Goal: Task Accomplishment & Management: Manage account settings

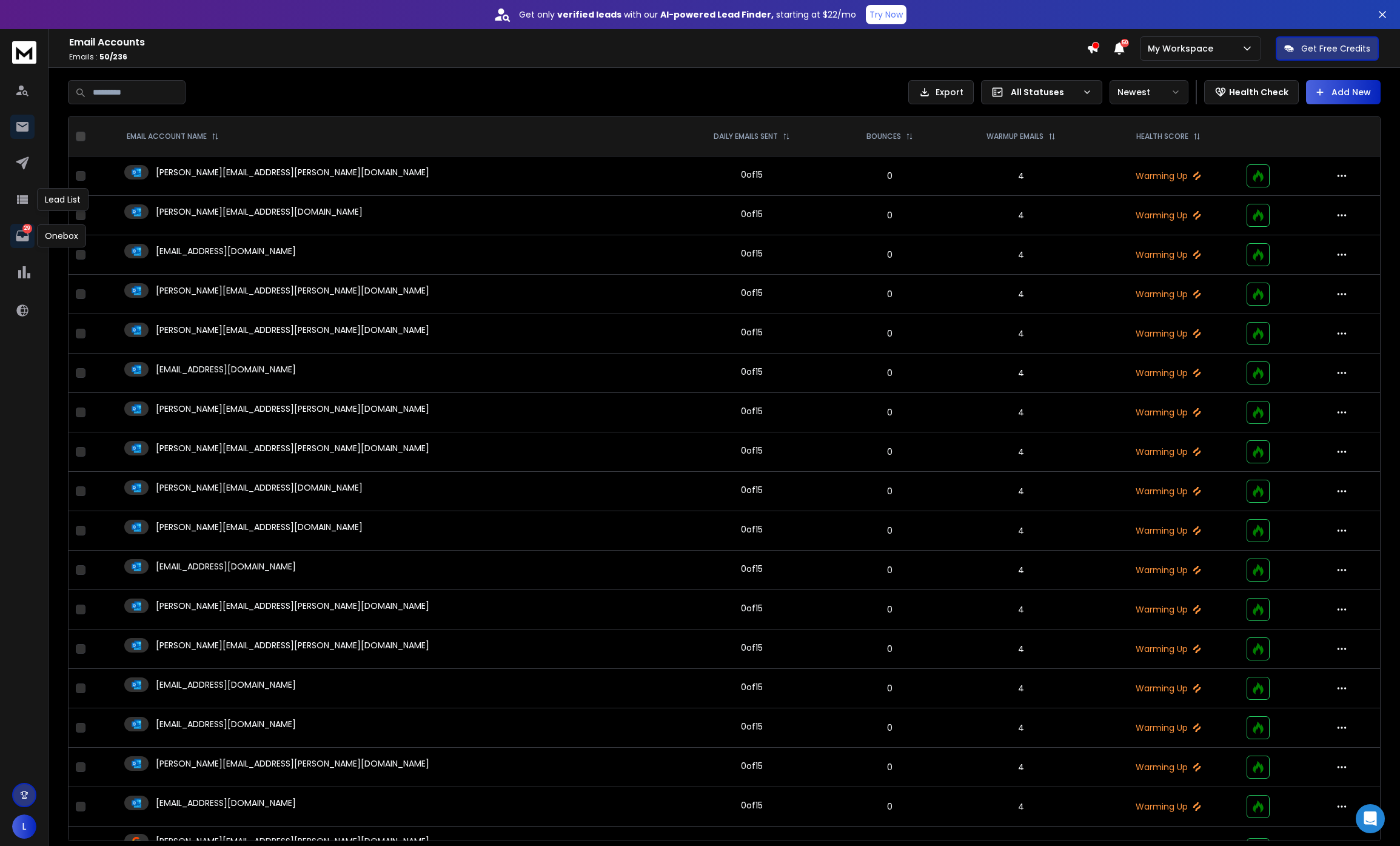
click at [15, 236] on icon at bounding box center [23, 236] width 14 height 14
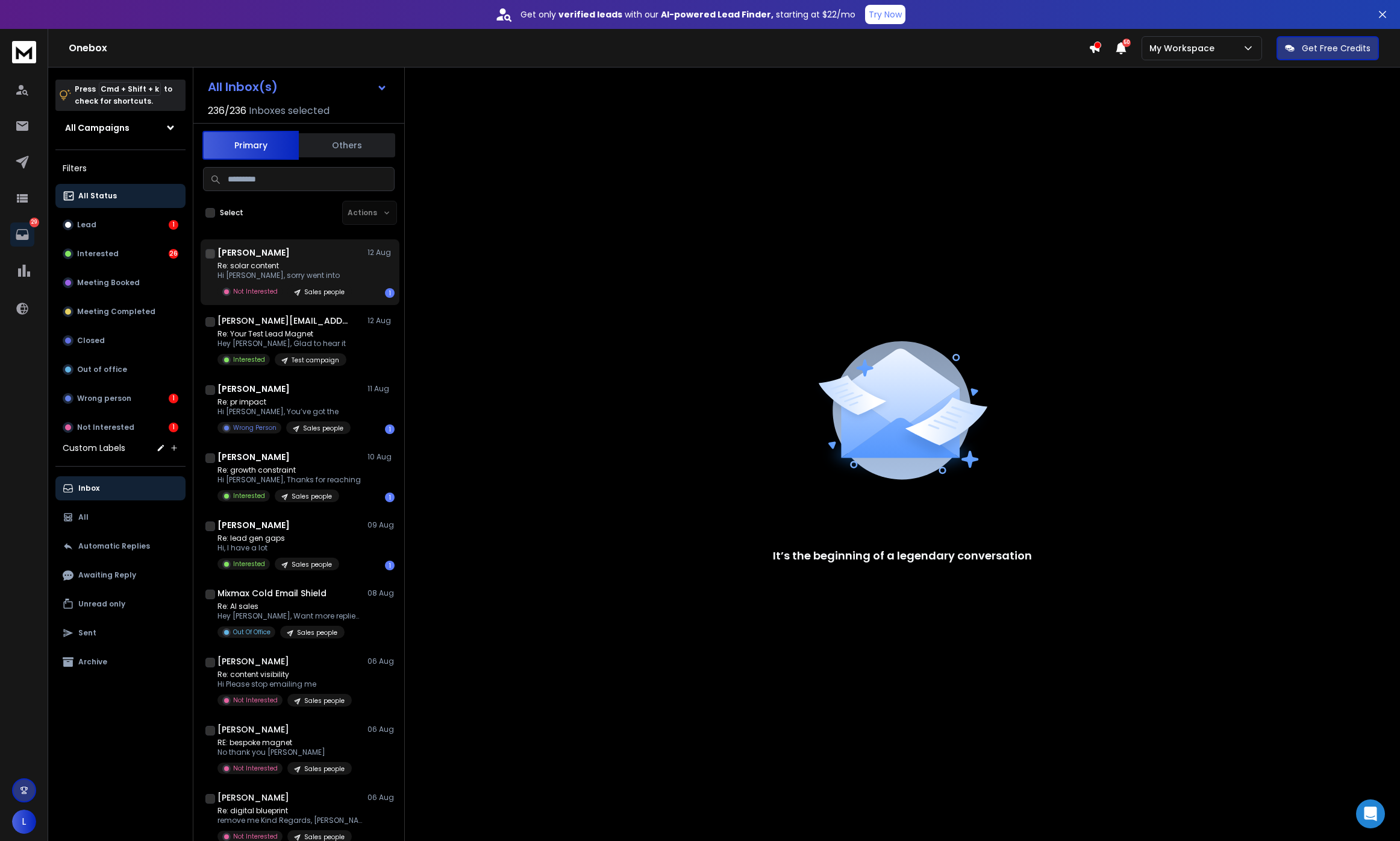
click at [350, 276] on div "Re: solar content Hi [PERSON_NAME], sorry went into Not Interested Sales people…" at bounding box center [306, 279] width 177 height 37
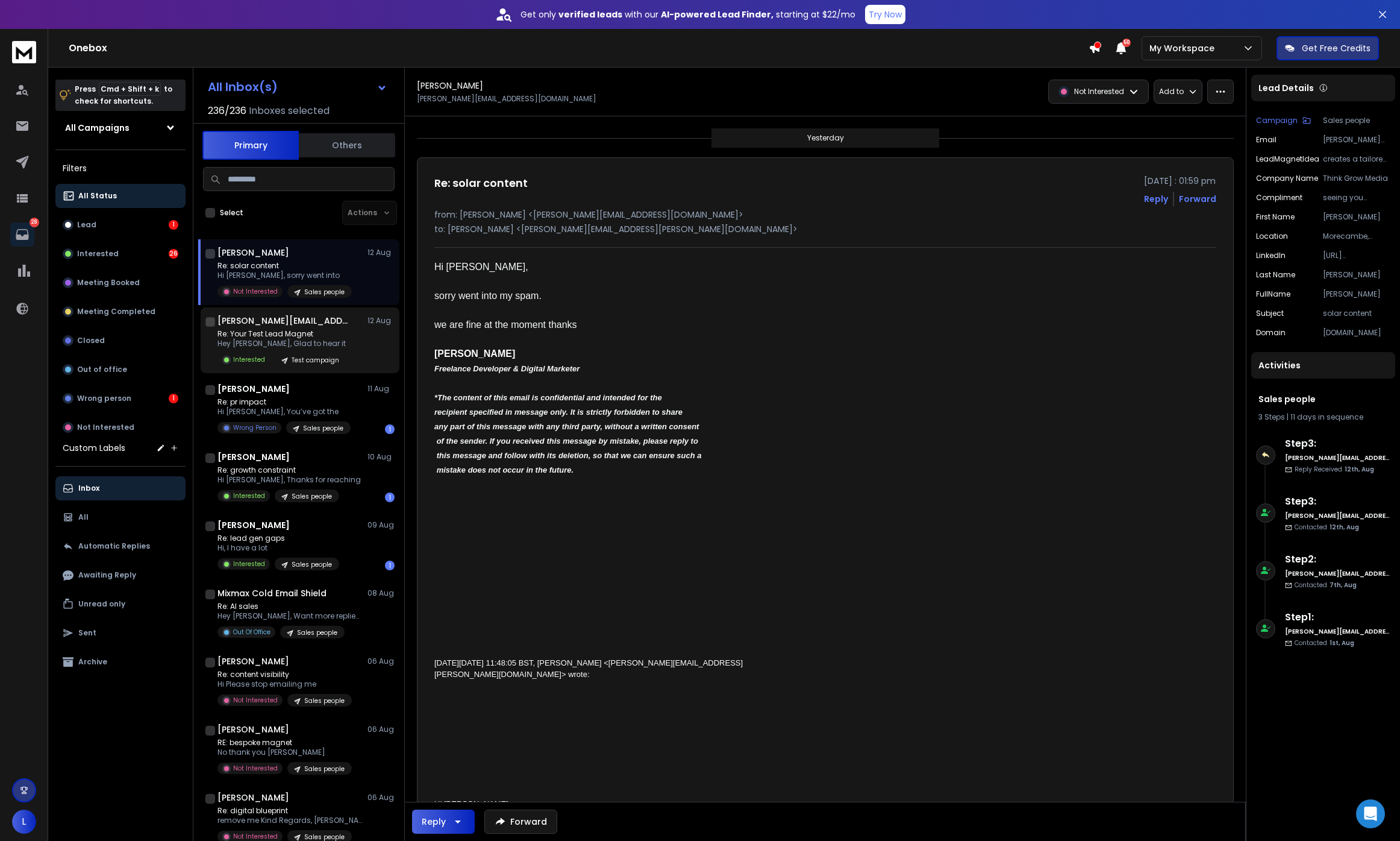
click at [346, 327] on div "[PERSON_NAME][EMAIL_ADDRESS] [DATE] Re: Your Test Lead Magnet Hey [PERSON_NAME]…" at bounding box center [306, 339] width 177 height 51
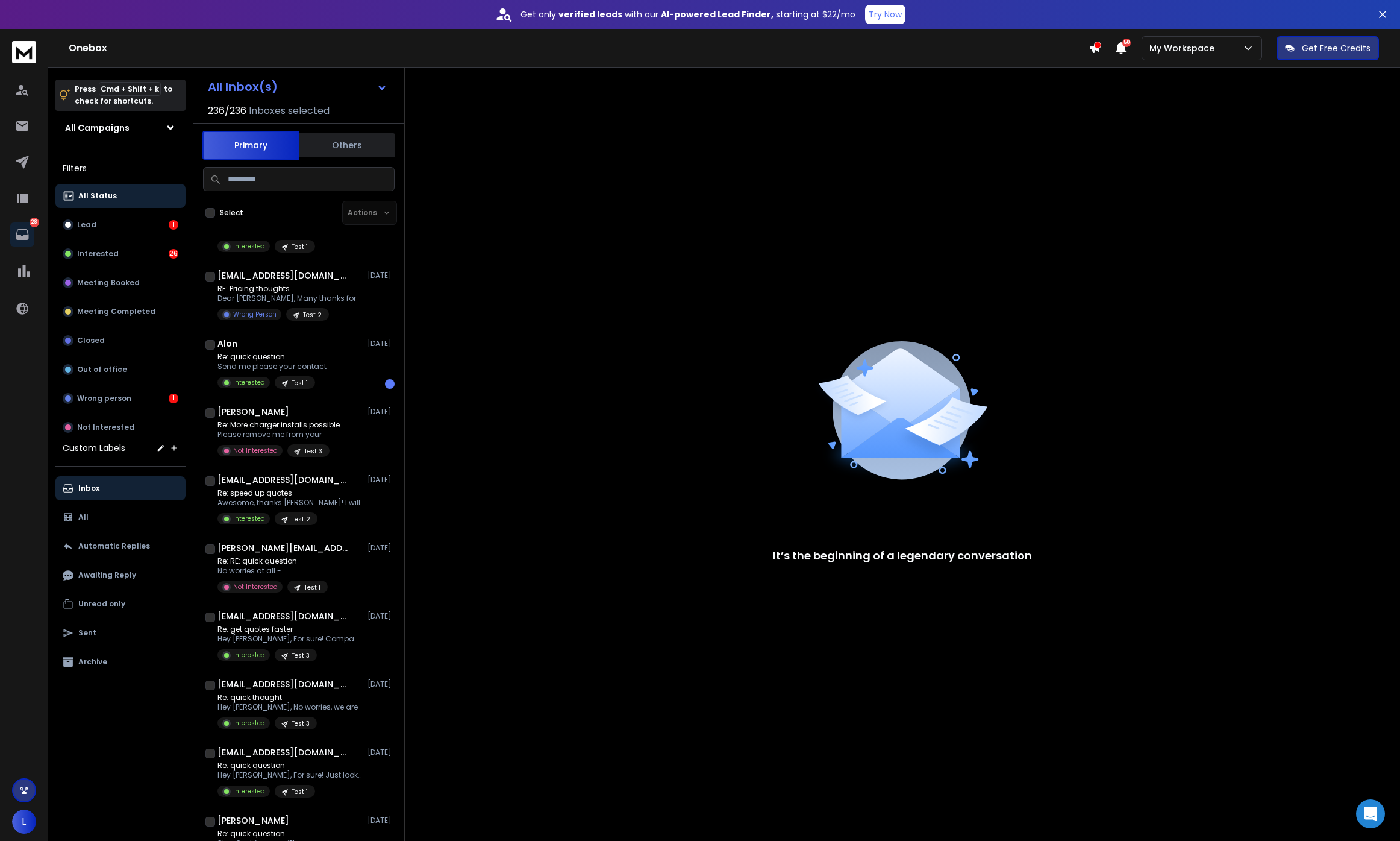
scroll to position [11141, 0]
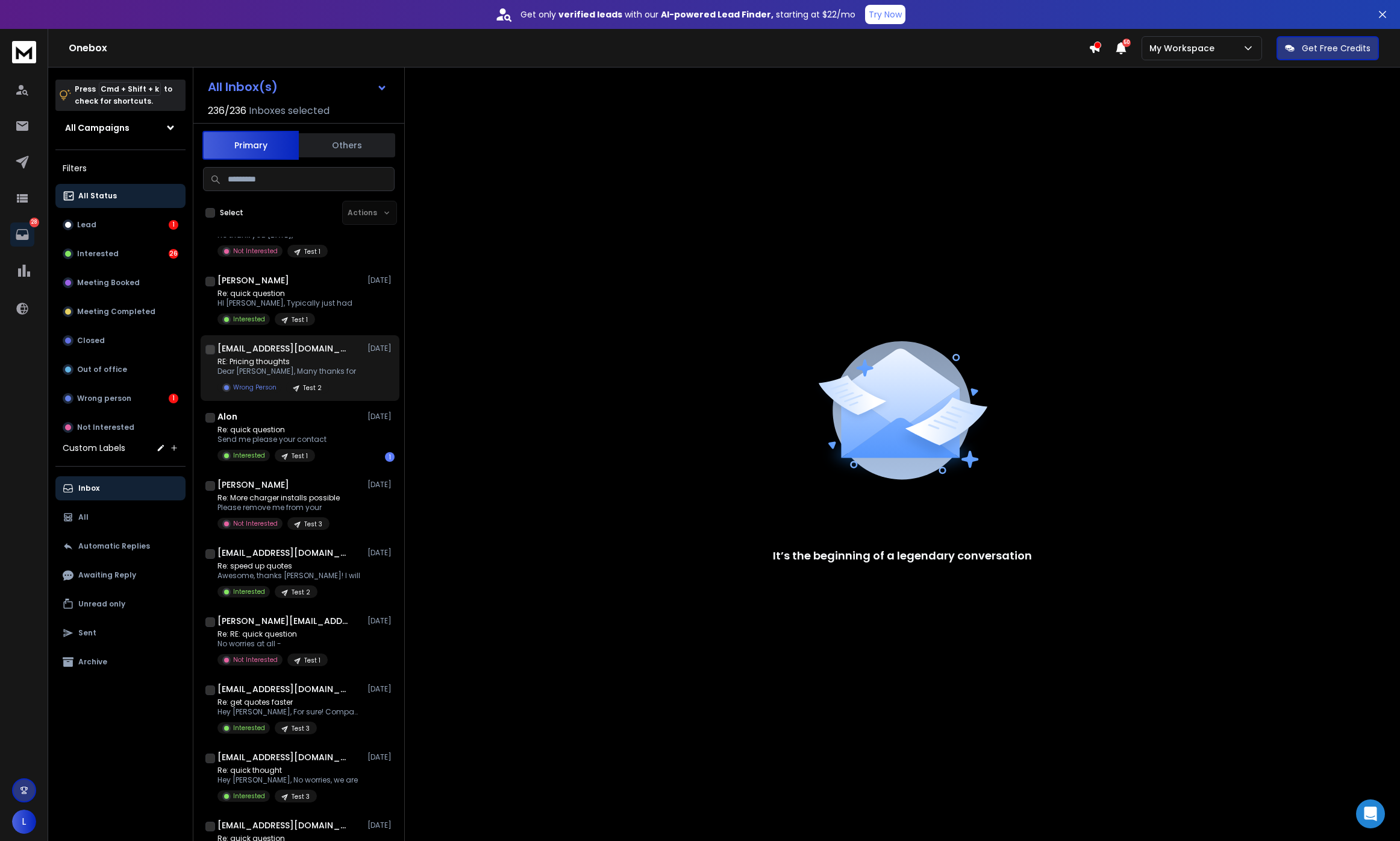
click at [346, 367] on div "RE: Pricing thoughts Dear [PERSON_NAME], Many thanks for Wrong Person Test 2" at bounding box center [306, 374] width 177 height 37
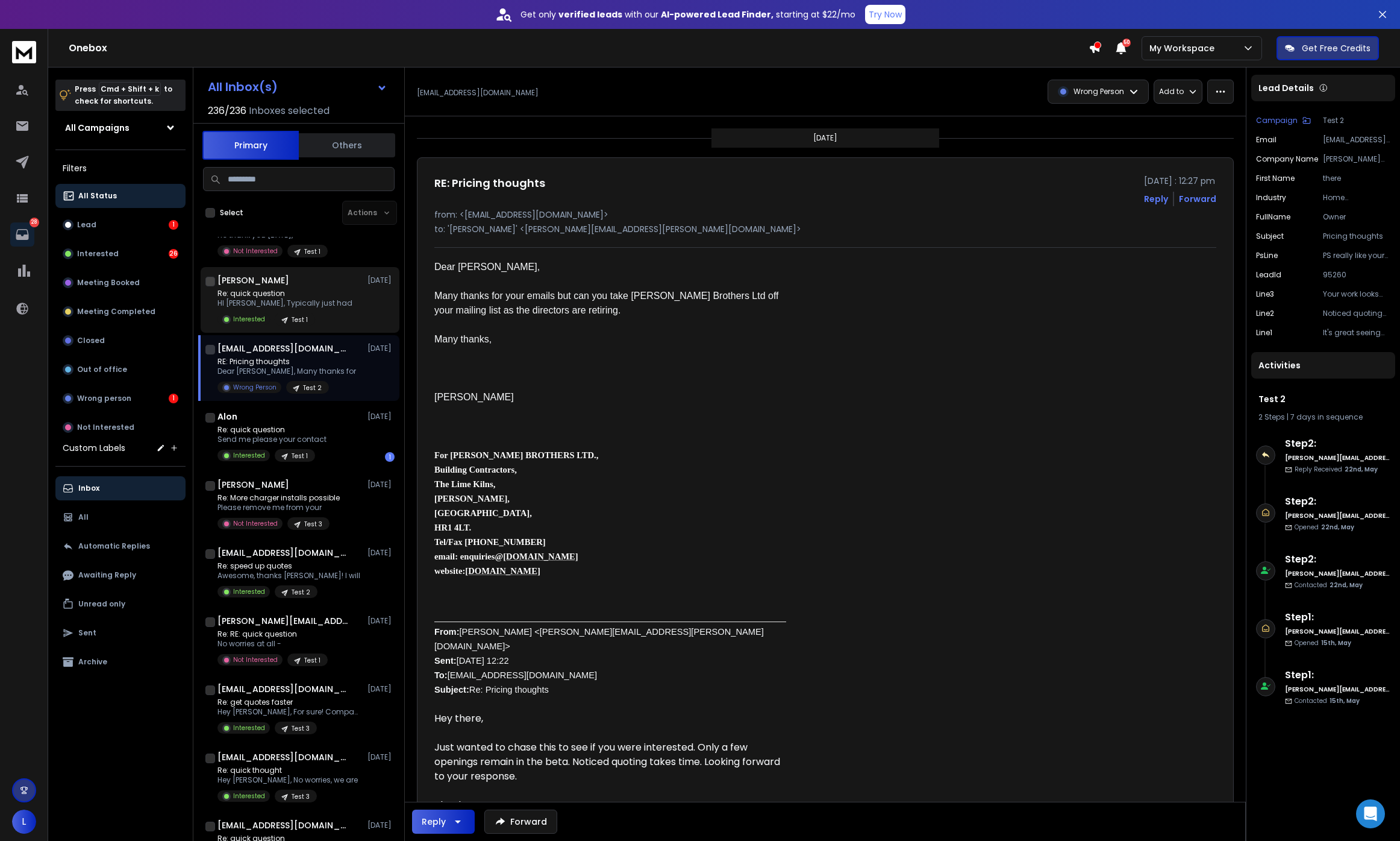
click at [329, 316] on div "Re: quick question HI [PERSON_NAME], Typically just had Interested Test 1" at bounding box center [306, 306] width 177 height 37
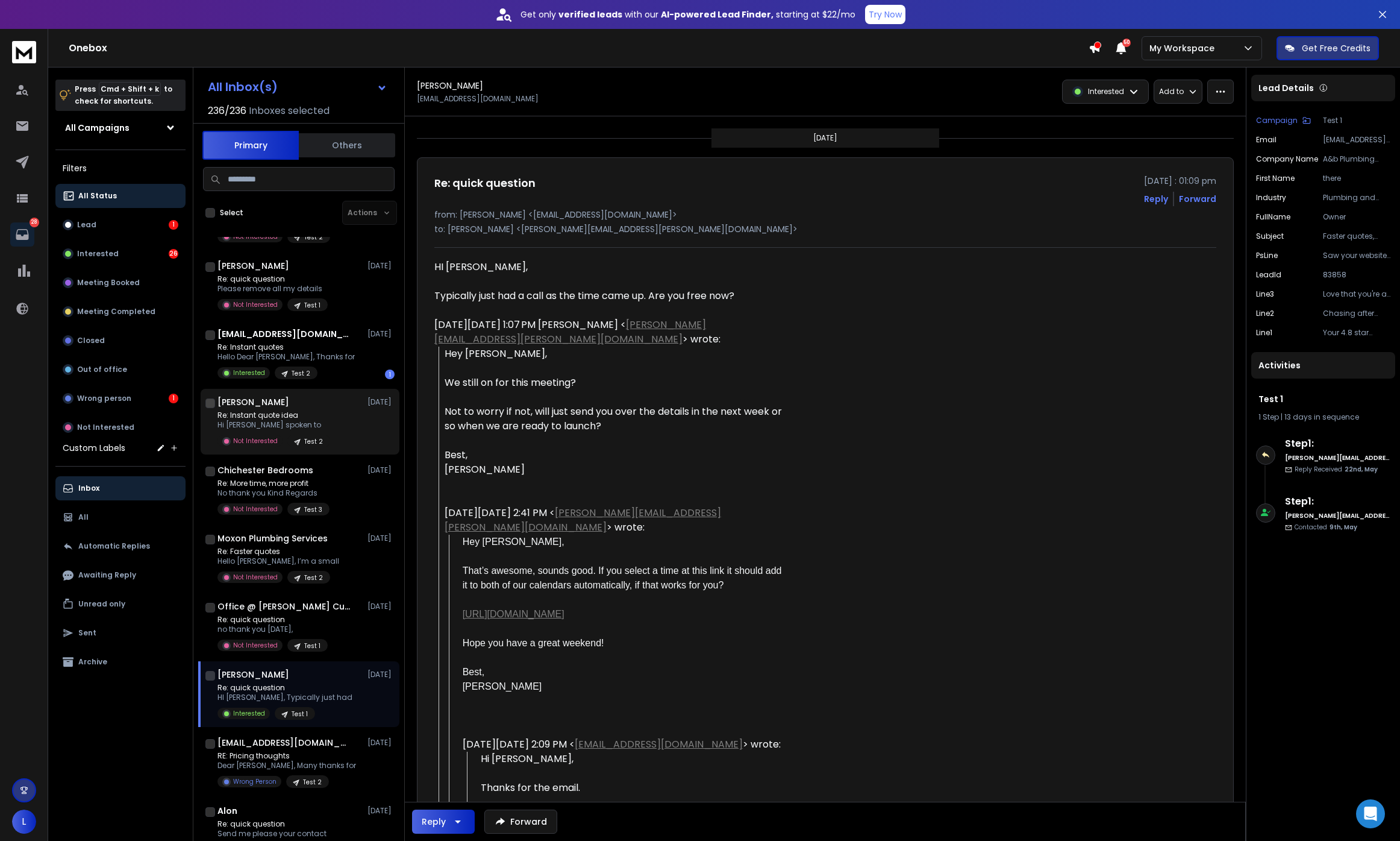
scroll to position [10740, 0]
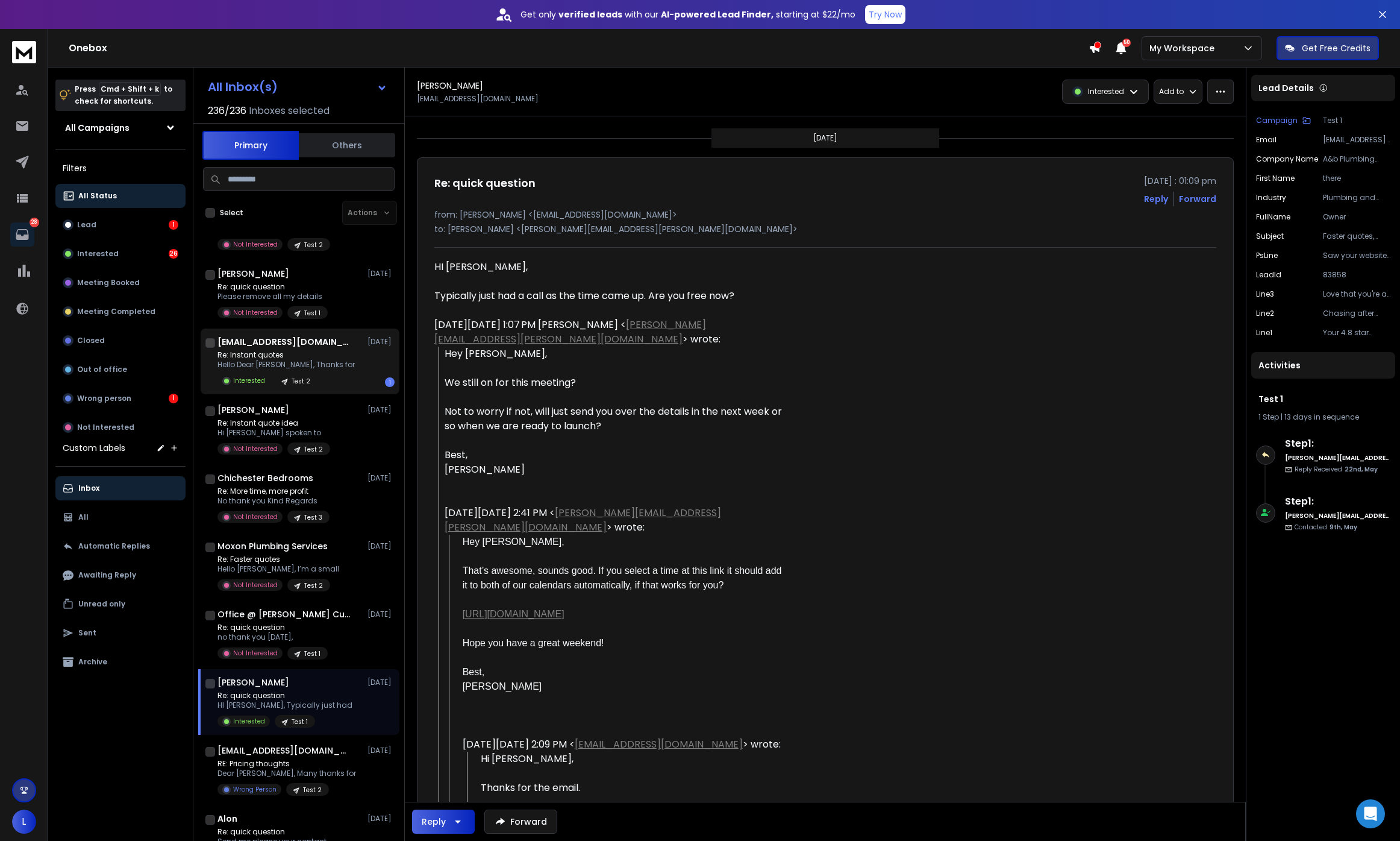
click at [330, 366] on div "Re: Instant quotes Hello Dear [PERSON_NAME], Thanks for Interested Test 2 1" at bounding box center [306, 368] width 177 height 37
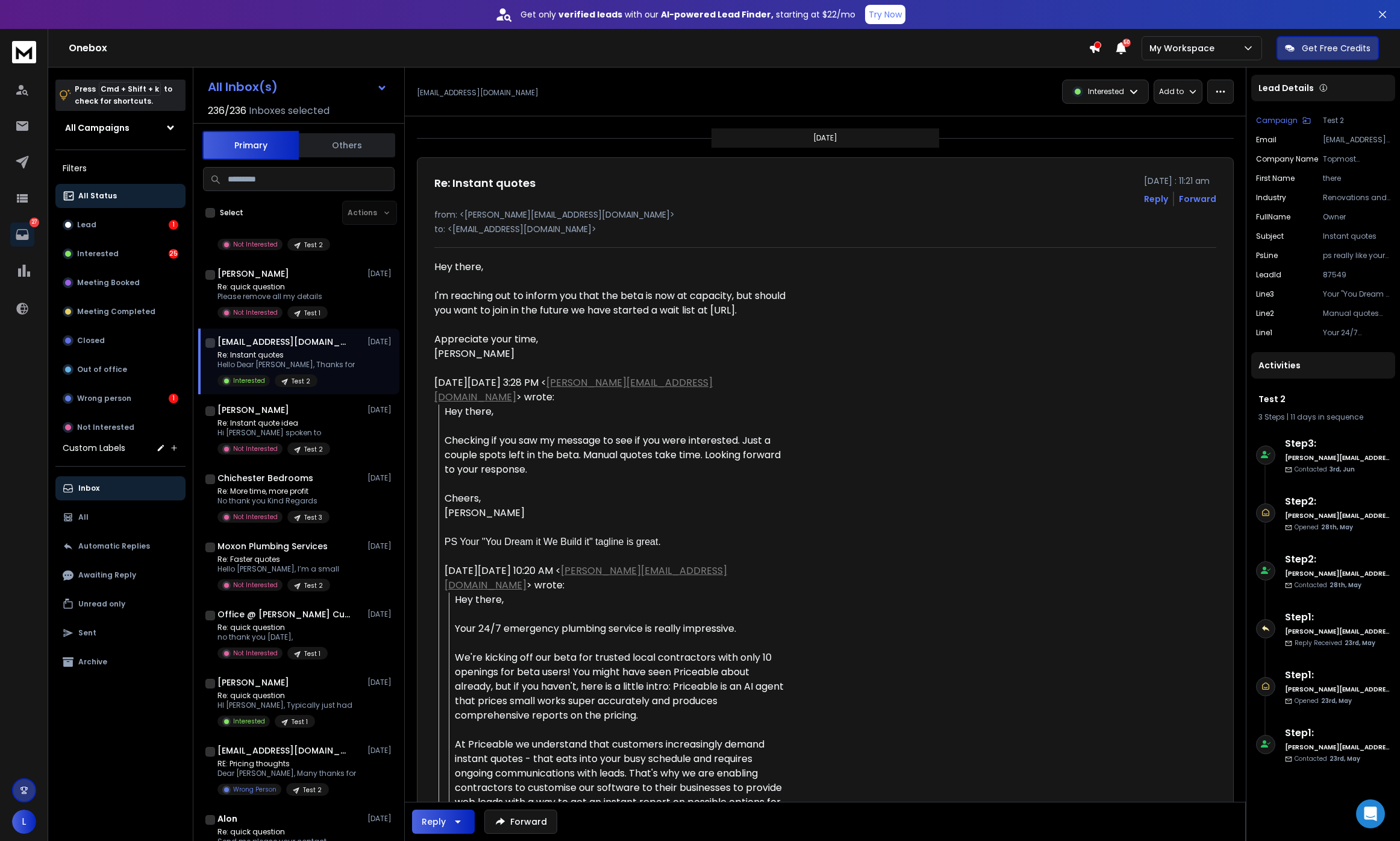
click at [336, 372] on div "Re: Instant quotes Hello Dear [PERSON_NAME], Thanks for Interested Test 2" at bounding box center [306, 368] width 177 height 37
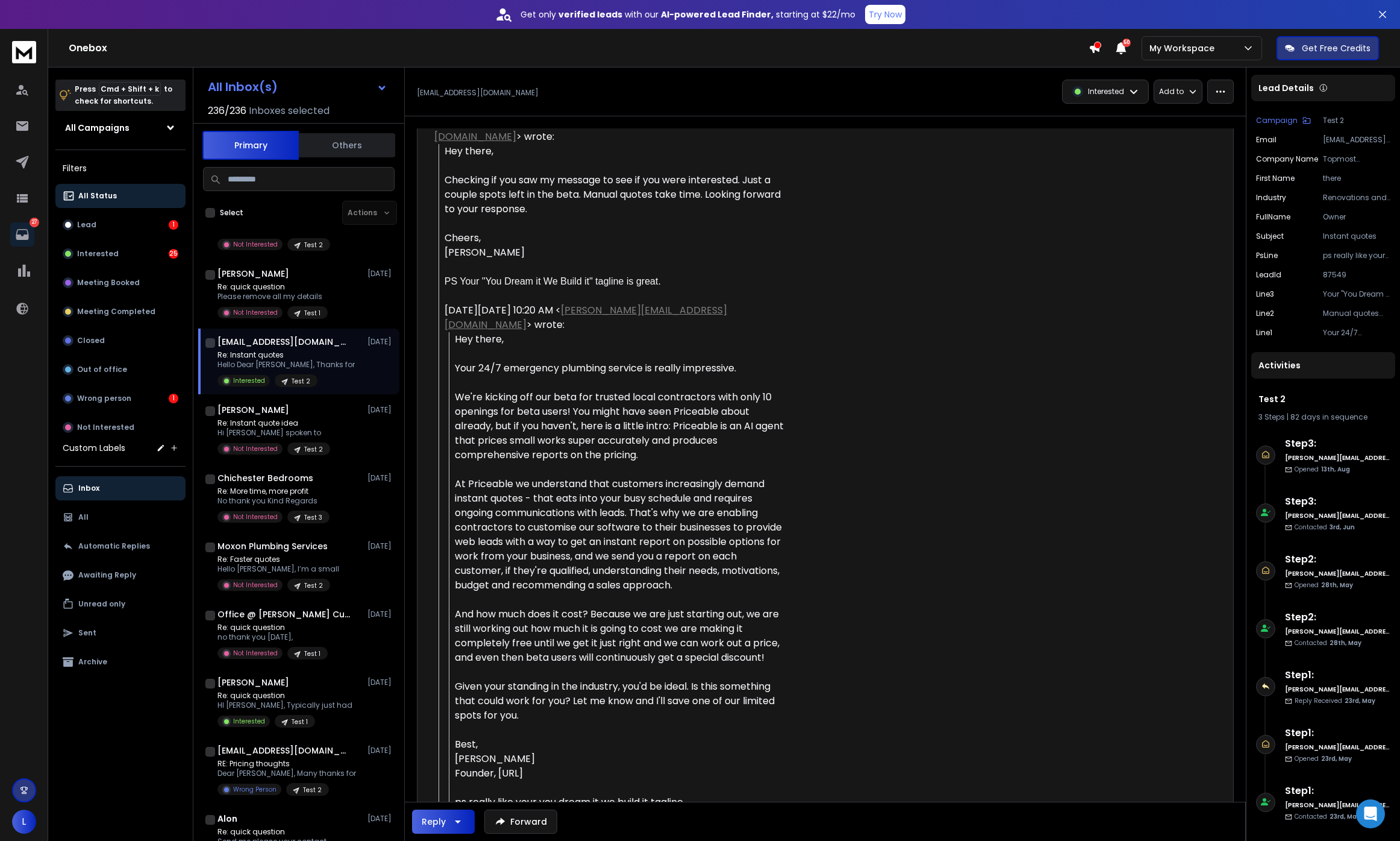
scroll to position [0, 0]
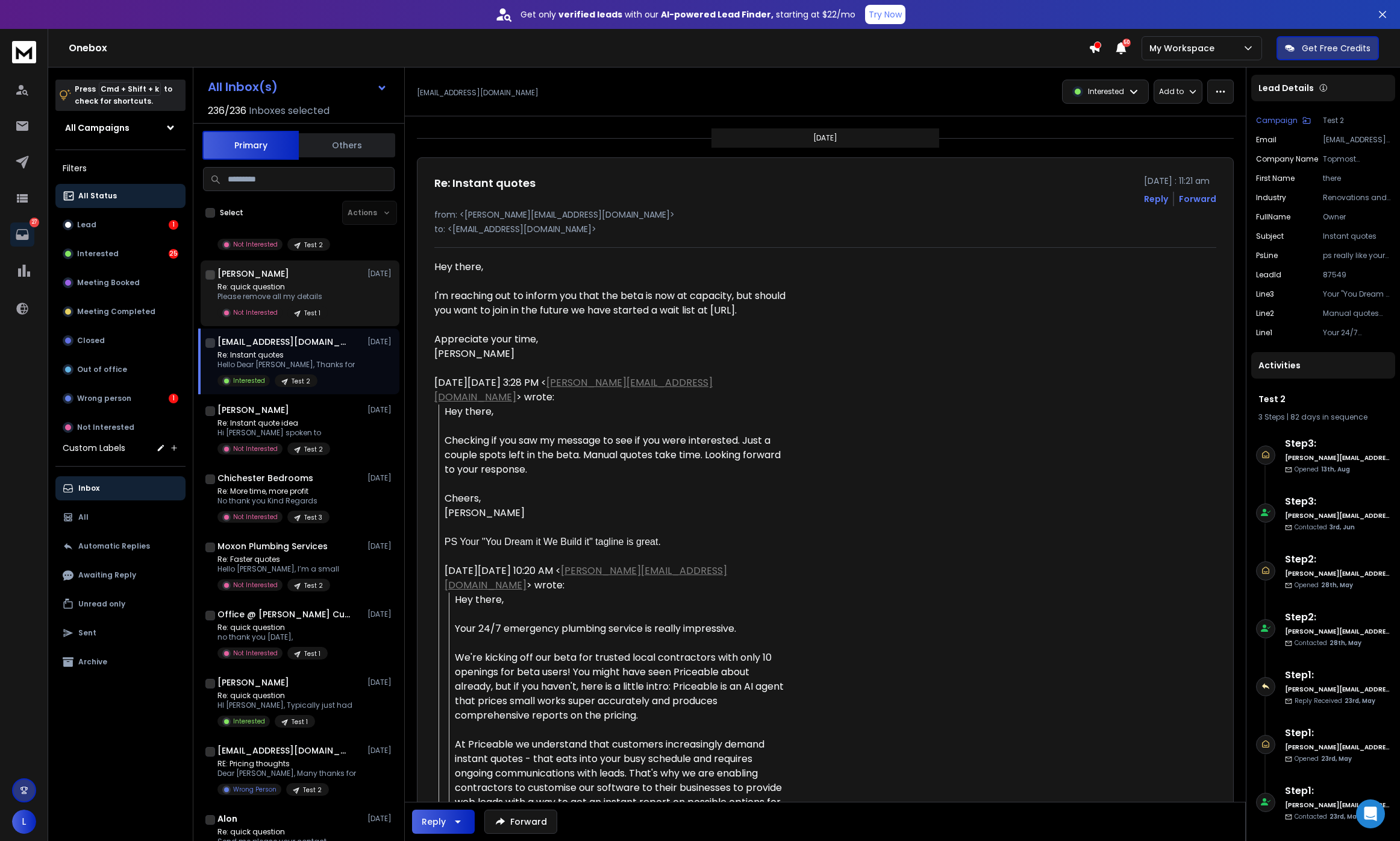
click at [345, 291] on div "Re: quick question Please remove all my details Not Interested Test 1" at bounding box center [306, 300] width 177 height 37
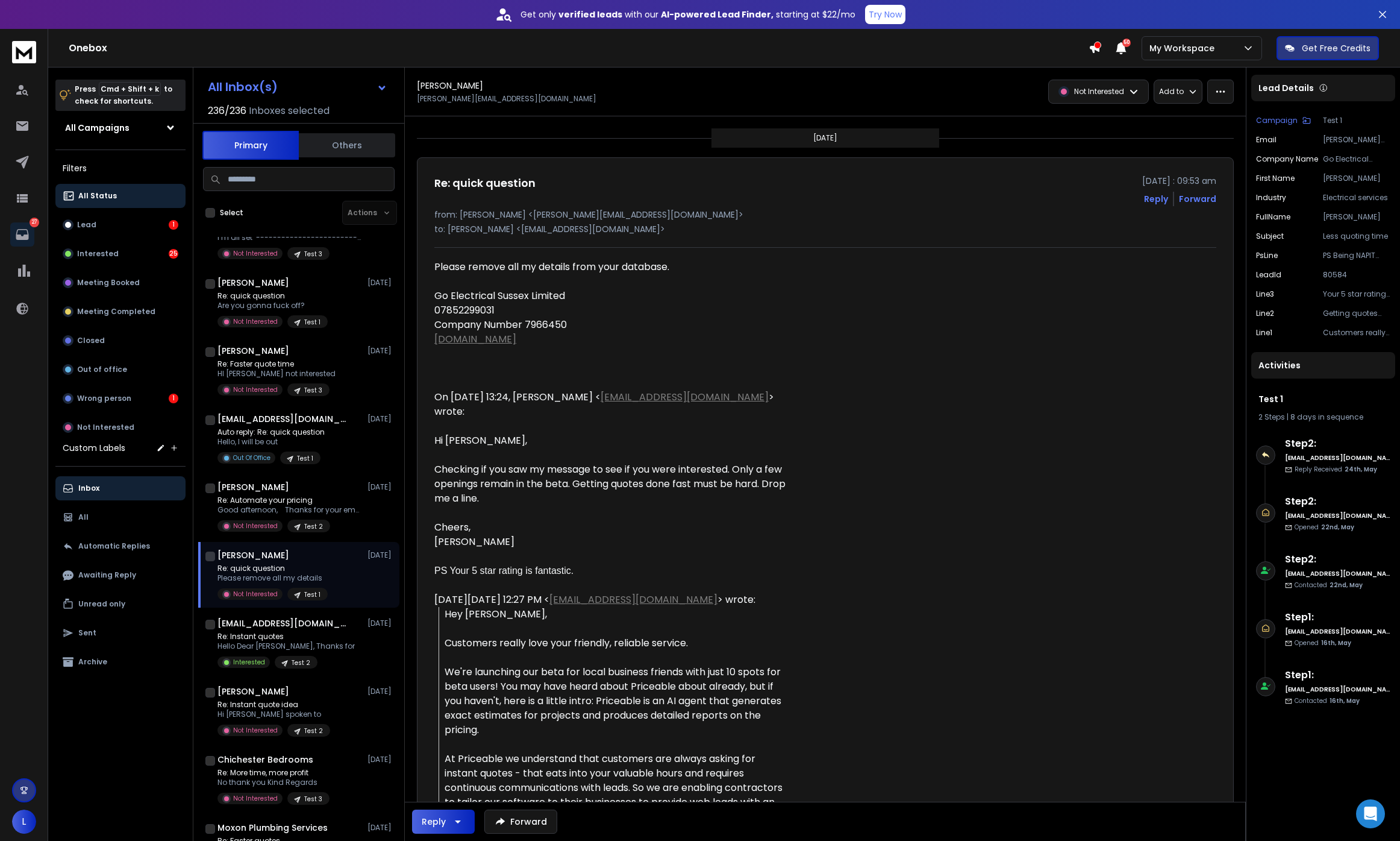
scroll to position [10446, 0]
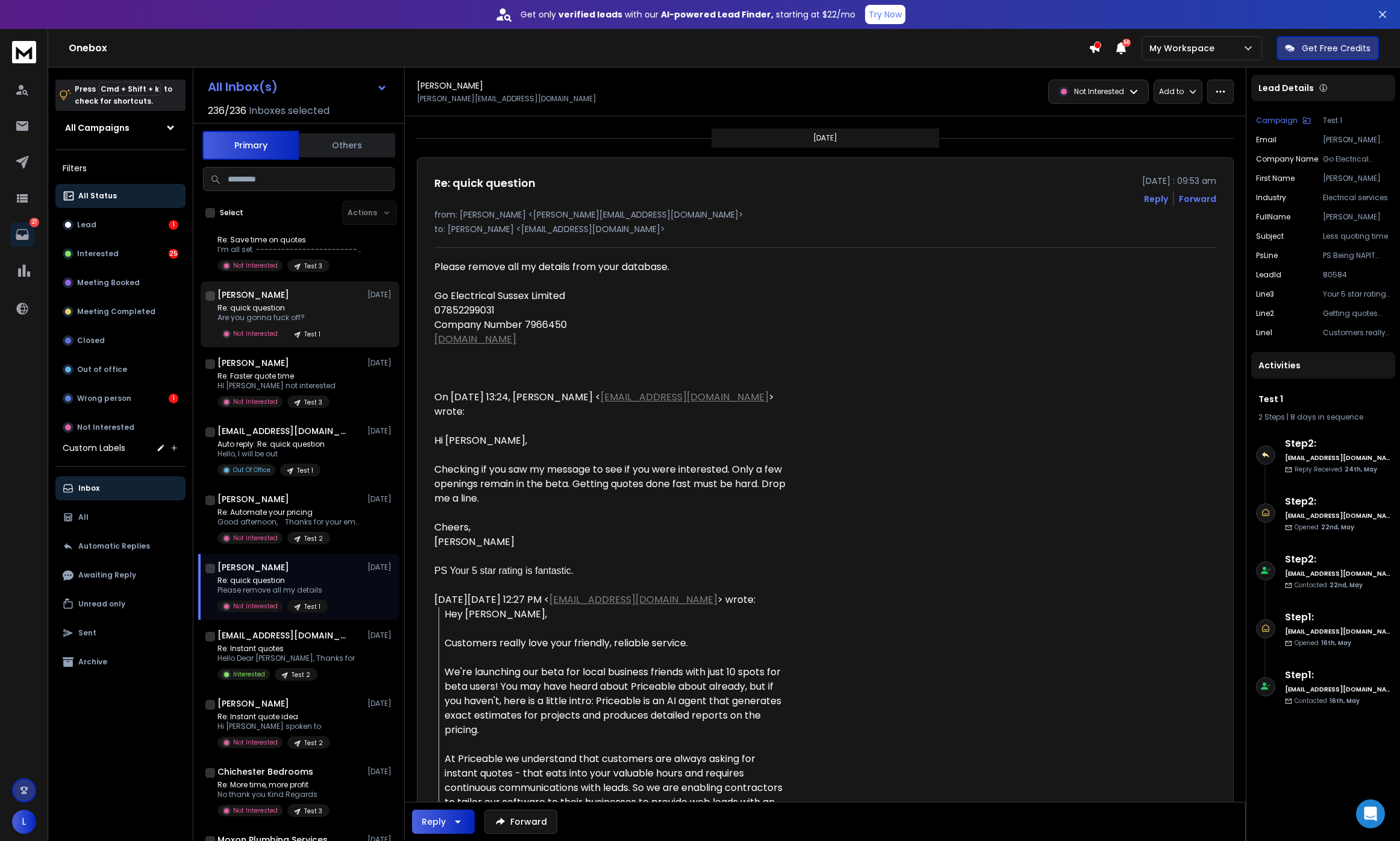
click at [334, 314] on div "Re: quick question Are you gonna fuck off? Not Interested Test 1" at bounding box center [306, 321] width 177 height 37
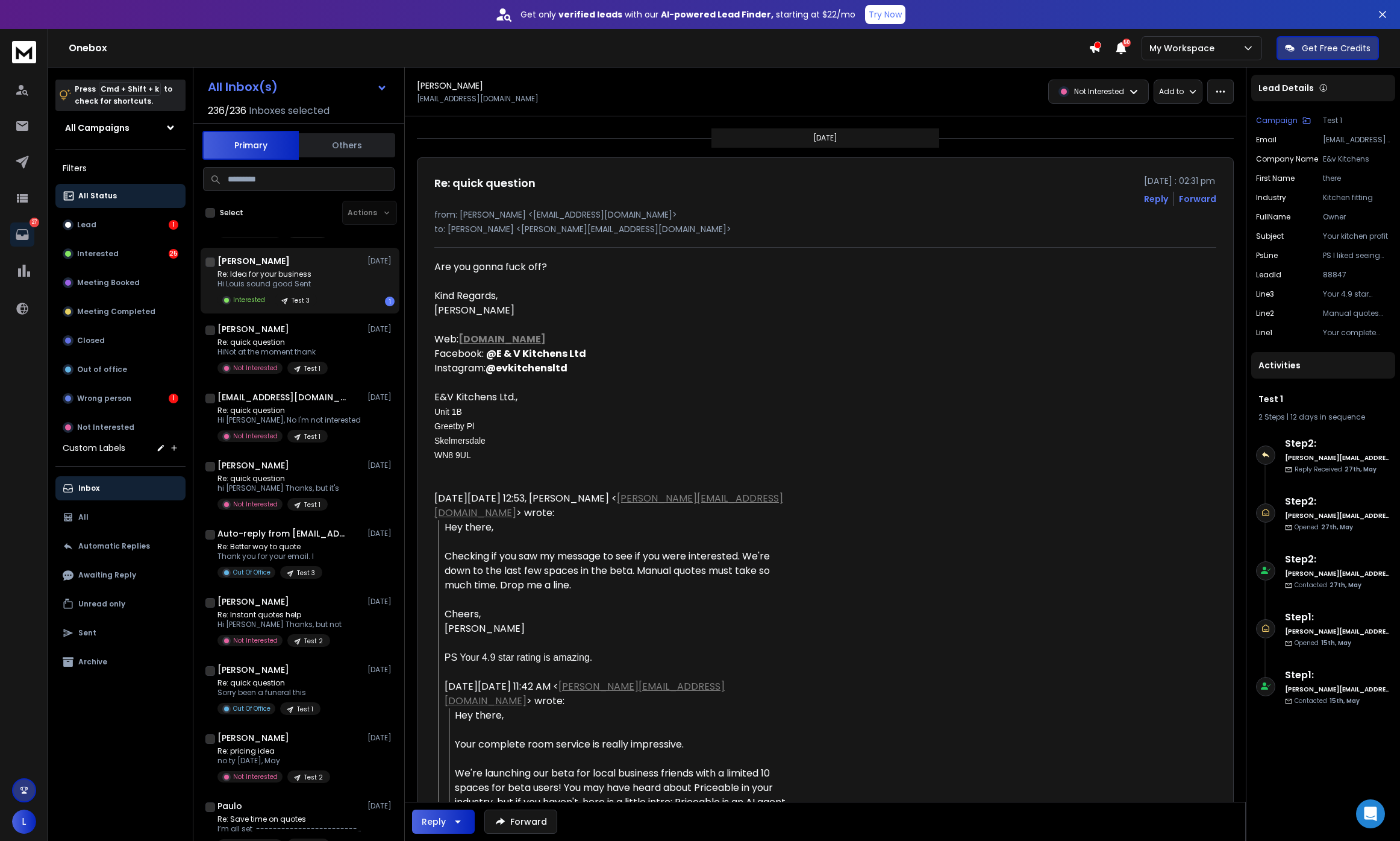
scroll to position [9842, 0]
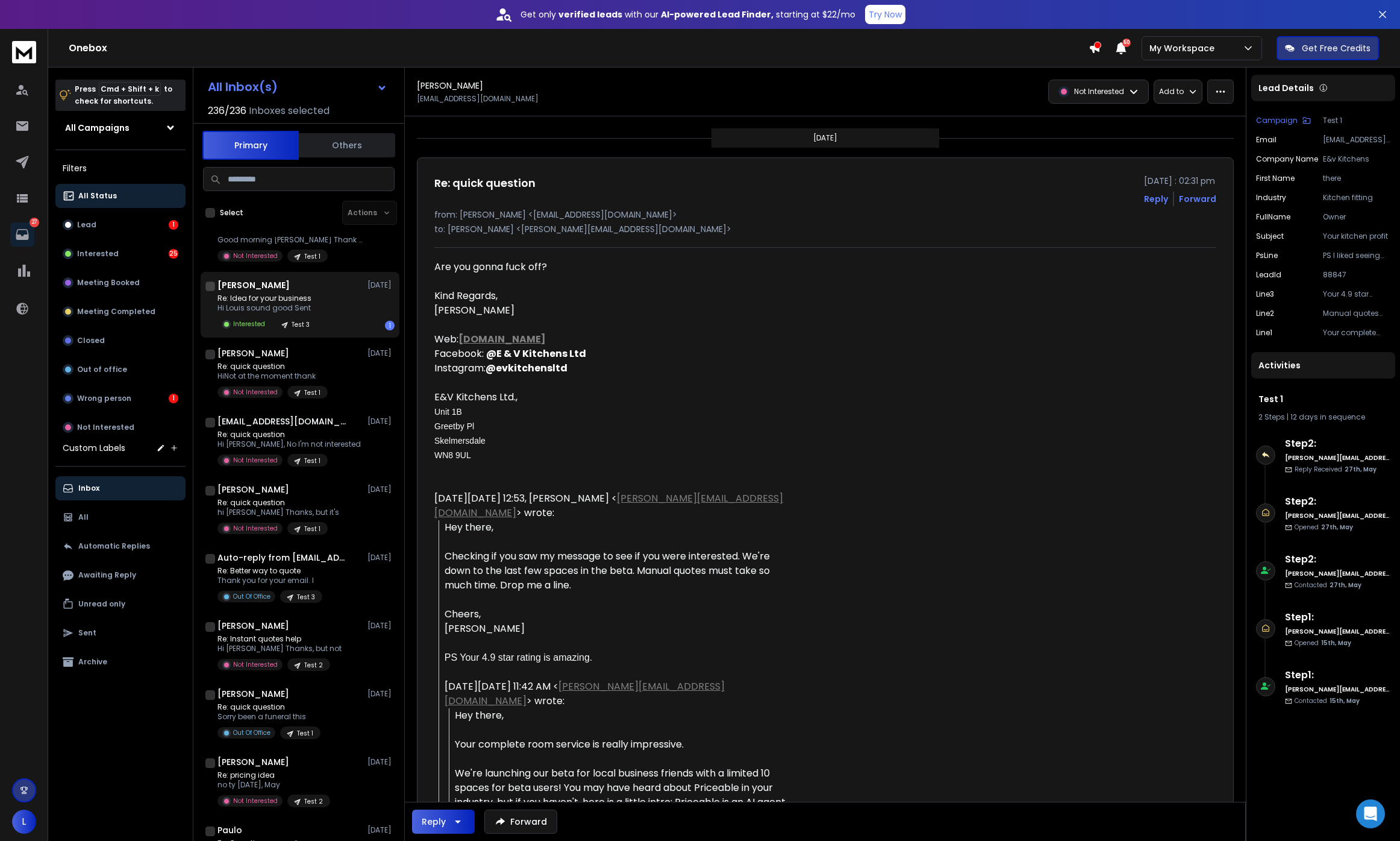
click at [334, 323] on div "Re: Idea for your business Hi Louis sound good Sent Interested Test 3 1" at bounding box center [306, 312] width 177 height 37
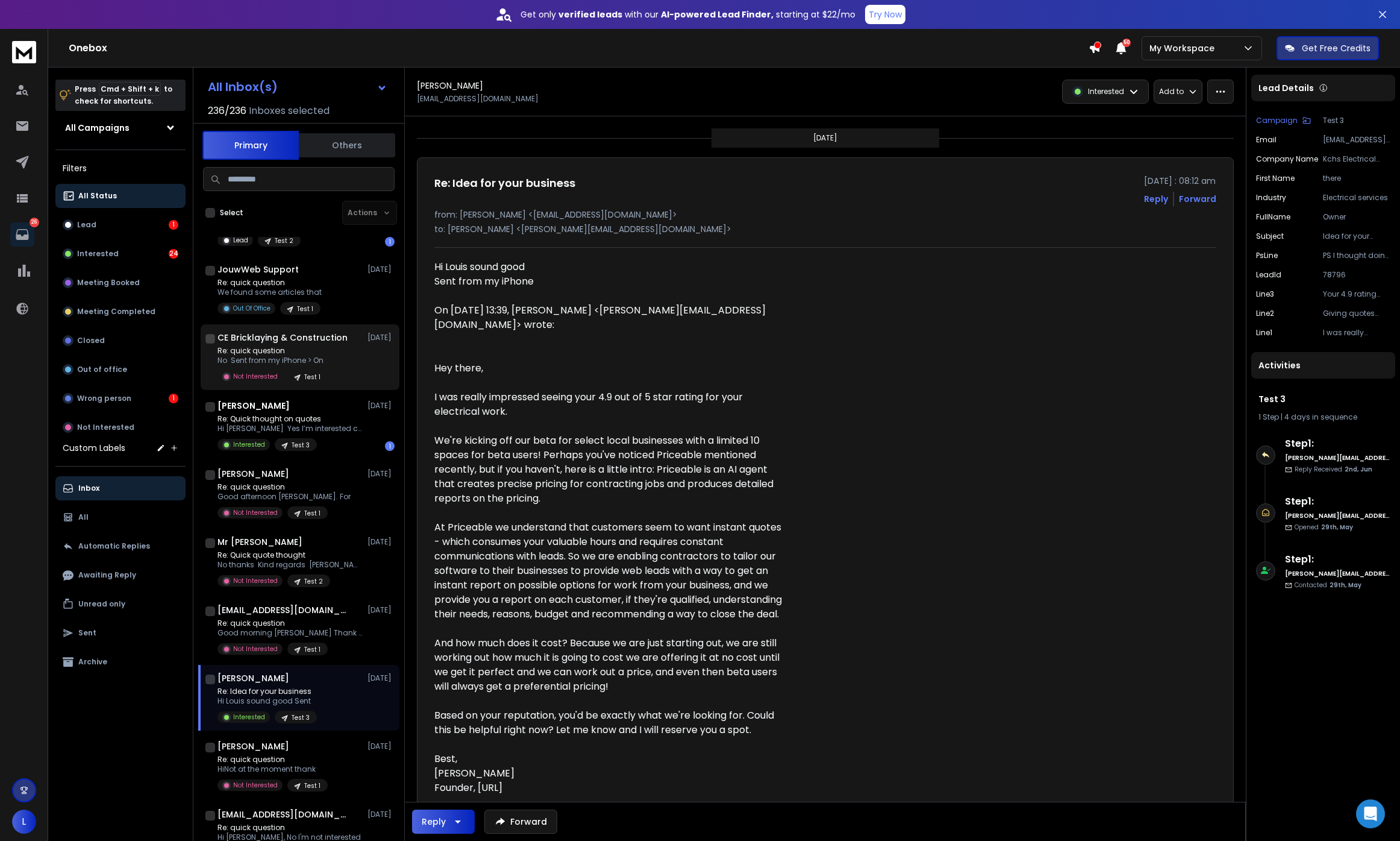
scroll to position [9365, 0]
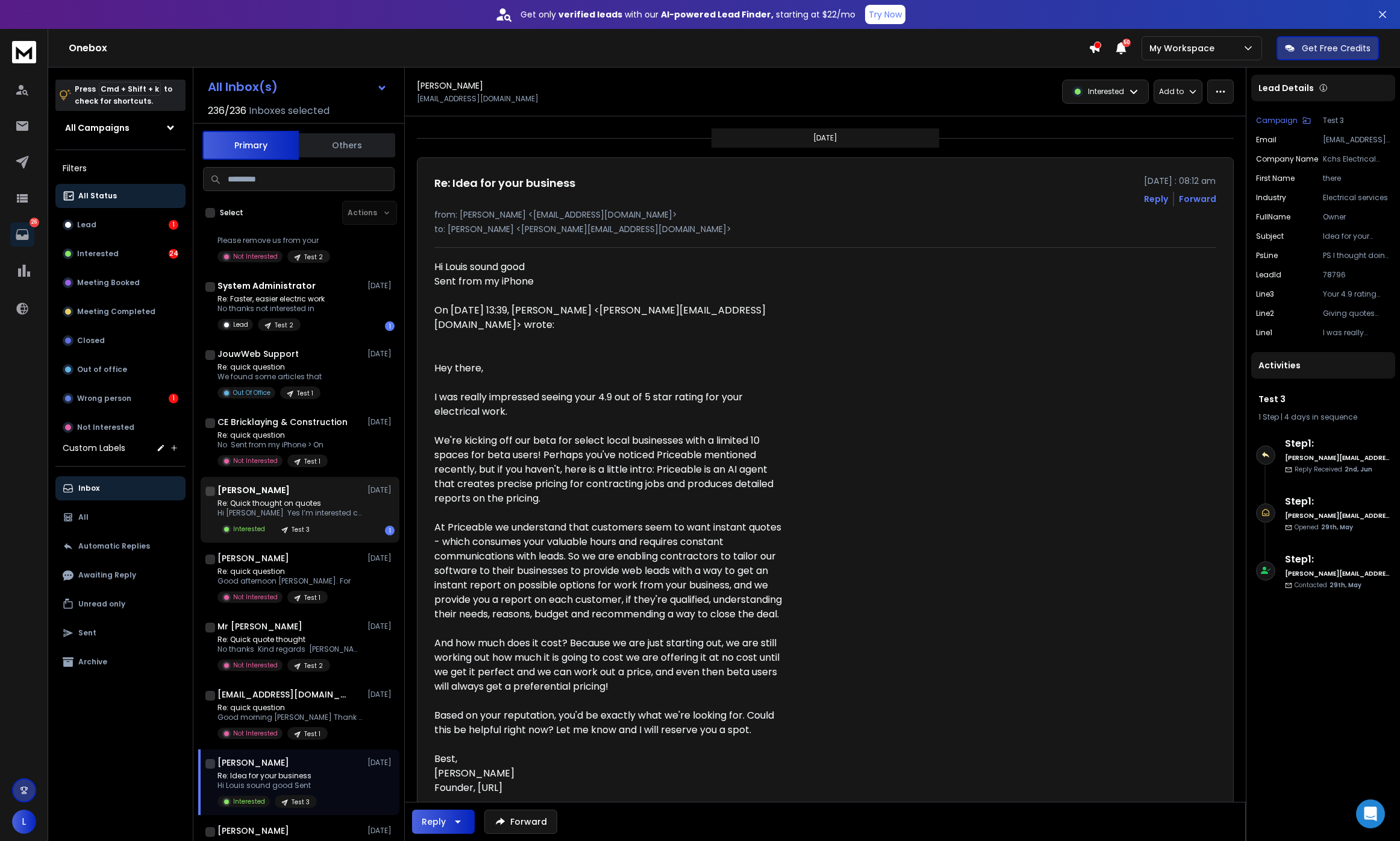
click at [344, 500] on div "Re: Quick thought on quotes Hi [PERSON_NAME] Yes I’m interested could Intereste…" at bounding box center [306, 516] width 177 height 37
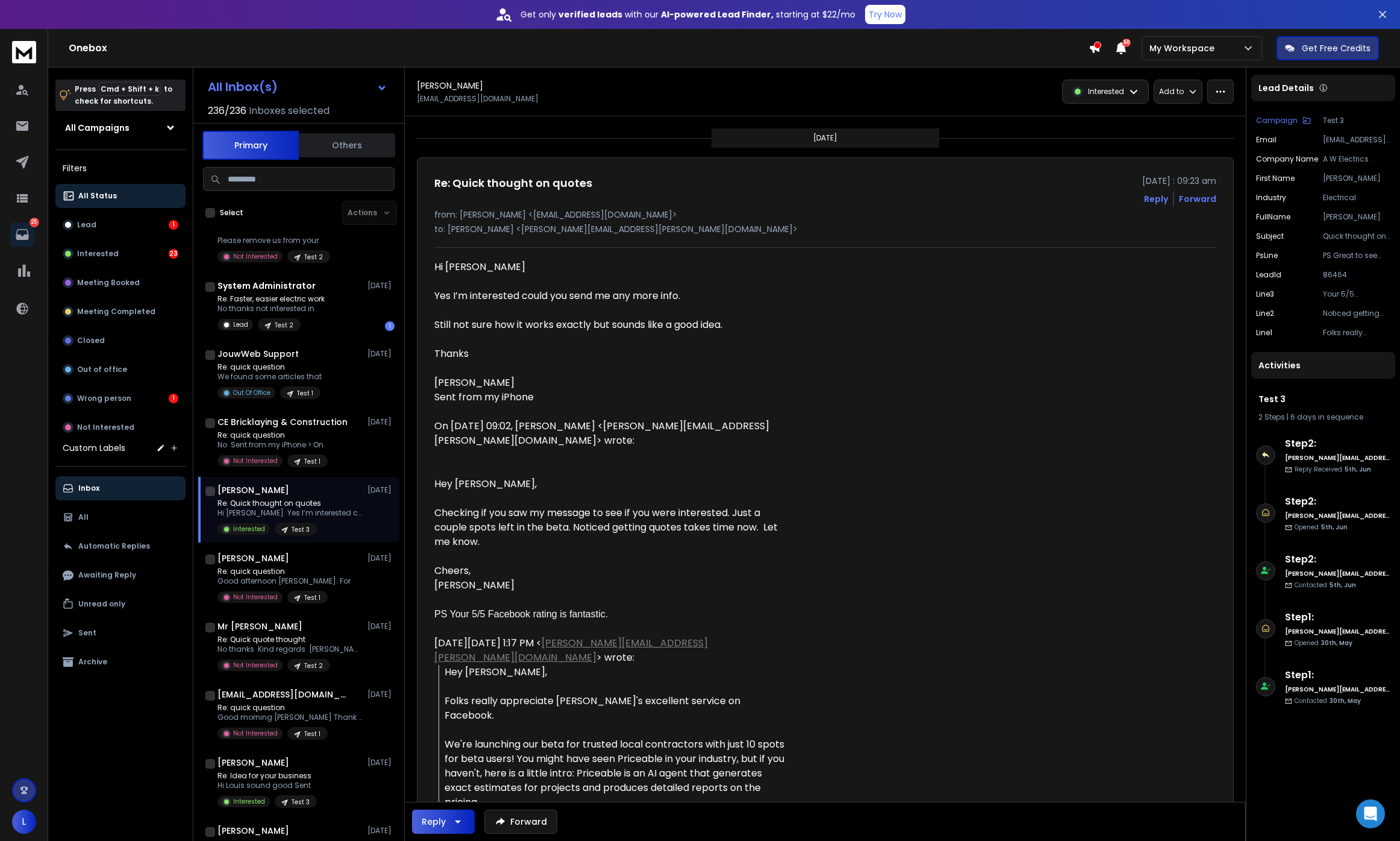
scroll to position [9338, 0]
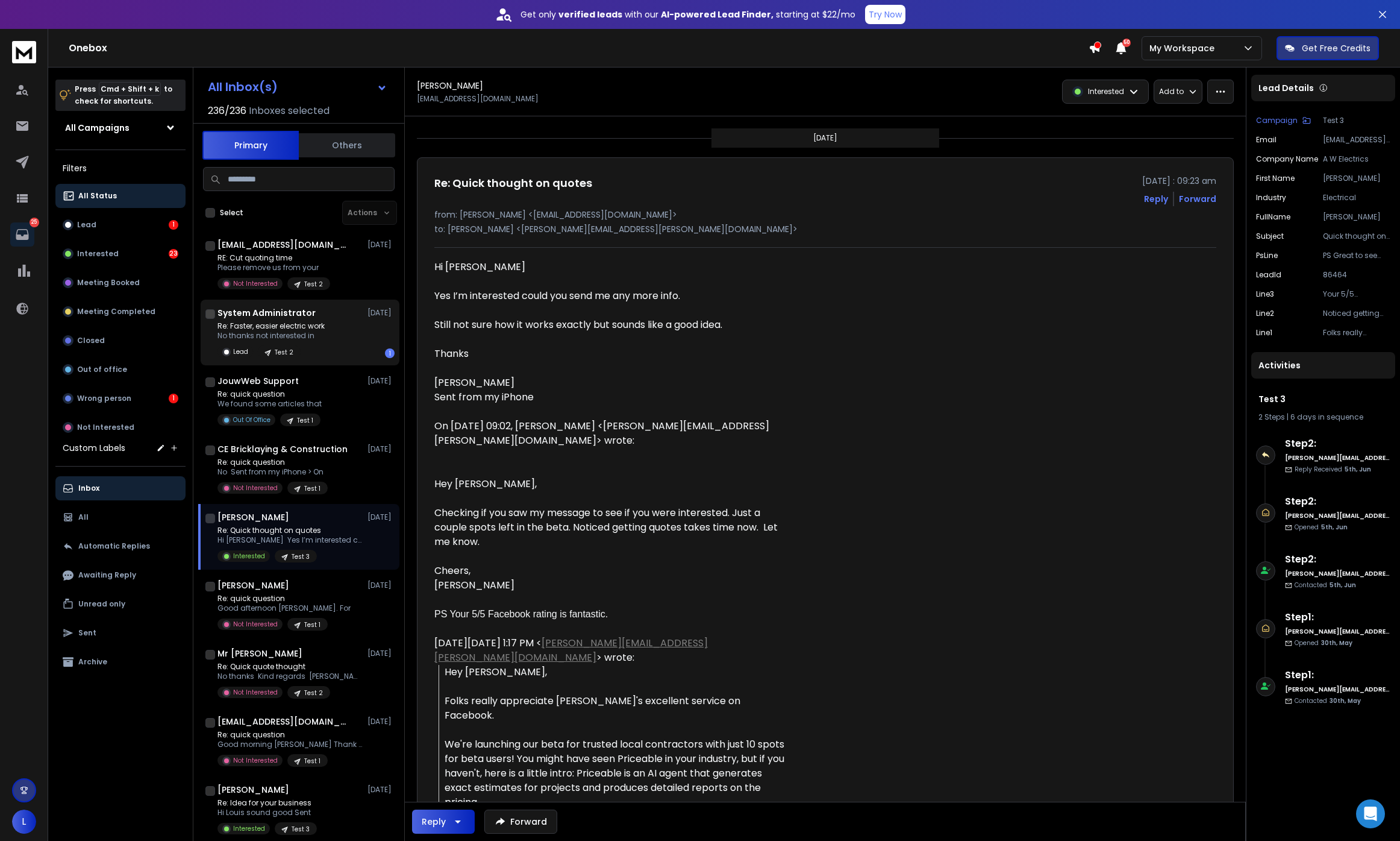
click at [321, 347] on div "[MEDICAL_DATA] 2" at bounding box center [271, 352] width 107 height 13
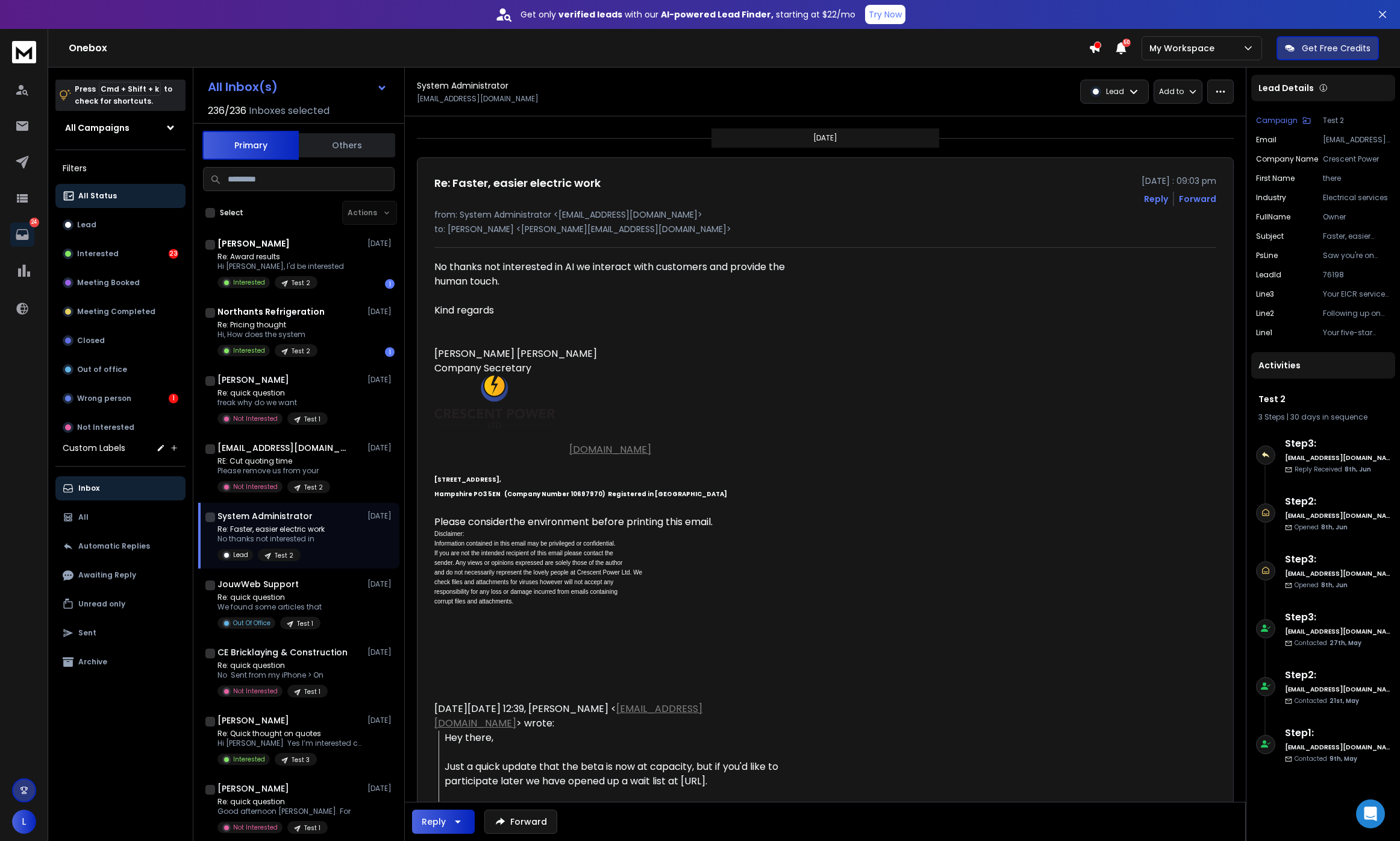
scroll to position [9131, 0]
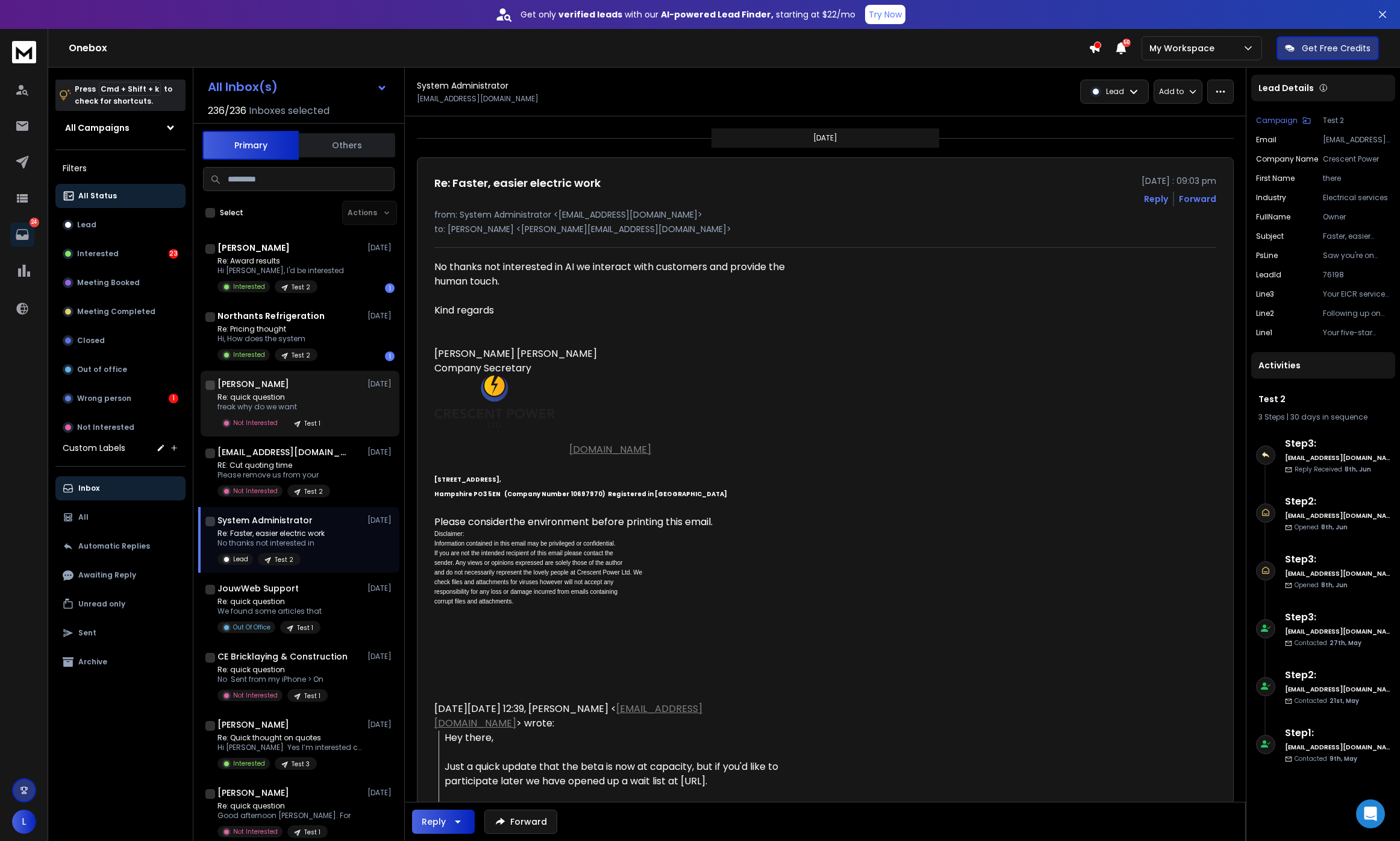
click at [321, 402] on p "freak why do we want" at bounding box center [272, 407] width 110 height 10
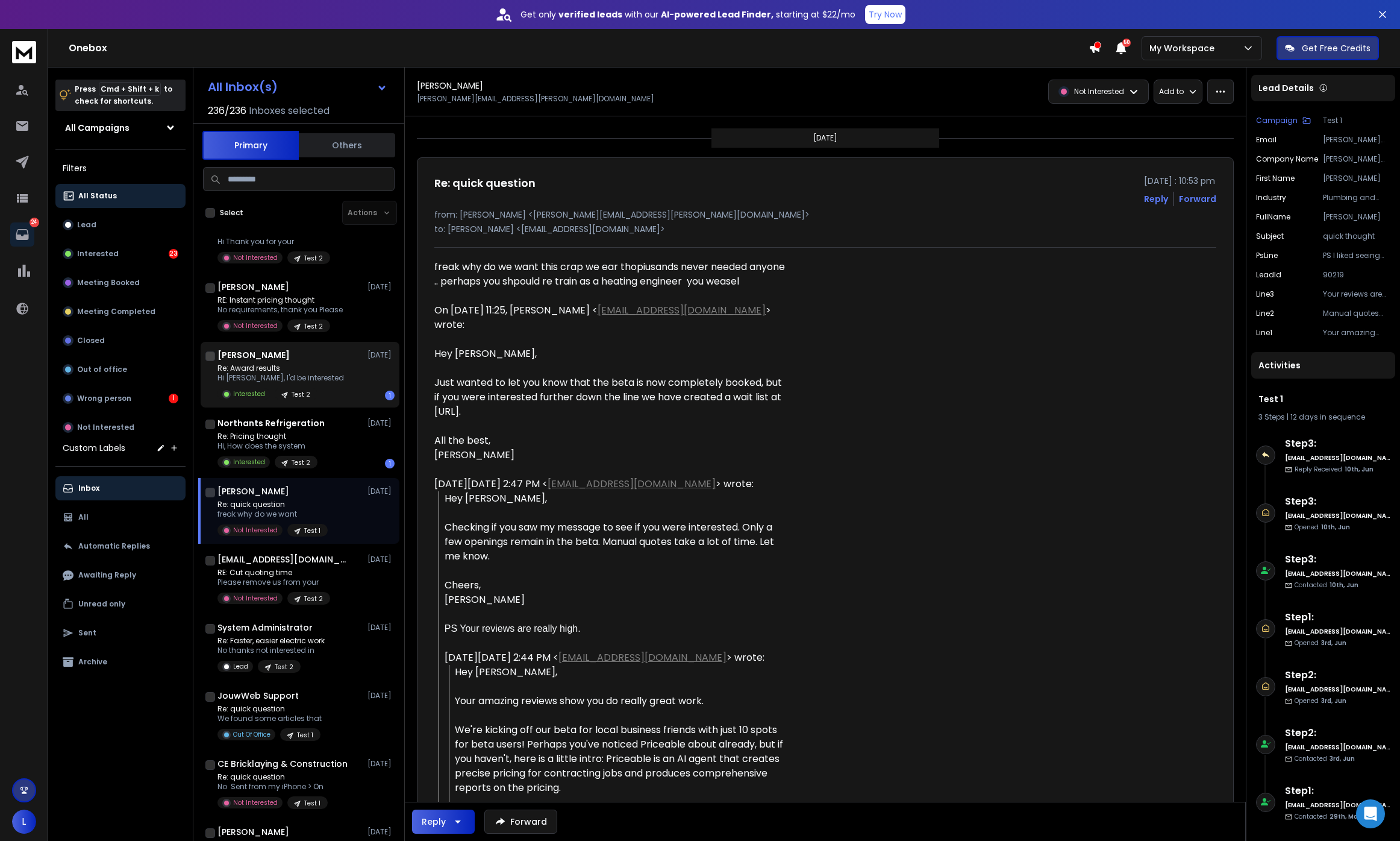
scroll to position [9021, 0]
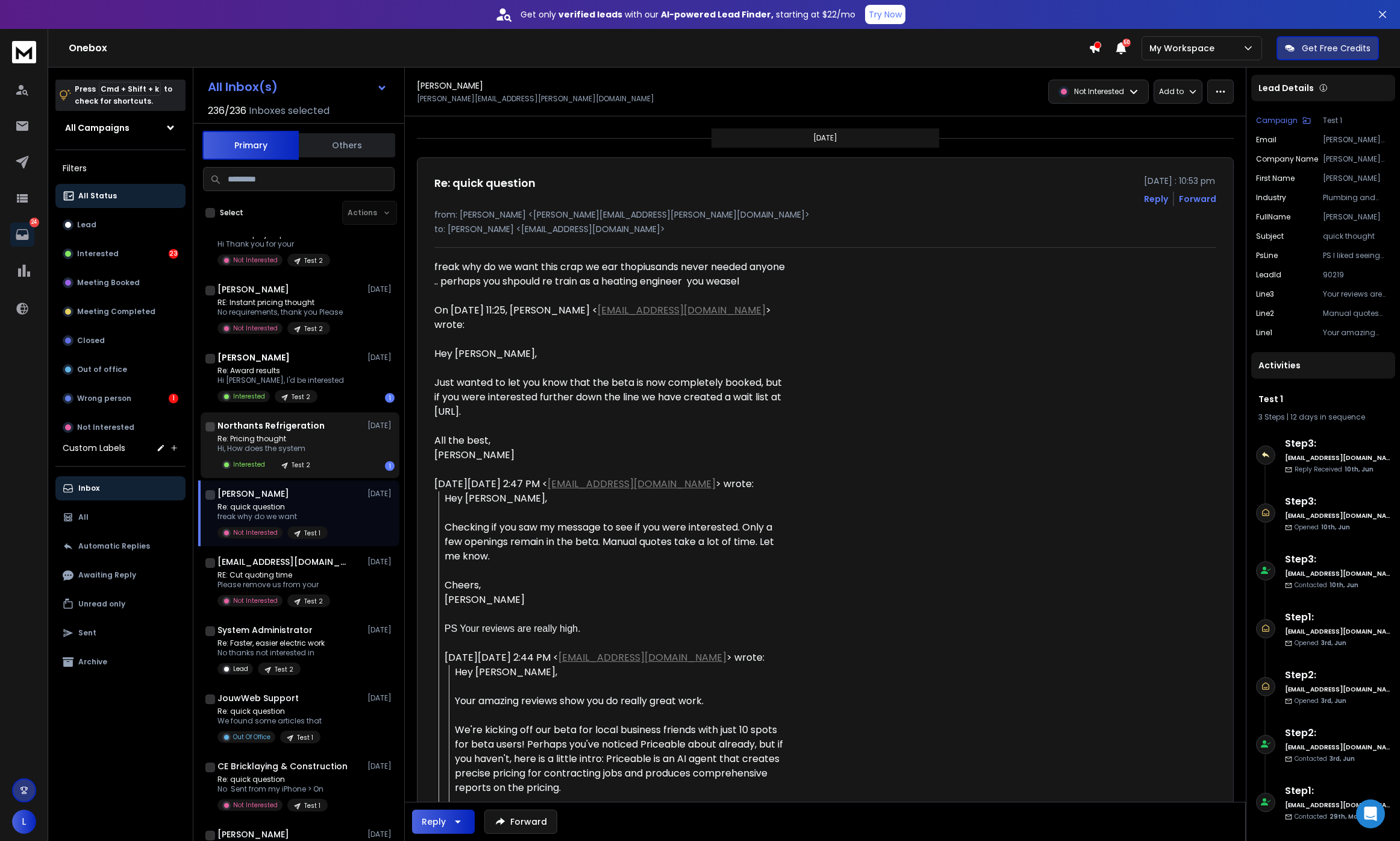
click at [344, 436] on div "Re: Pricing thought Hi, How does the system Interested Test 2 1" at bounding box center [306, 451] width 177 height 37
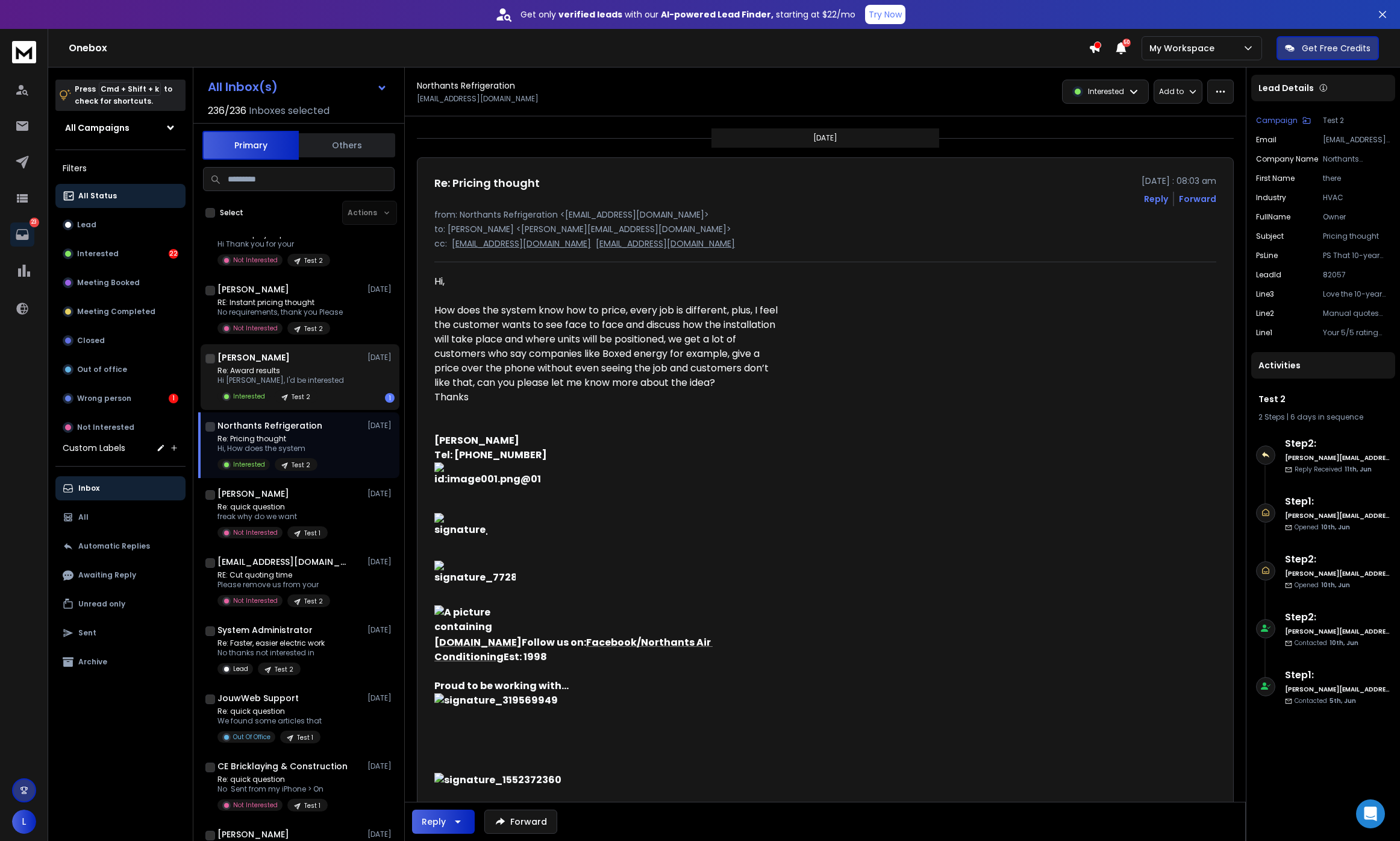
click at [339, 375] on div "Re: Award results Hi [PERSON_NAME], I'd be interested Interested Test 2 1" at bounding box center [306, 383] width 177 height 37
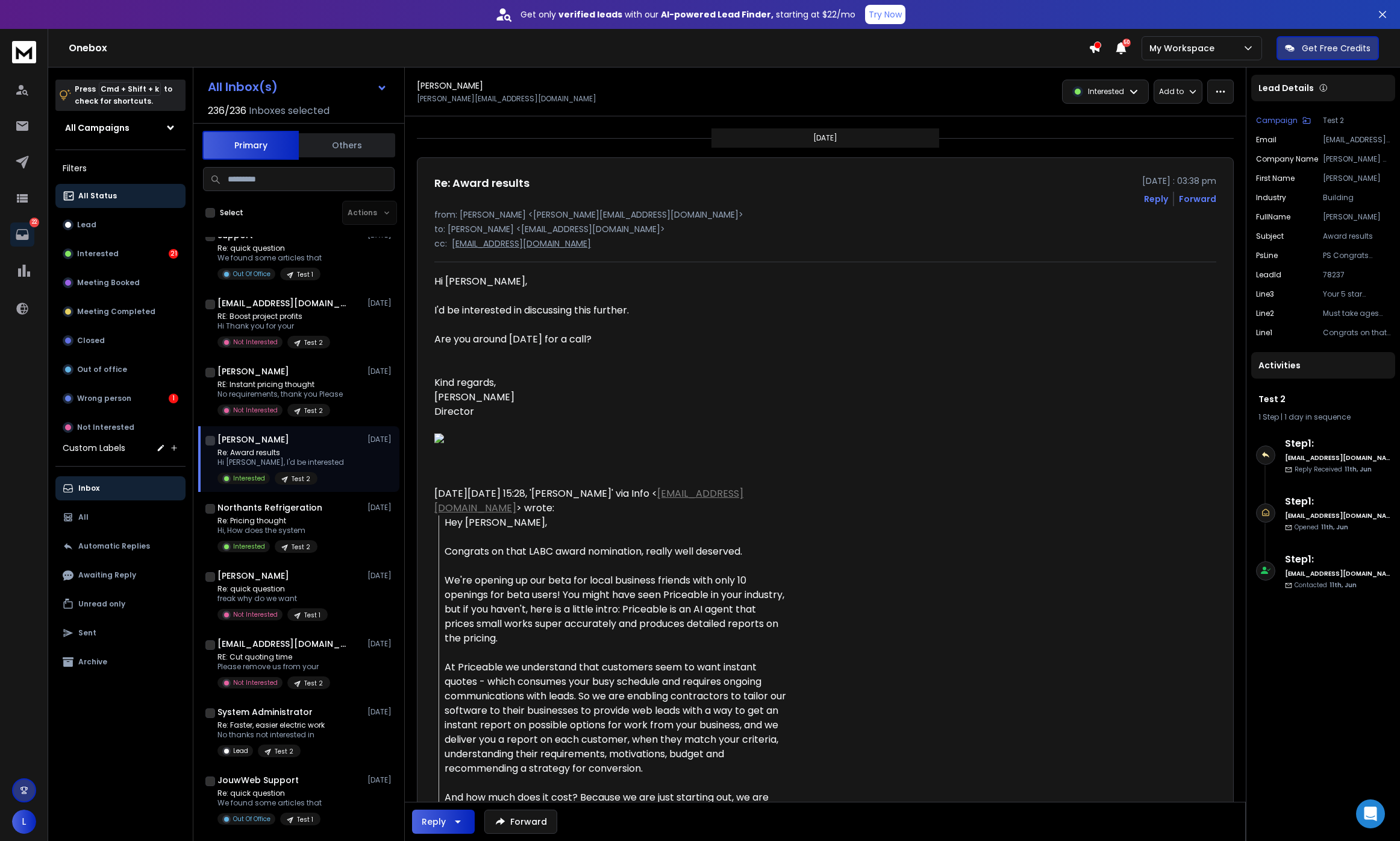
scroll to position [8805, 0]
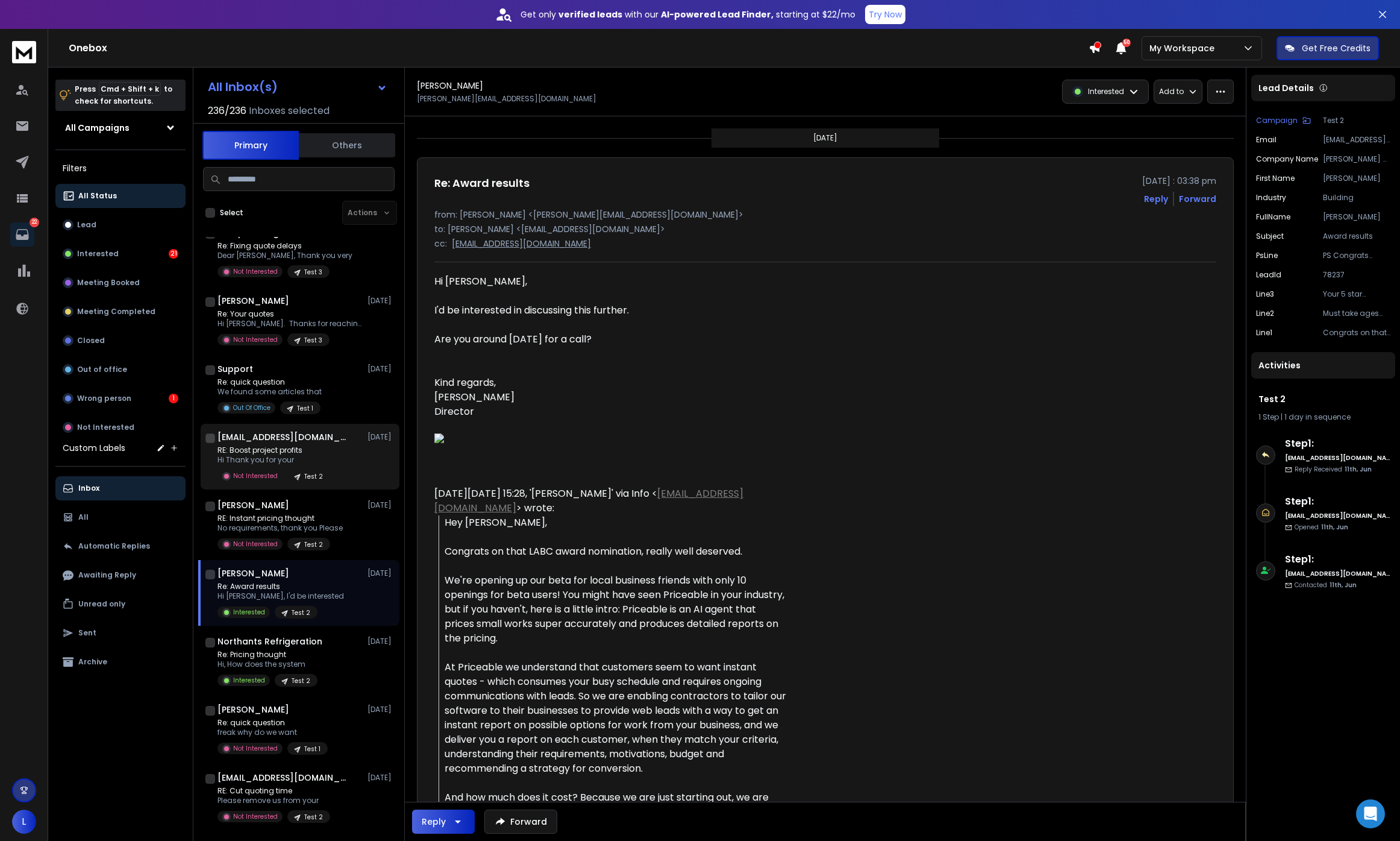
click at [338, 441] on div "[EMAIL_ADDRESS][DOMAIN_NAME] [DATE]" at bounding box center [306, 436] width 177 height 12
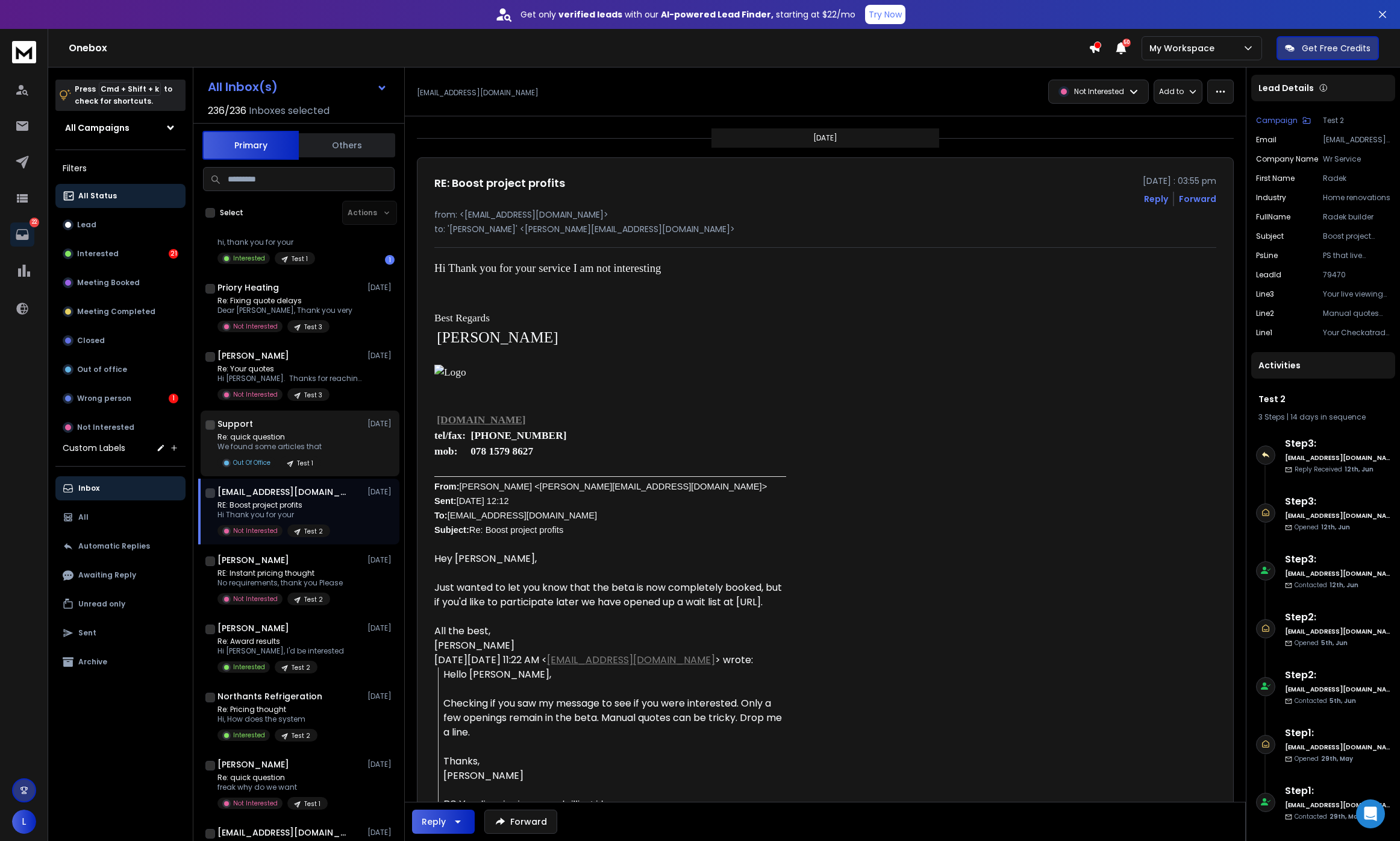
scroll to position [8683, 0]
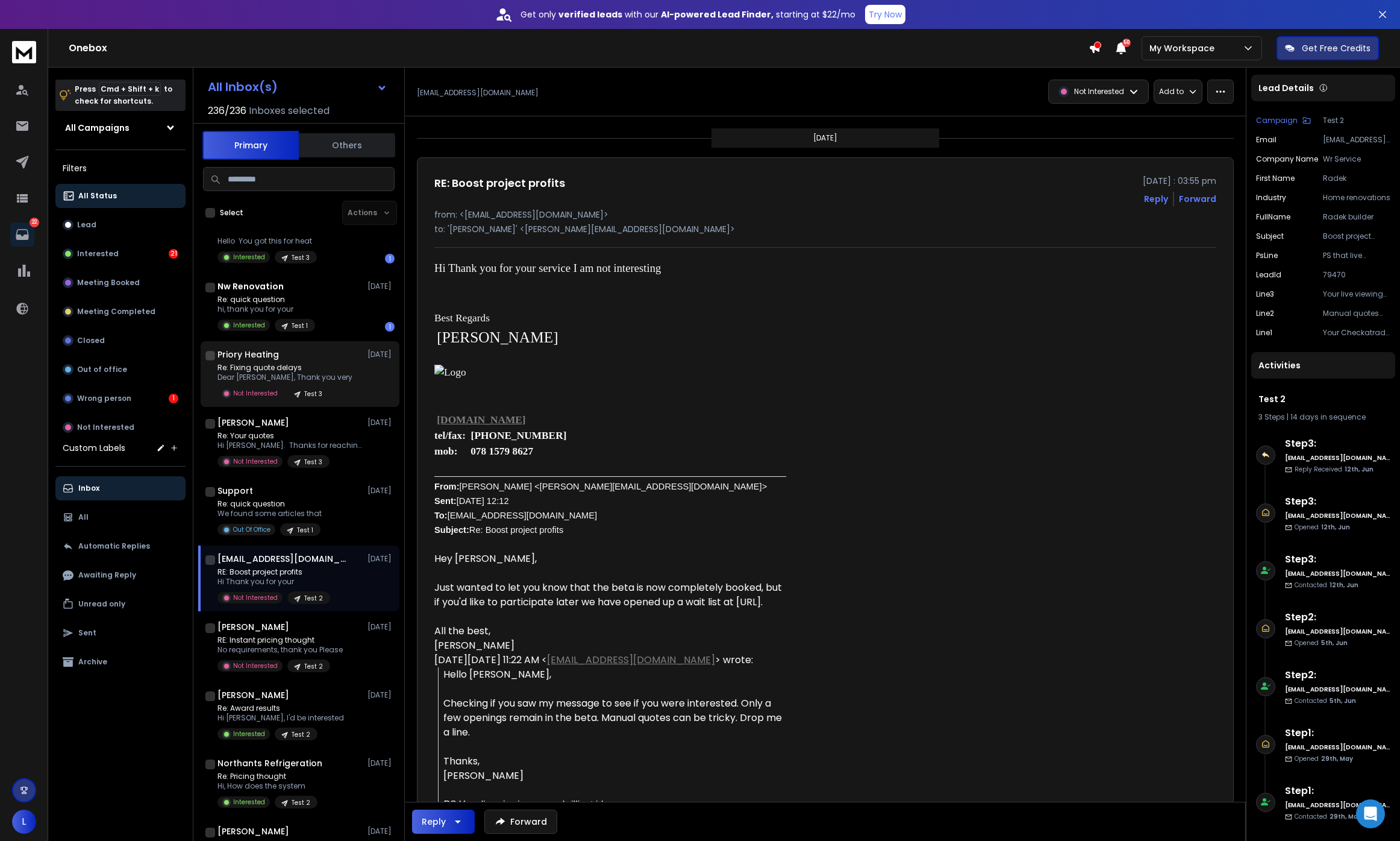
click at [333, 360] on div "Priory Heating [DATE]" at bounding box center [306, 354] width 177 height 12
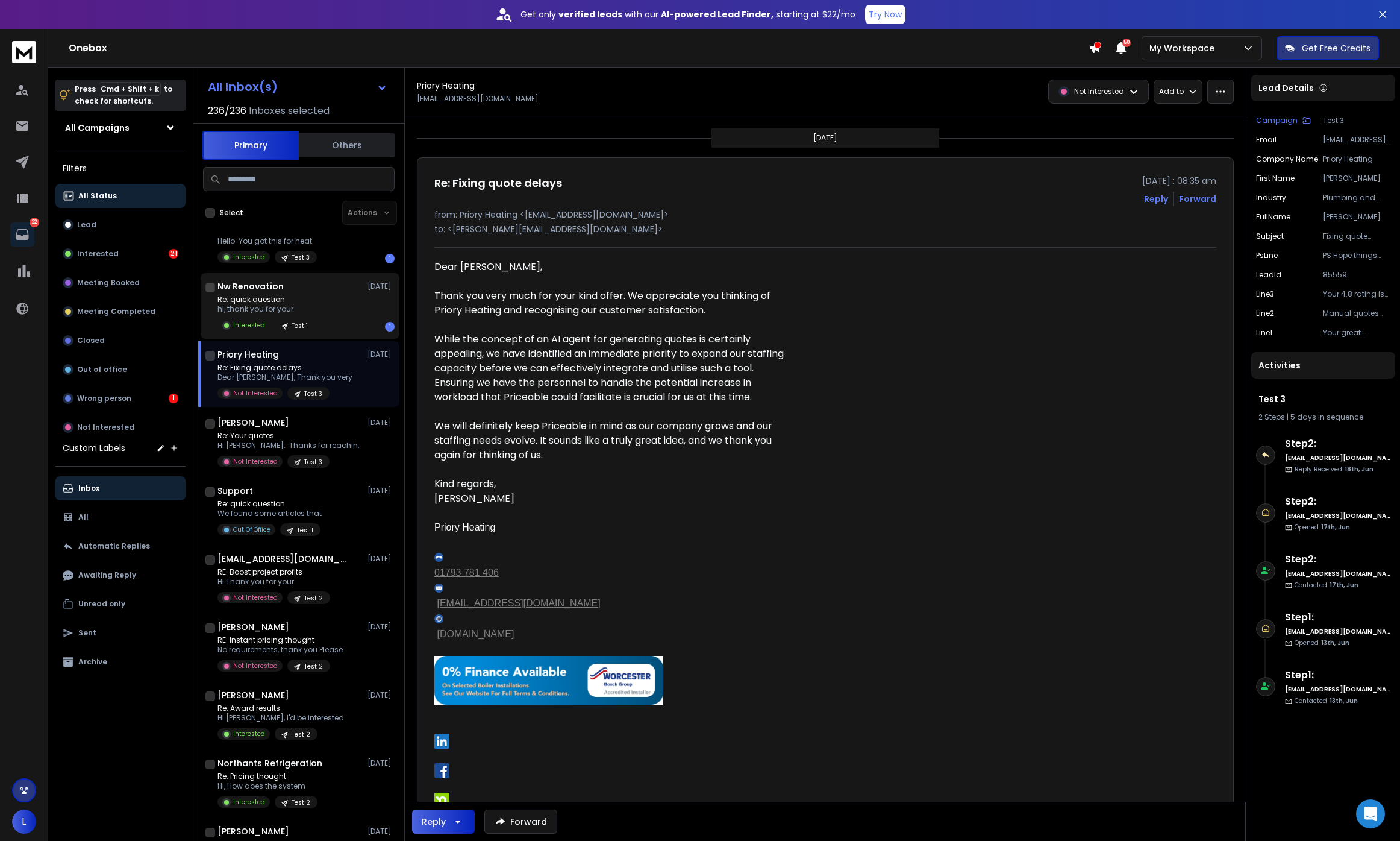
click at [342, 310] on div "Re: quick question hi, thank you for your Interested Test 1 1" at bounding box center [306, 313] width 177 height 37
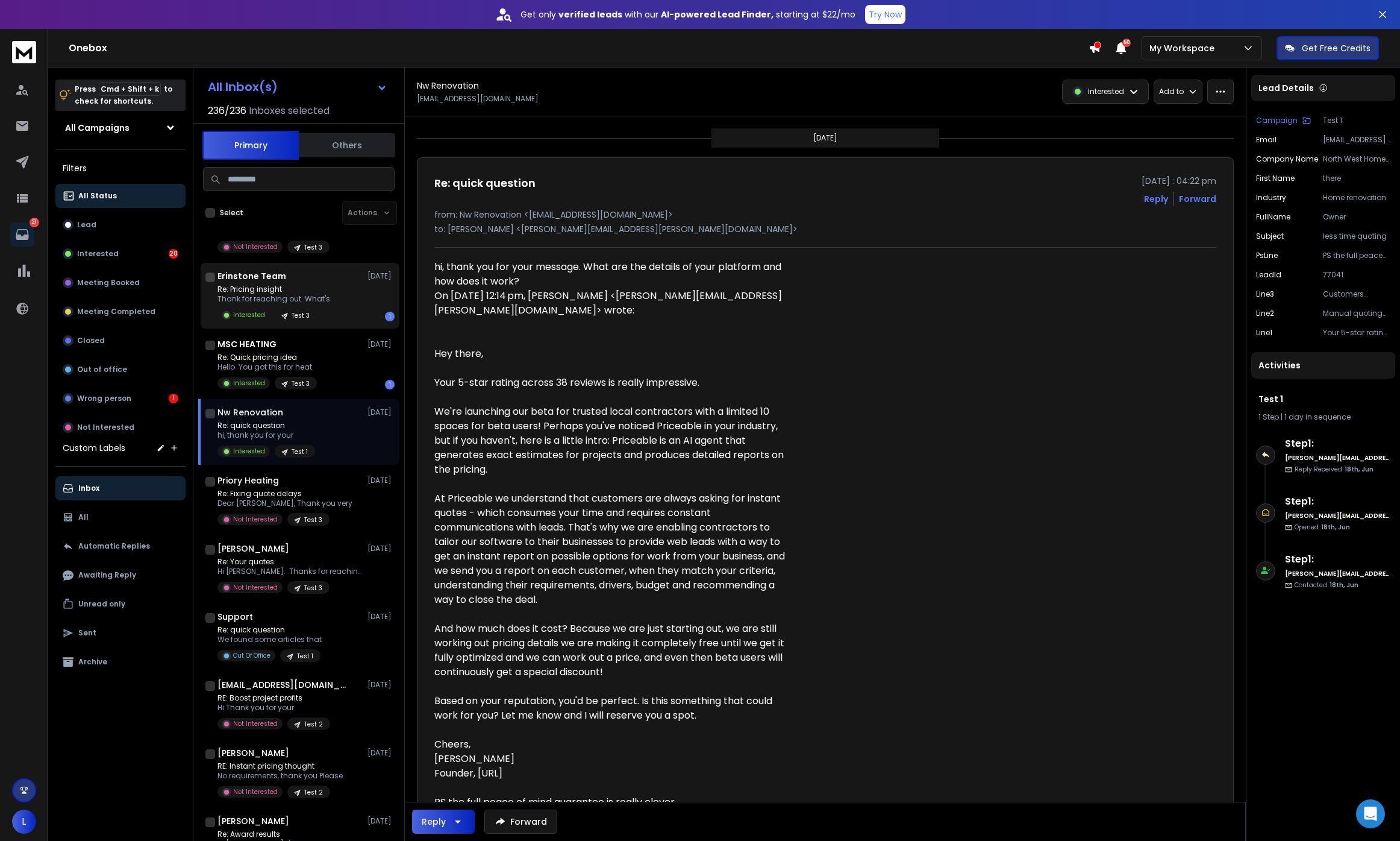
scroll to position [8510, 0]
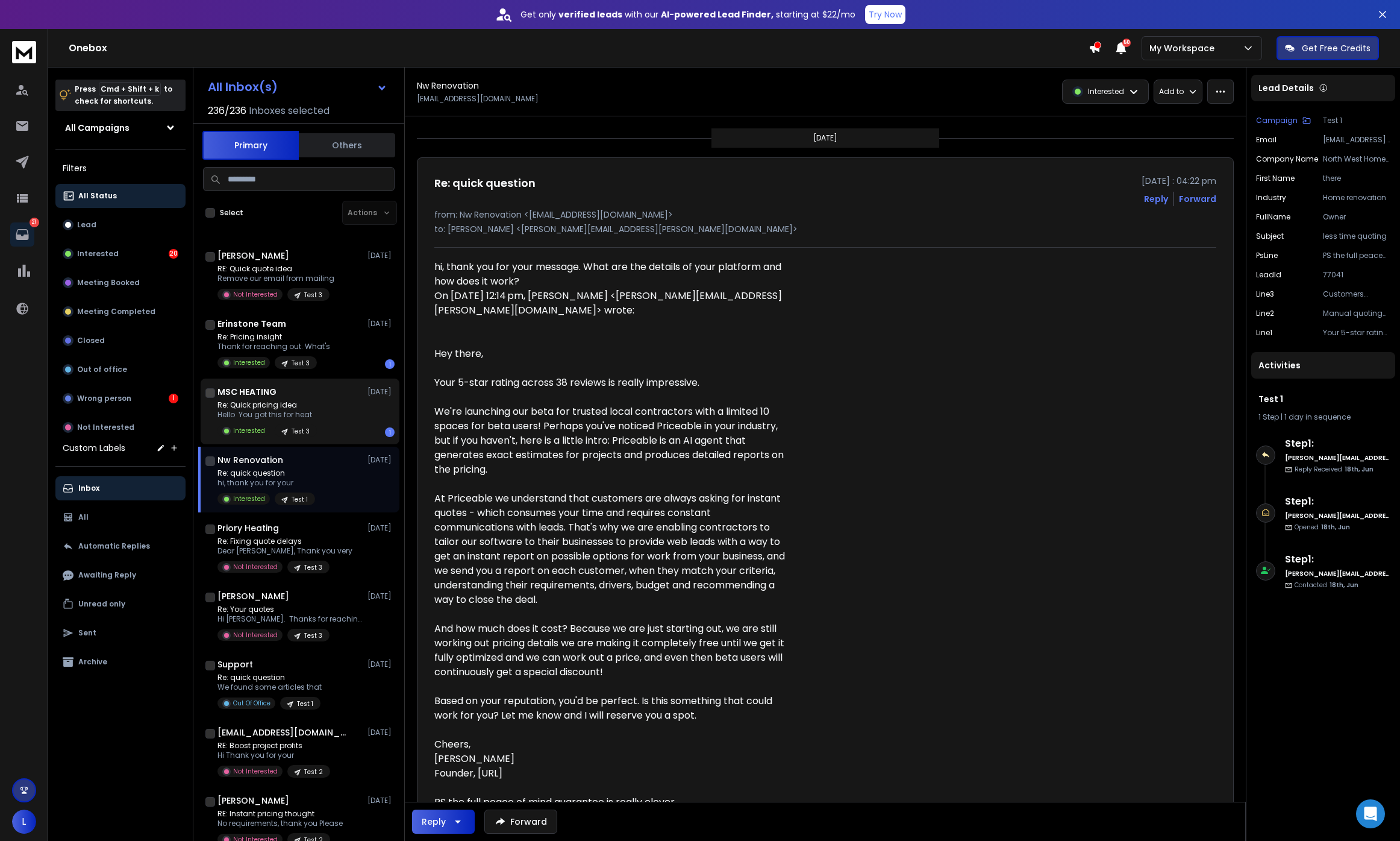
click at [354, 408] on div "Re: Quick pricing idea Hello You got this for heat Interested Test 3 1" at bounding box center [306, 418] width 177 height 37
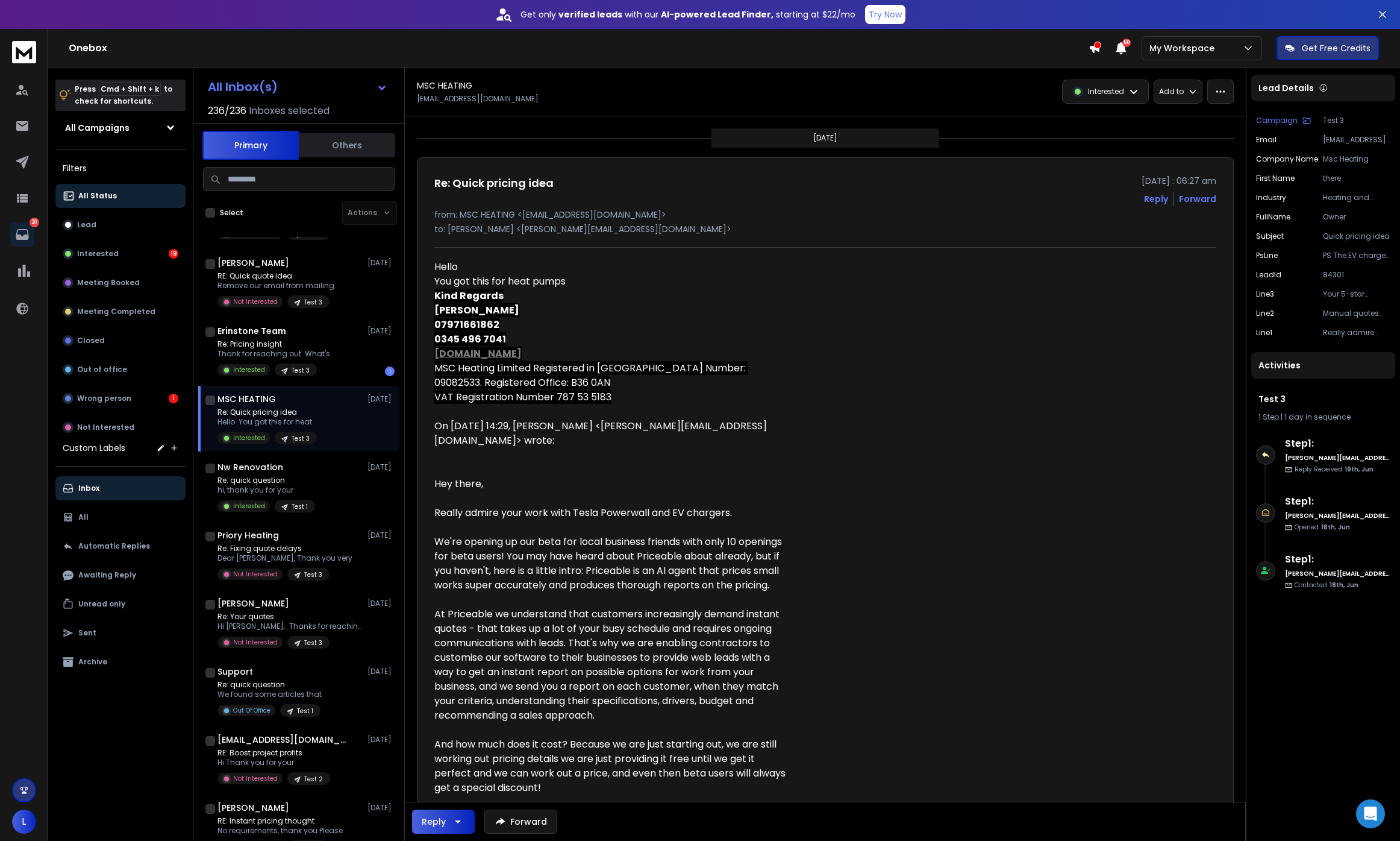
scroll to position [8470, 0]
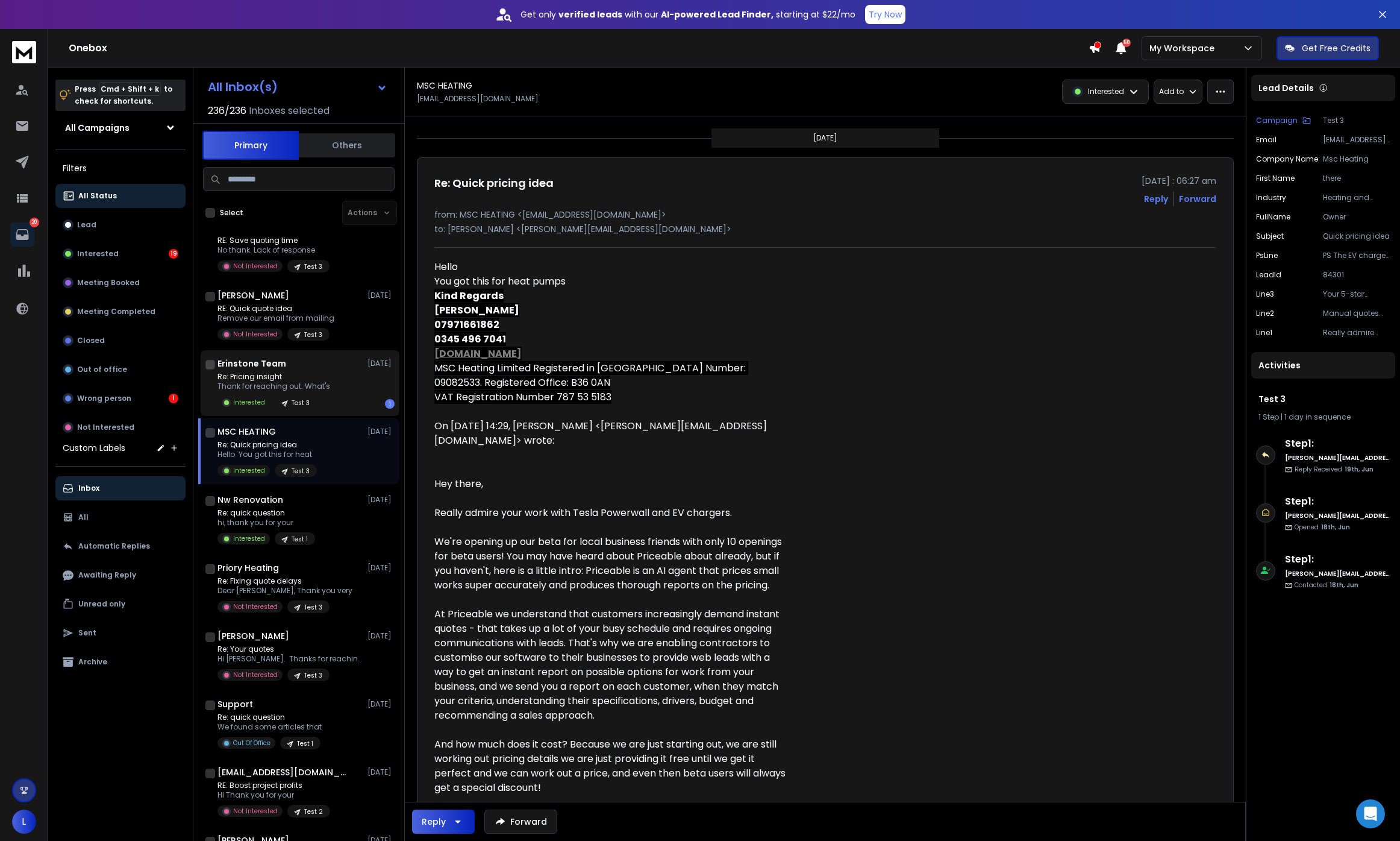
click at [351, 386] on div "Re: Pricing insight Thank for reaching out. What's Interested Test 3 1" at bounding box center [306, 390] width 177 height 37
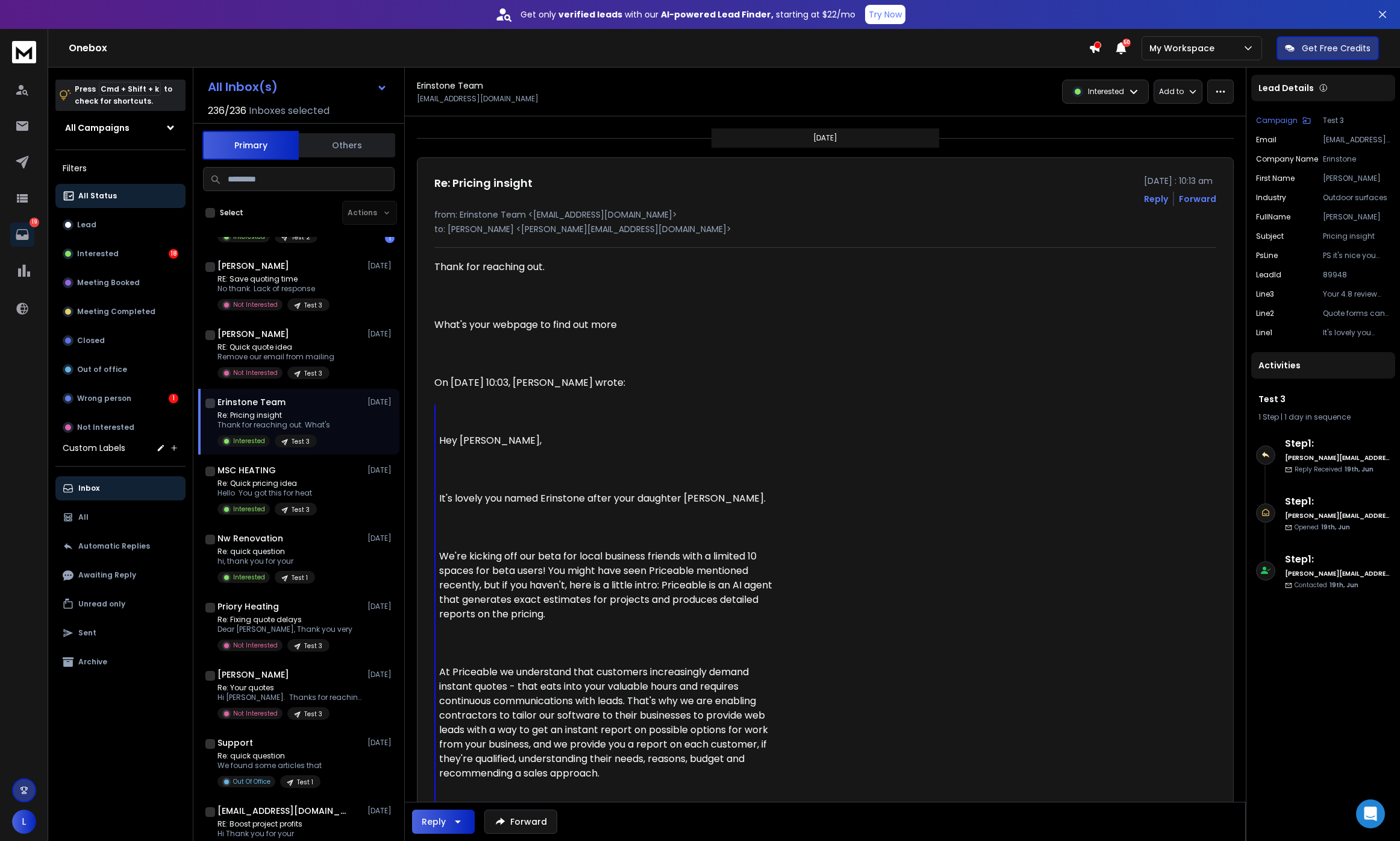
scroll to position [8420, 0]
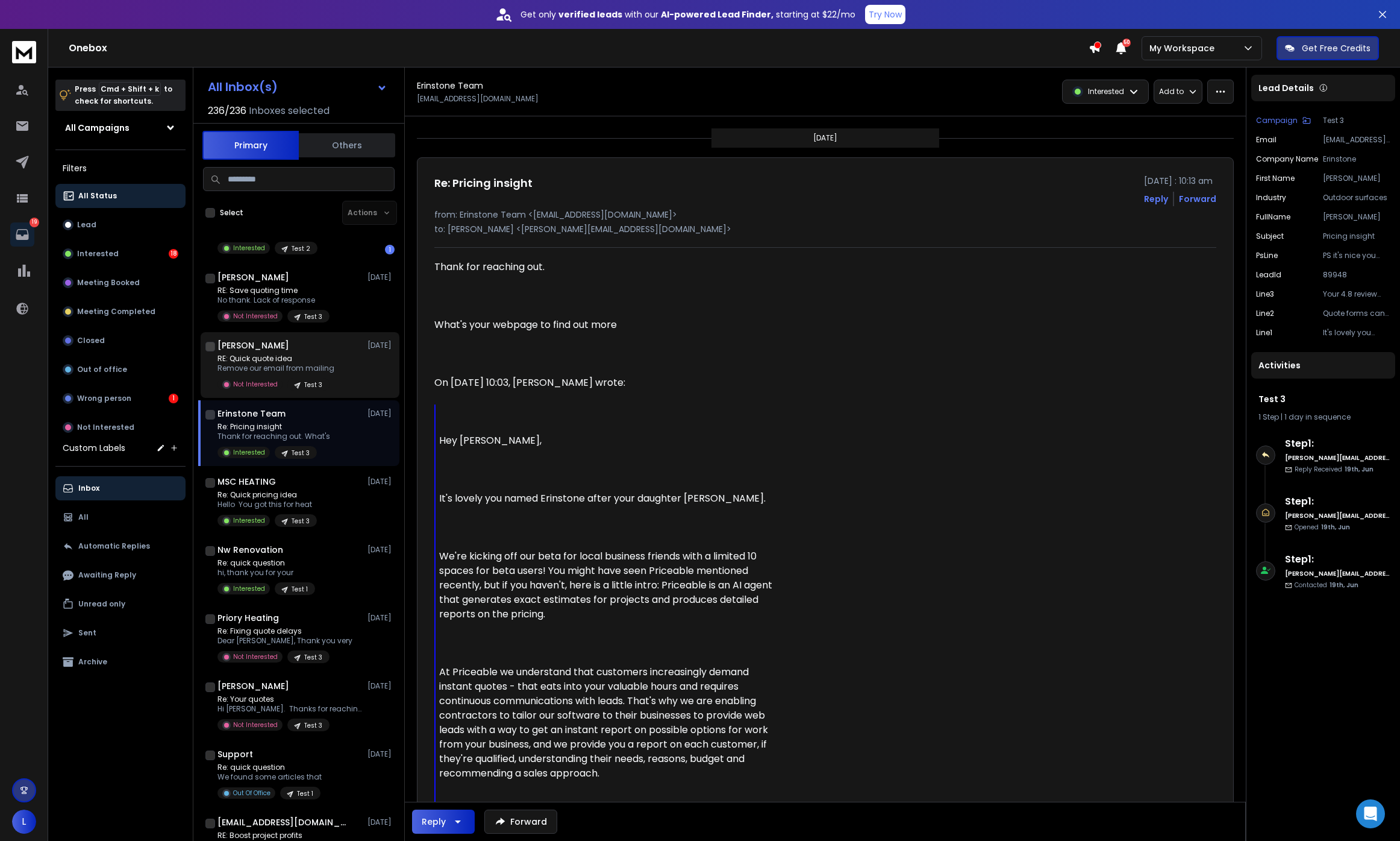
click at [329, 359] on p "RE: Quick quote idea" at bounding box center [276, 358] width 117 height 10
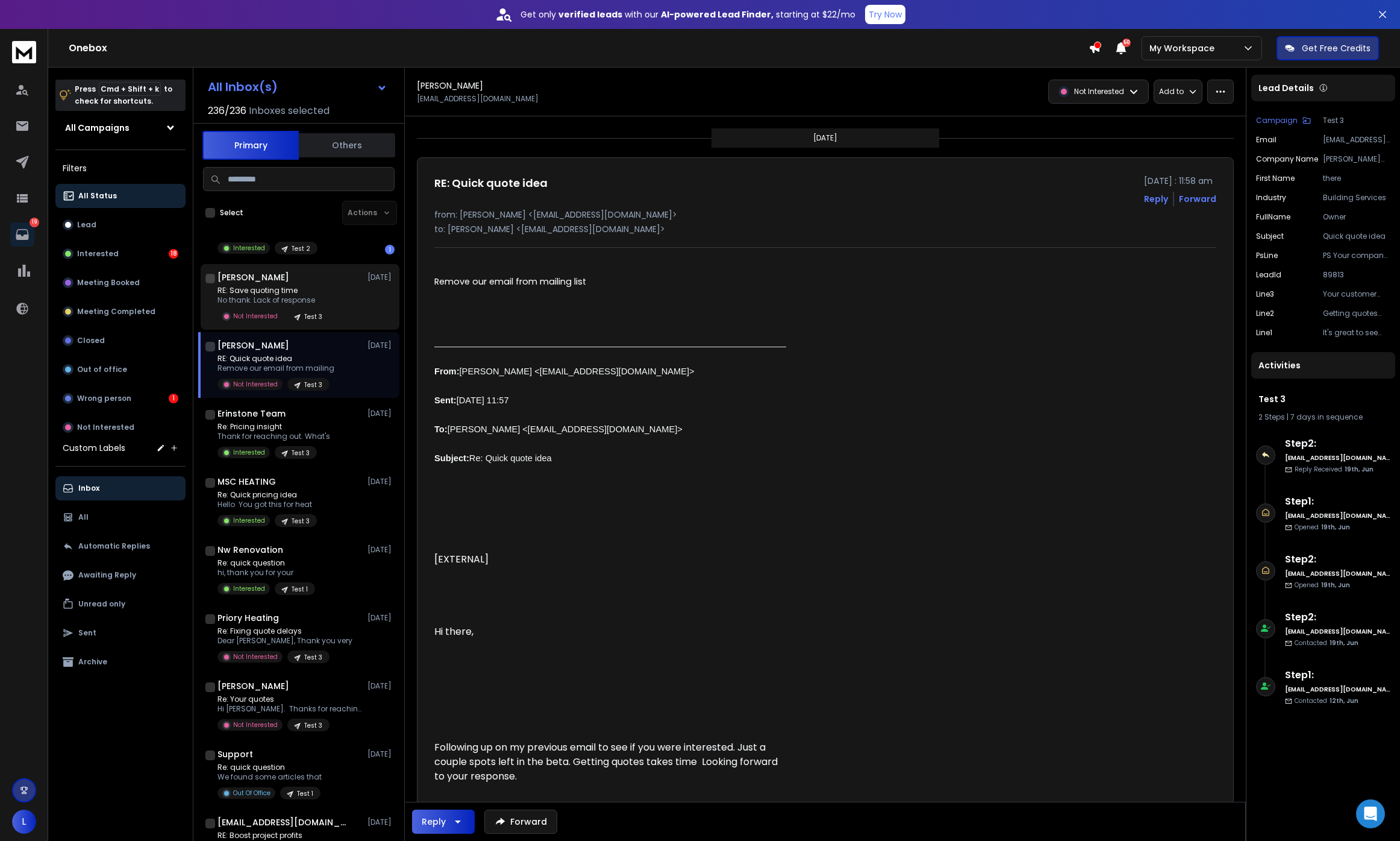
click at [346, 309] on div "RE: Save quoting time No thank. Lack of response Not Interested Test 3" at bounding box center [306, 304] width 177 height 37
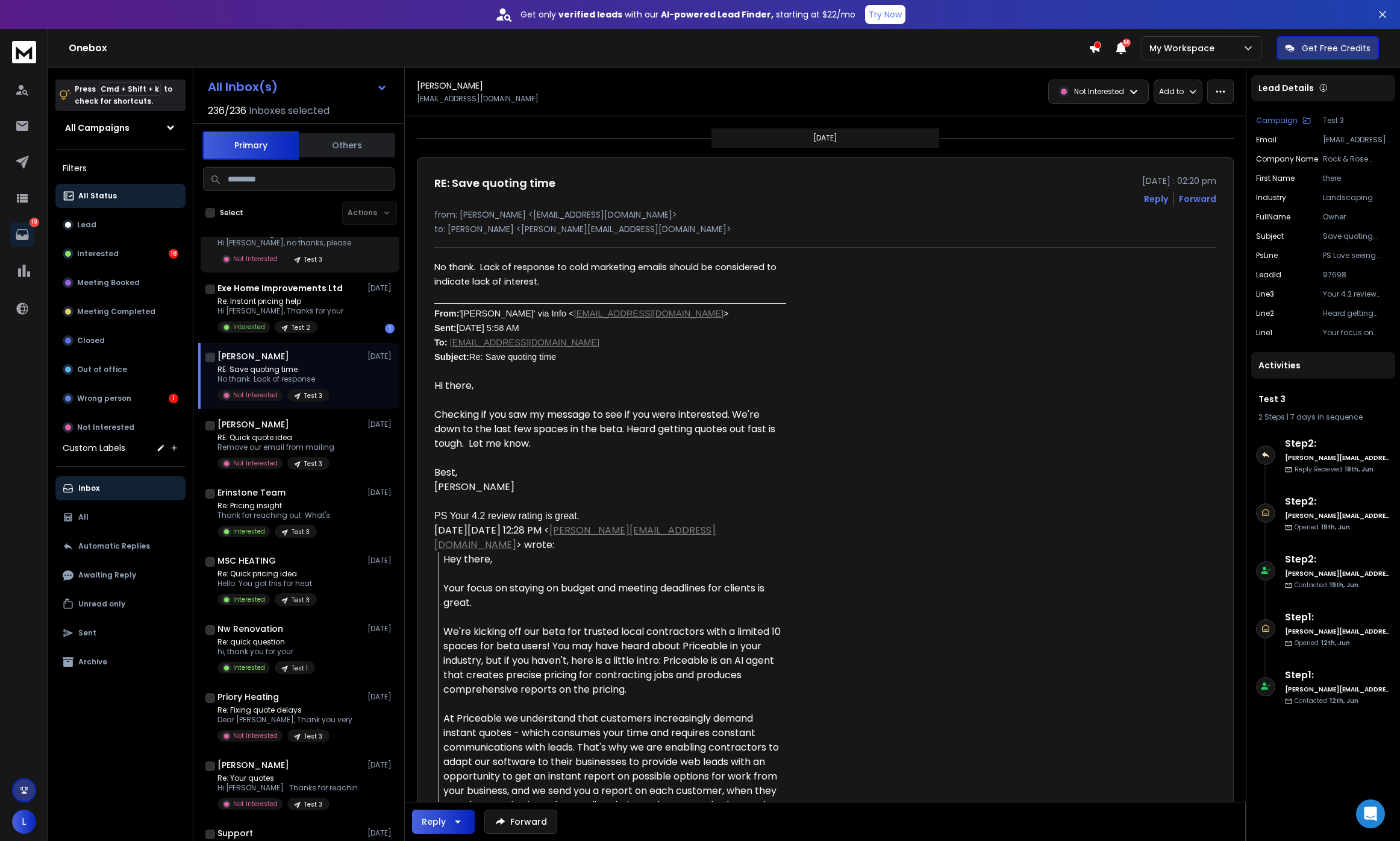
scroll to position [8202, 0]
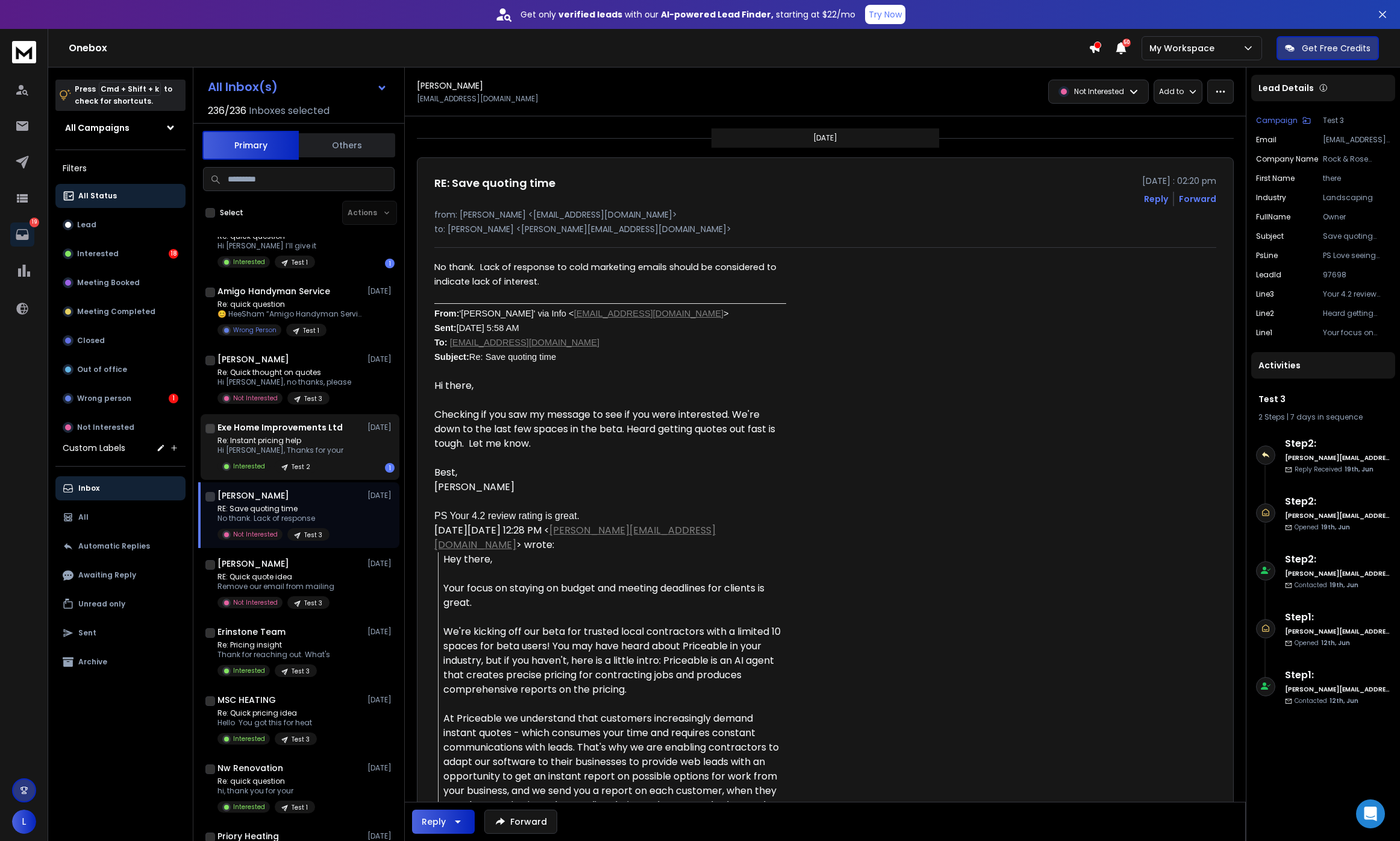
click at [344, 456] on div "Re: Instant pricing help Hi [PERSON_NAME], Thanks for your Interested Test 2 1" at bounding box center [306, 454] width 177 height 37
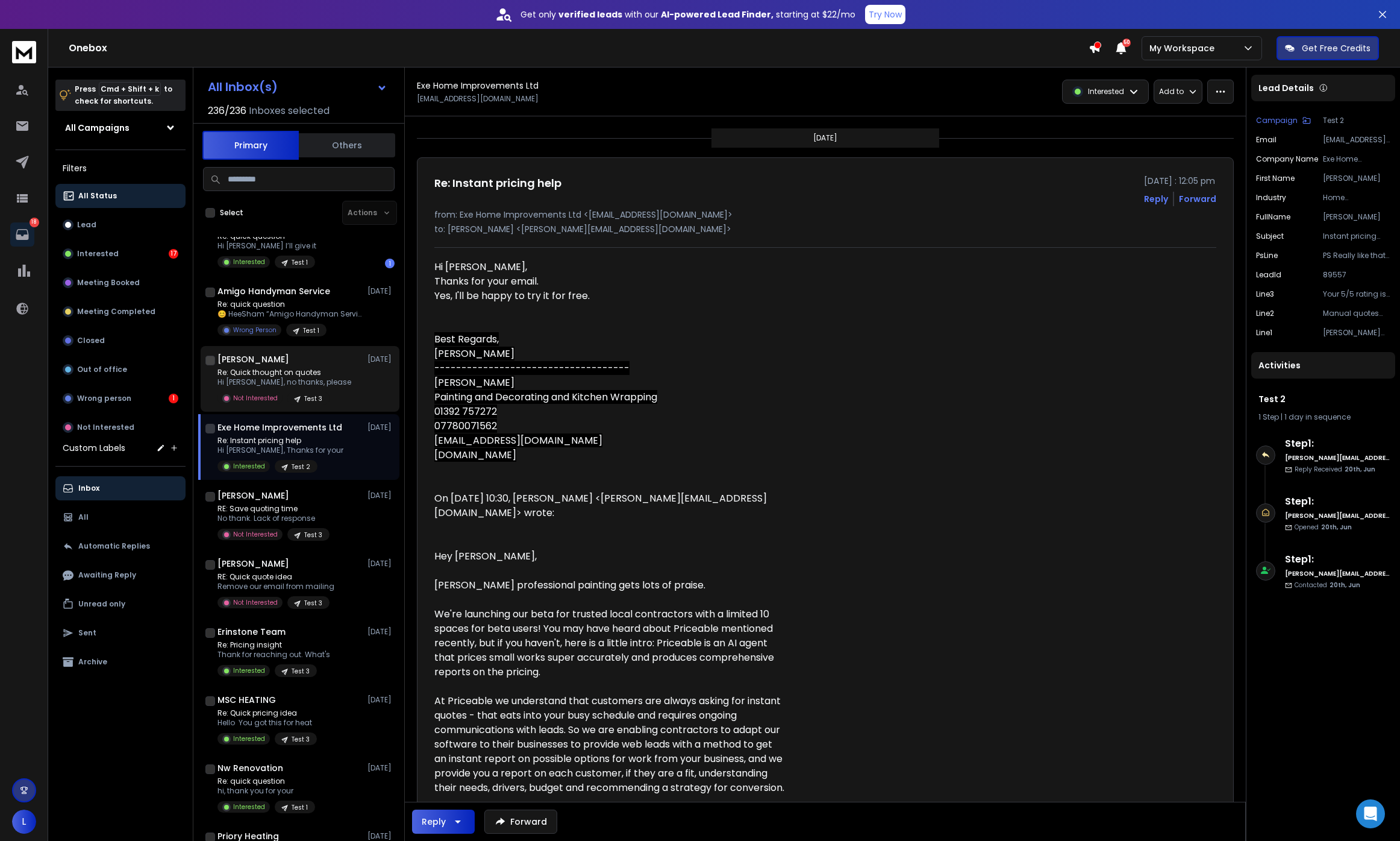
click at [338, 360] on div "[PERSON_NAME] [DATE]" at bounding box center [306, 358] width 177 height 12
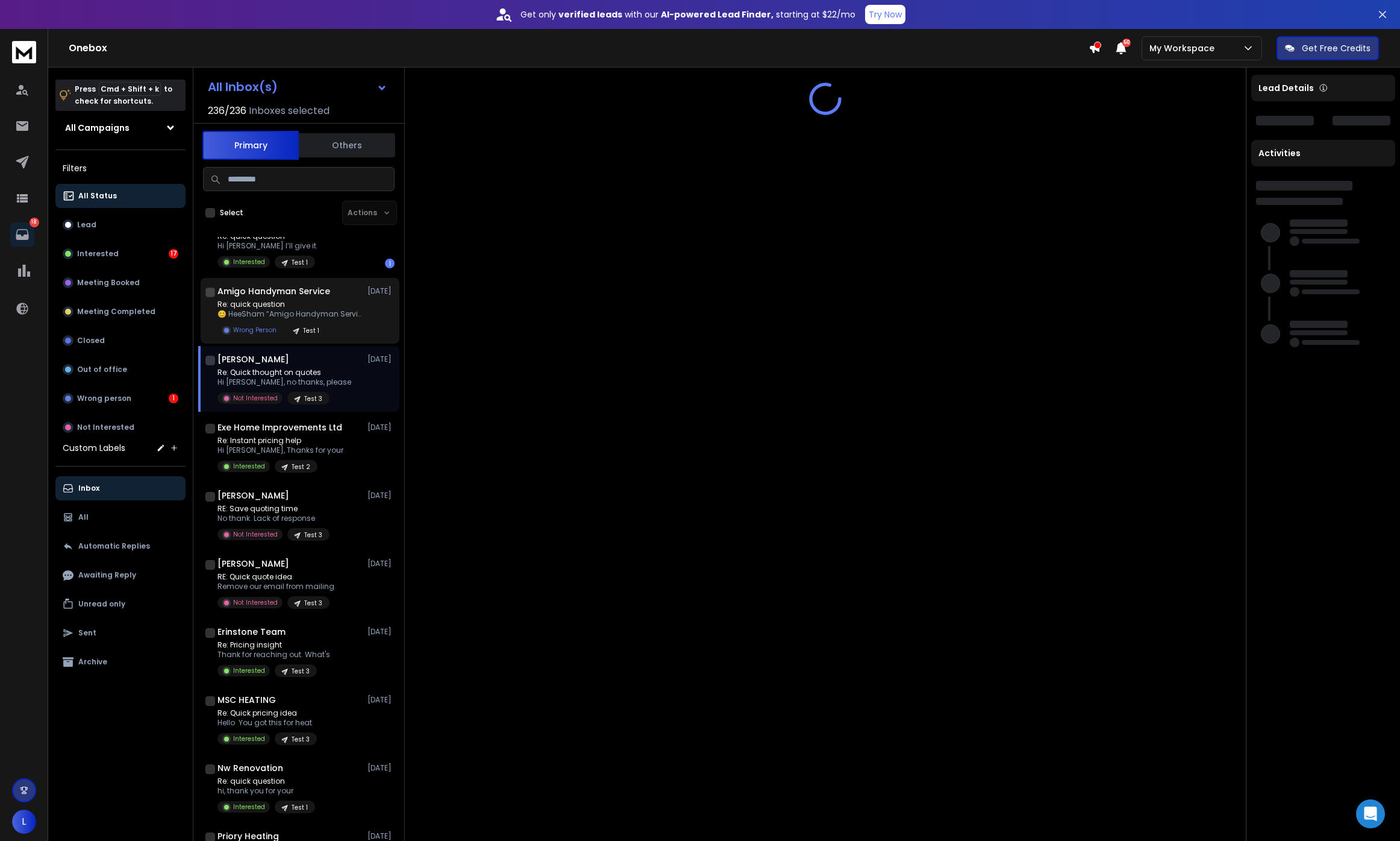
click at [349, 305] on p "Re: quick question" at bounding box center [289, 304] width 144 height 10
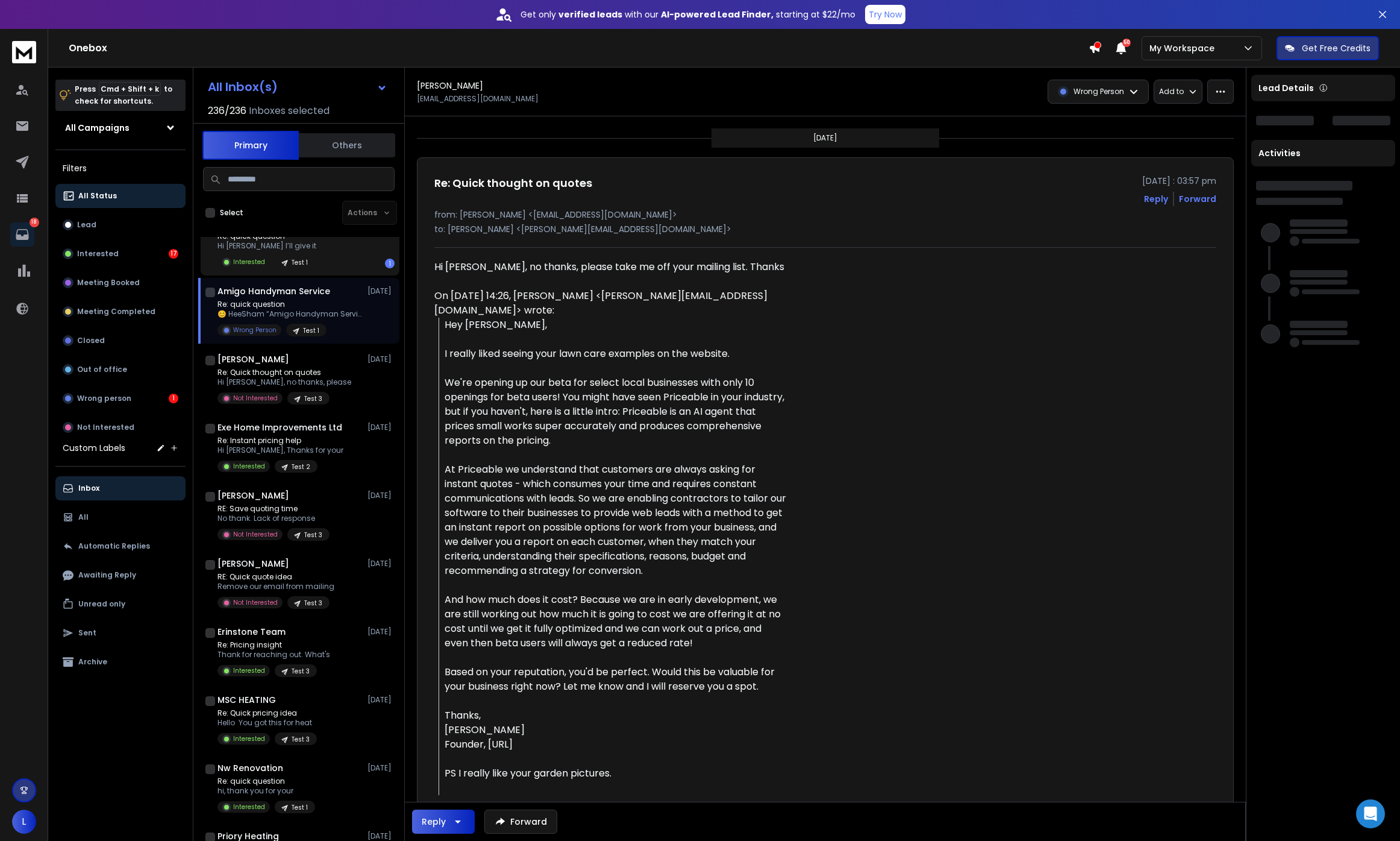
click at [329, 258] on div "Re: quick question Hi [PERSON_NAME] I’ll give it Interested Test 1 1" at bounding box center [306, 249] width 177 height 37
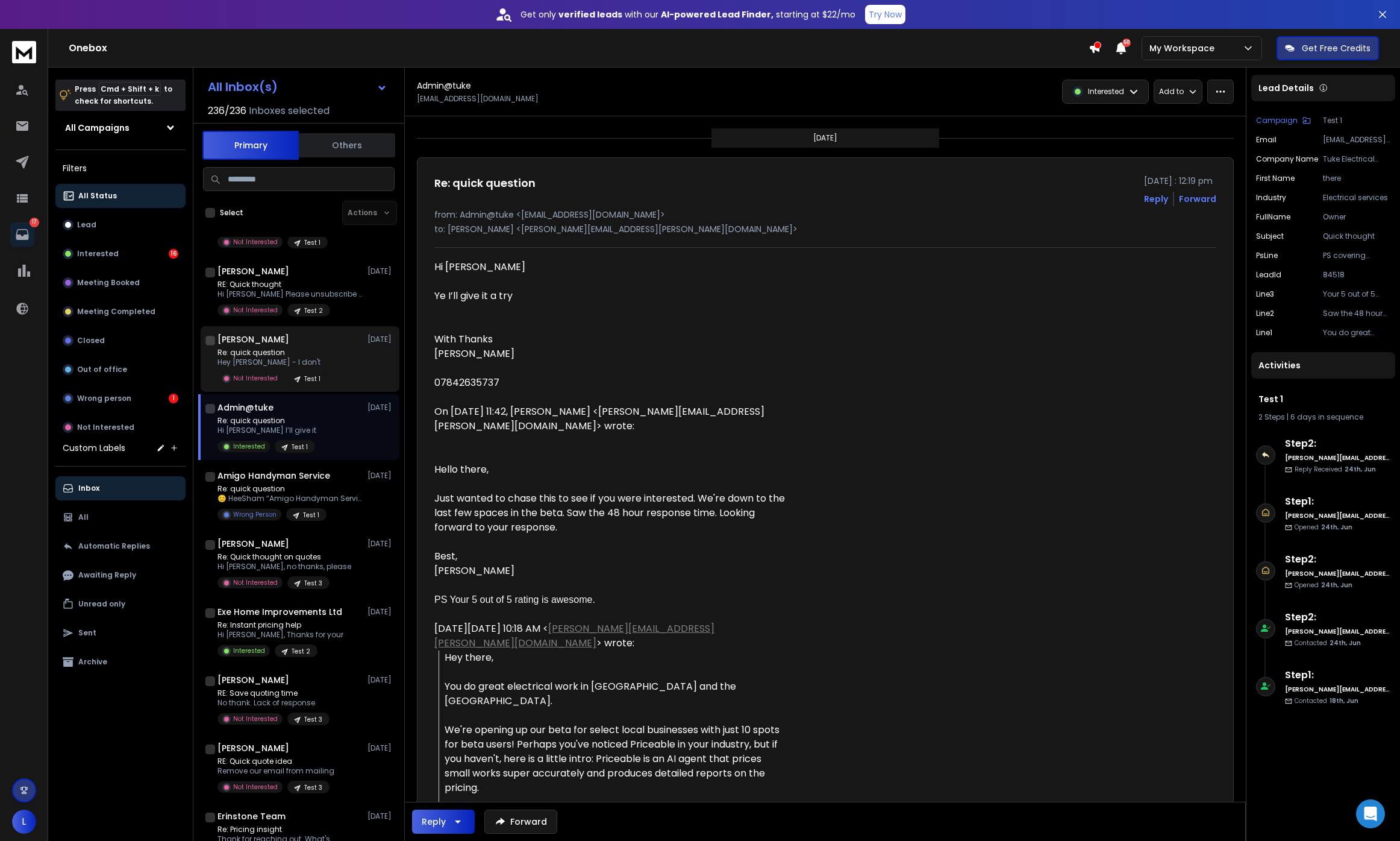
scroll to position [8017, 0]
click at [333, 365] on div "Re: quick question Hey [PERSON_NAME] - I don't Not Interested Test 1" at bounding box center [306, 366] width 177 height 37
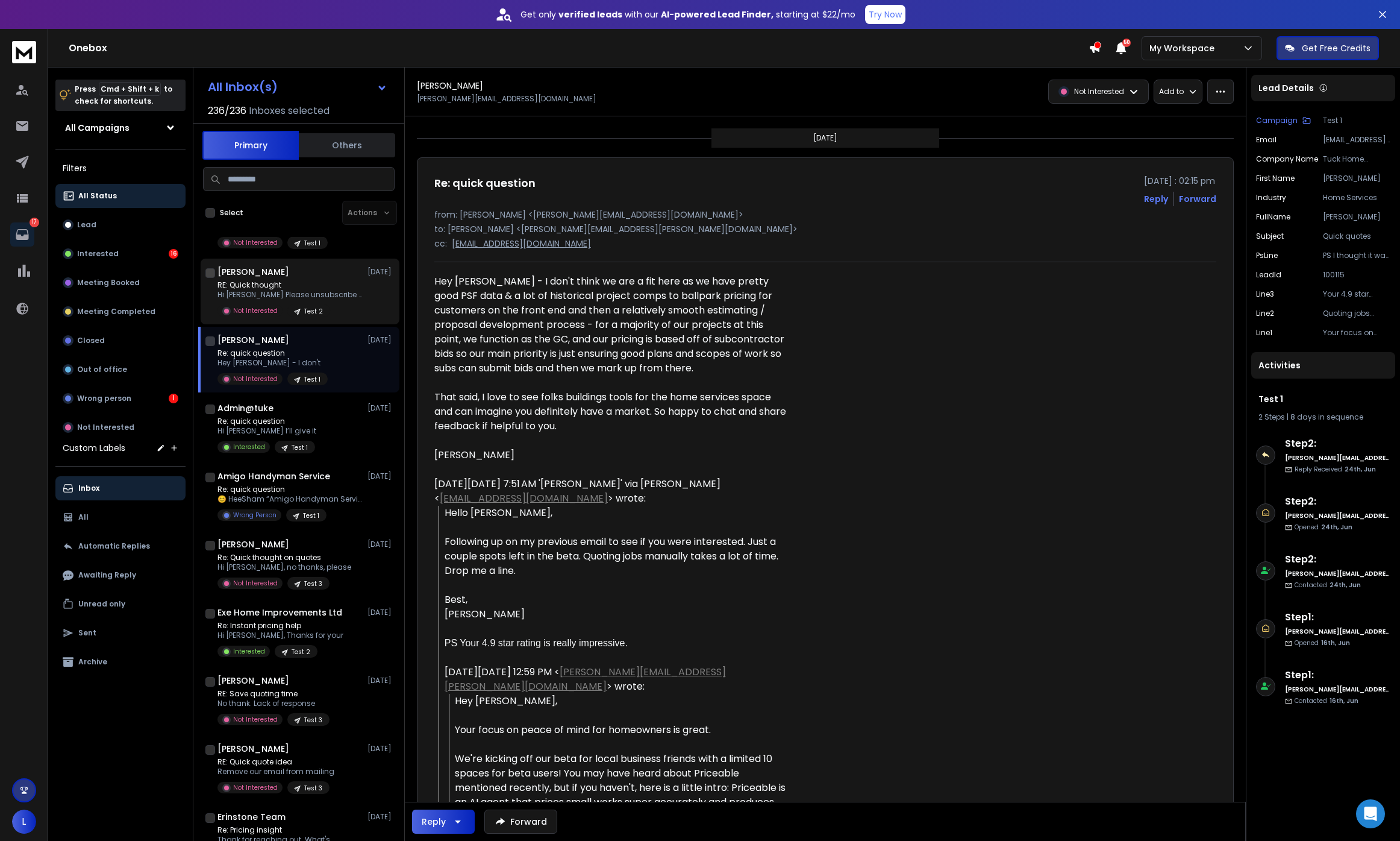
click at [334, 307] on div "RE: Quick thought Hi [PERSON_NAME] Please unsubscribe me Not Interested Test 2" at bounding box center [306, 298] width 177 height 37
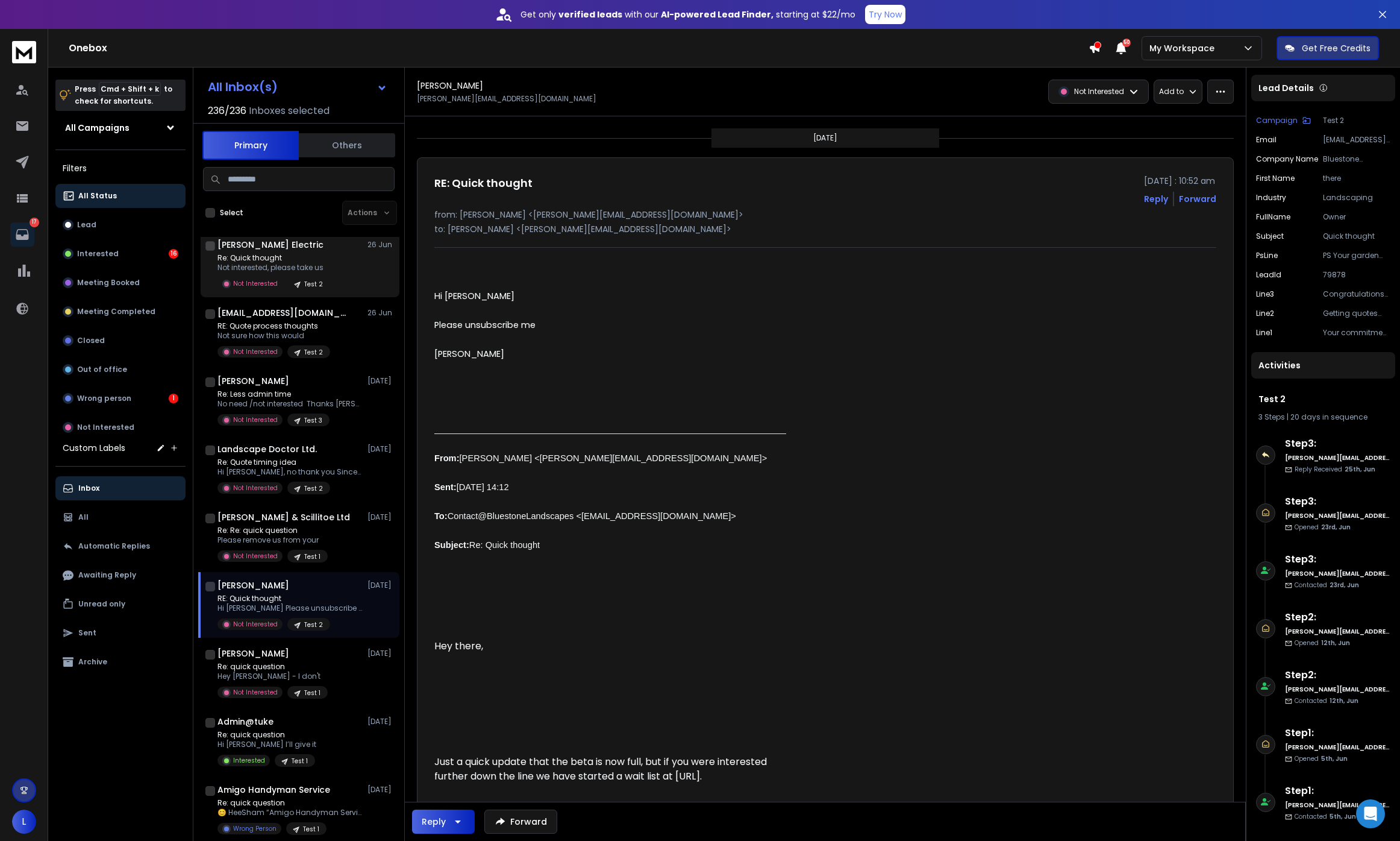
scroll to position [7580, 0]
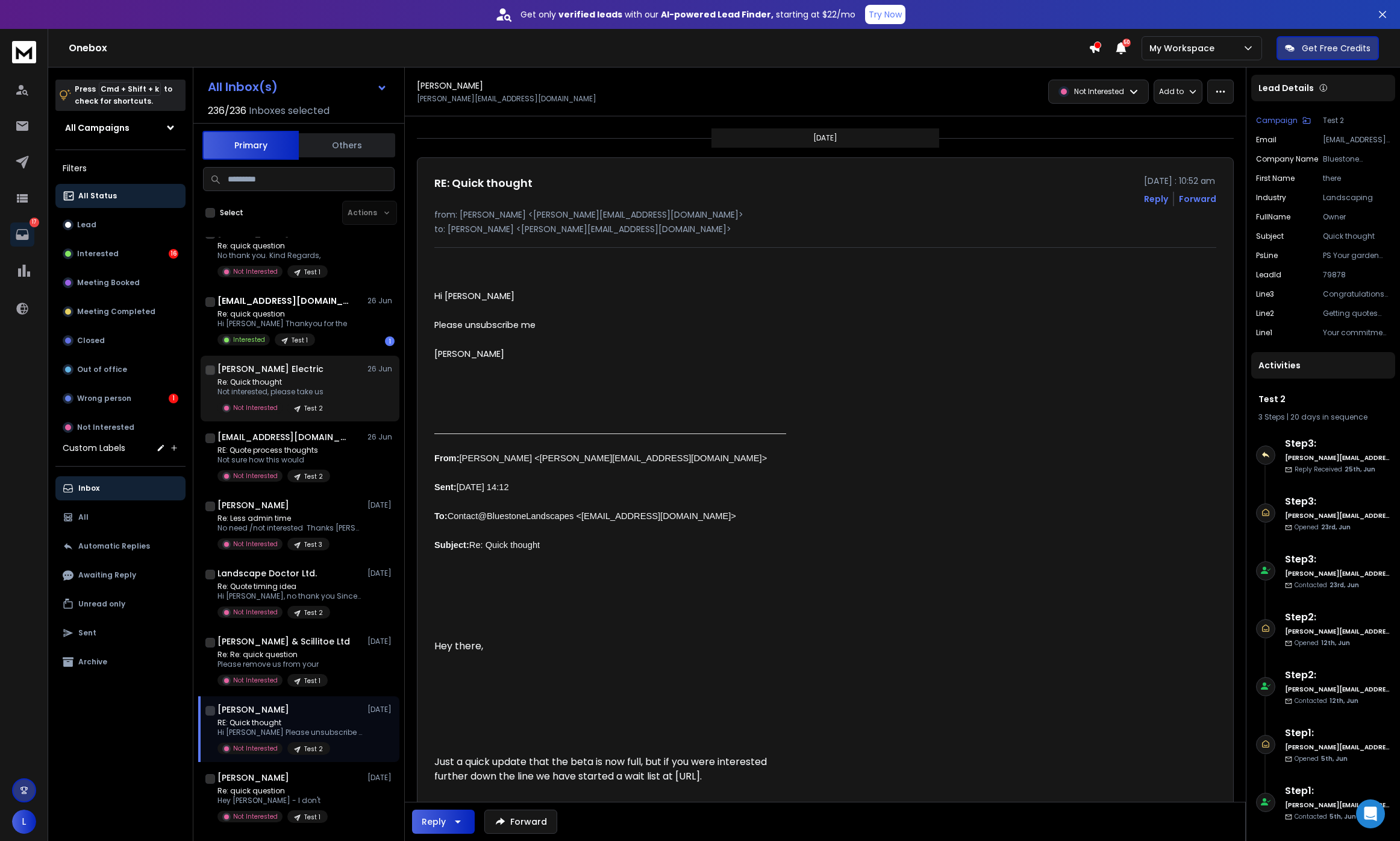
click at [352, 399] on div "Re: Quick thought Not interested, please take us Not Interested Test 2" at bounding box center [306, 395] width 177 height 37
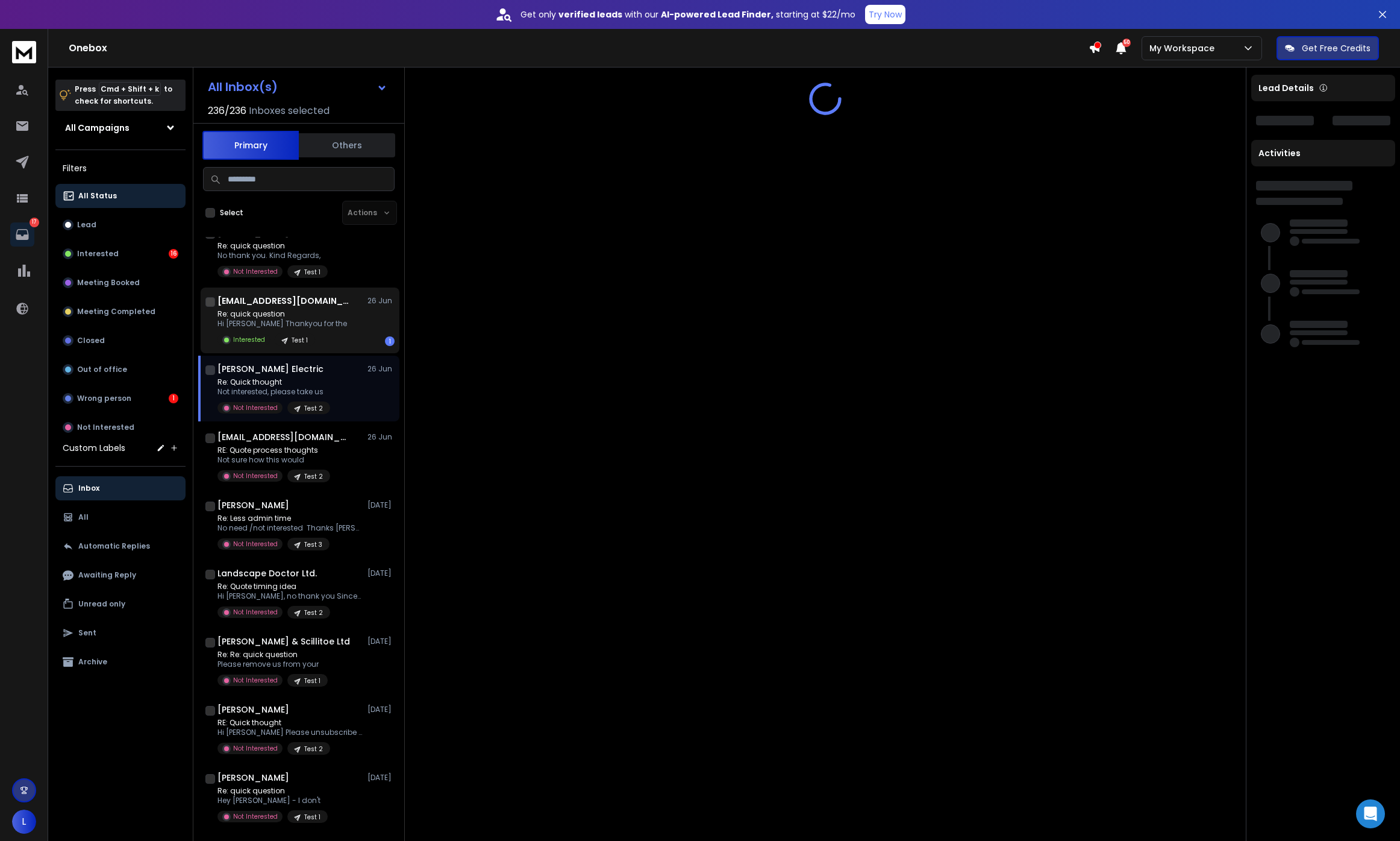
click at [332, 334] on div "Re: quick question Hi [PERSON_NAME] Thankyou for the Interested Test 1 1" at bounding box center [306, 327] width 177 height 37
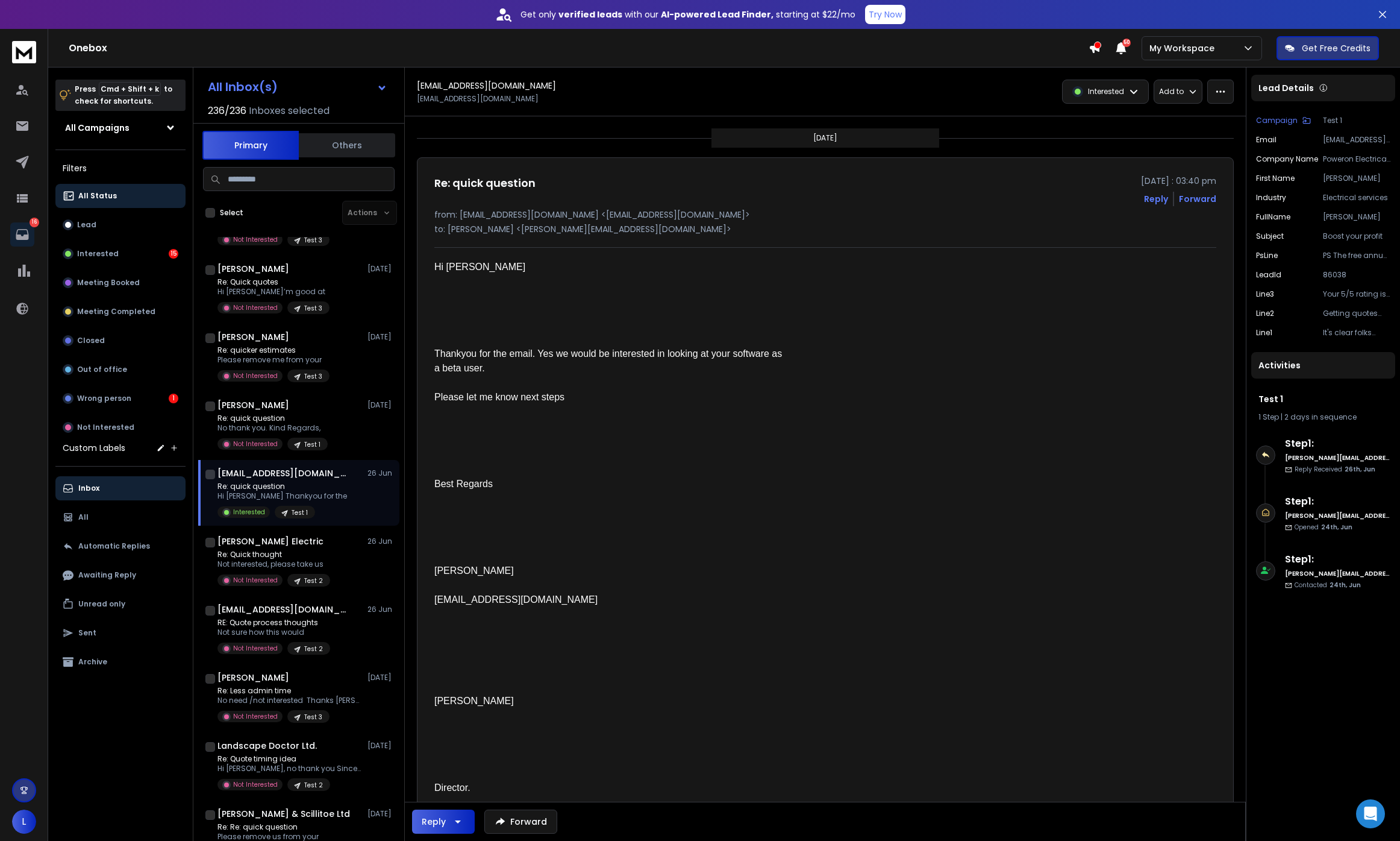
scroll to position [7401, 0]
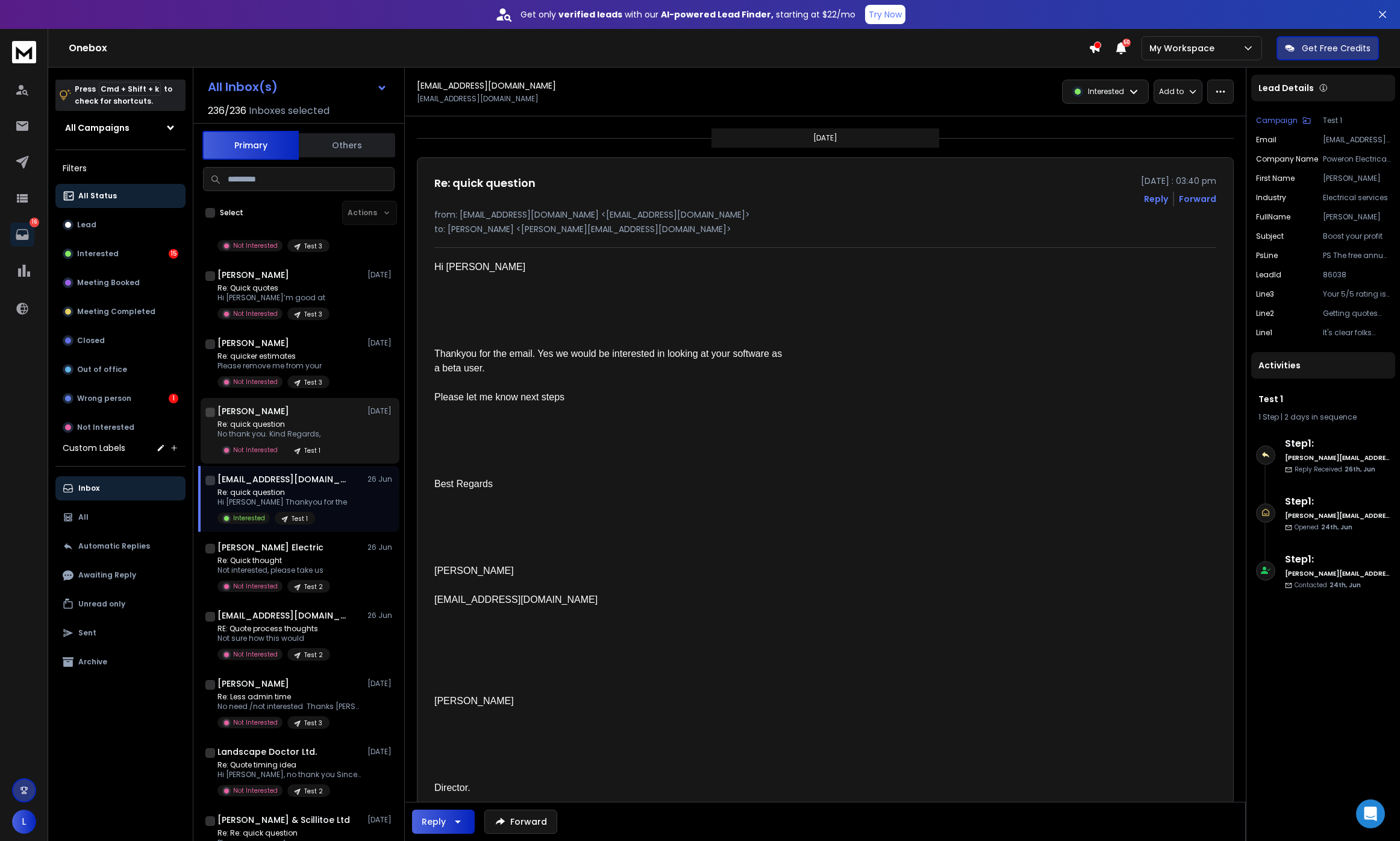
click at [355, 426] on div "Re: quick question No thank you. Kind Regards, Not Interested Test 1" at bounding box center [306, 437] width 177 height 37
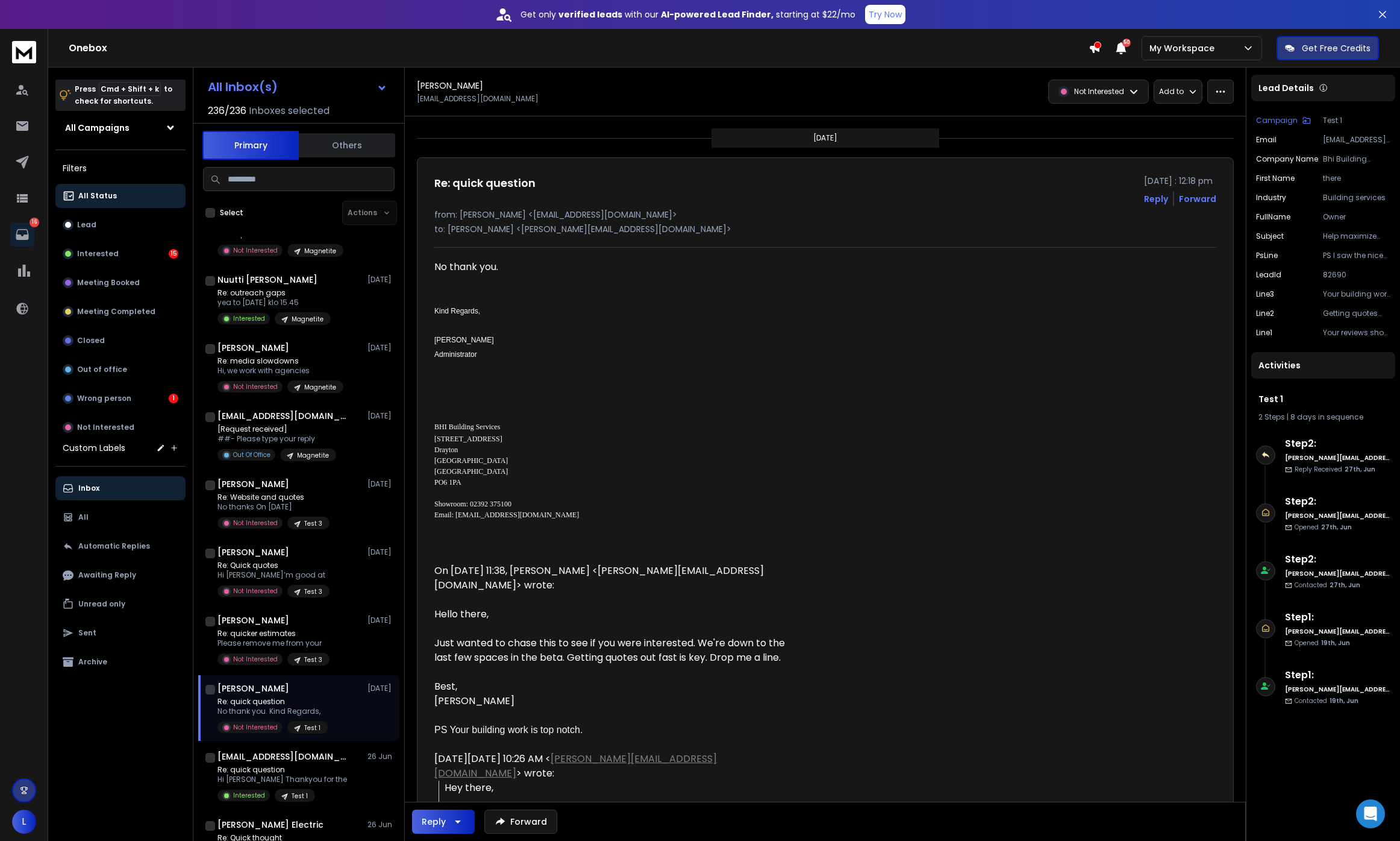
scroll to position [7108, 0]
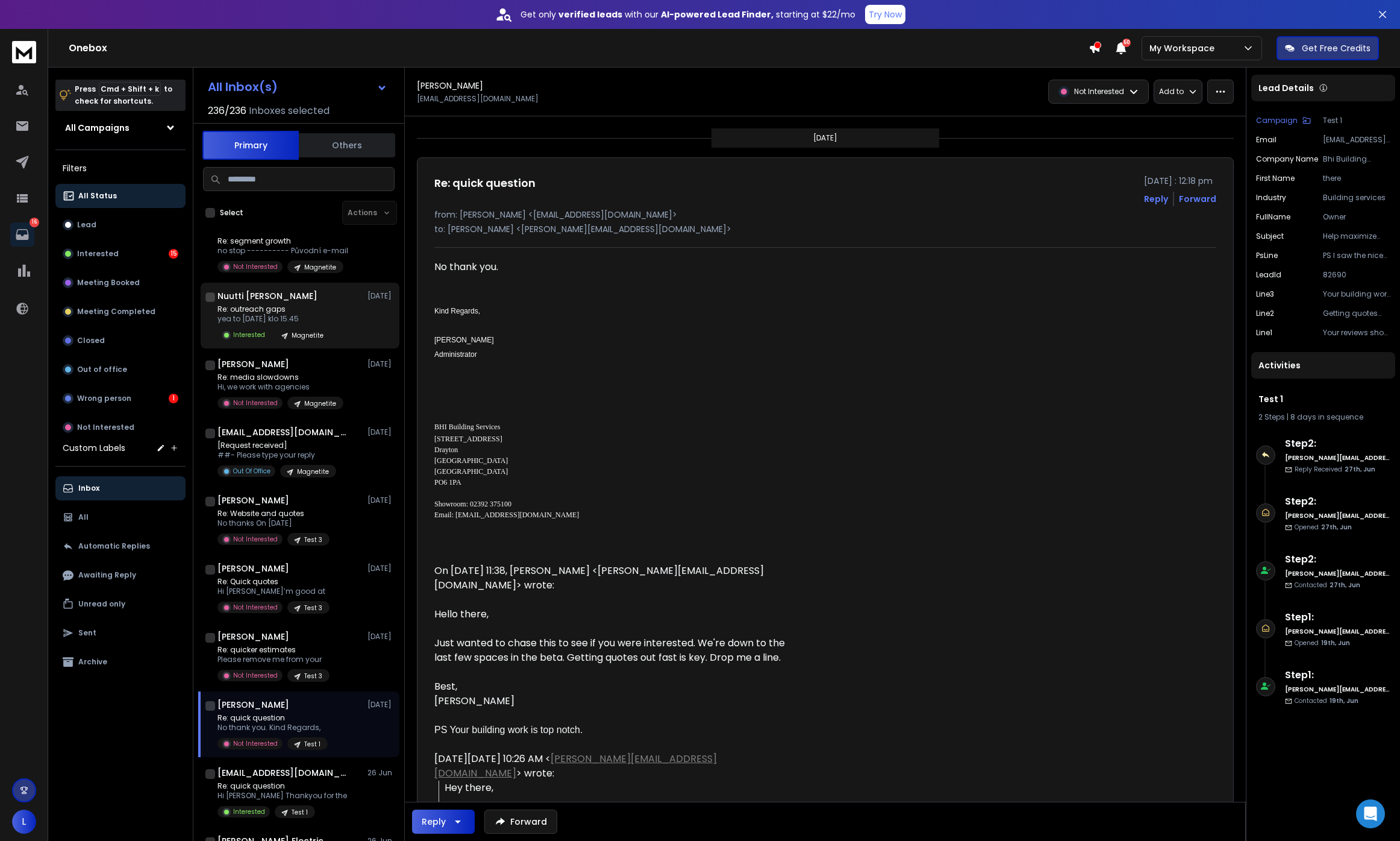
click at [330, 329] on div "Re: outreach gaps yea to [DATE] klo 15.45 Interested Magnetite" at bounding box center [306, 322] width 177 height 37
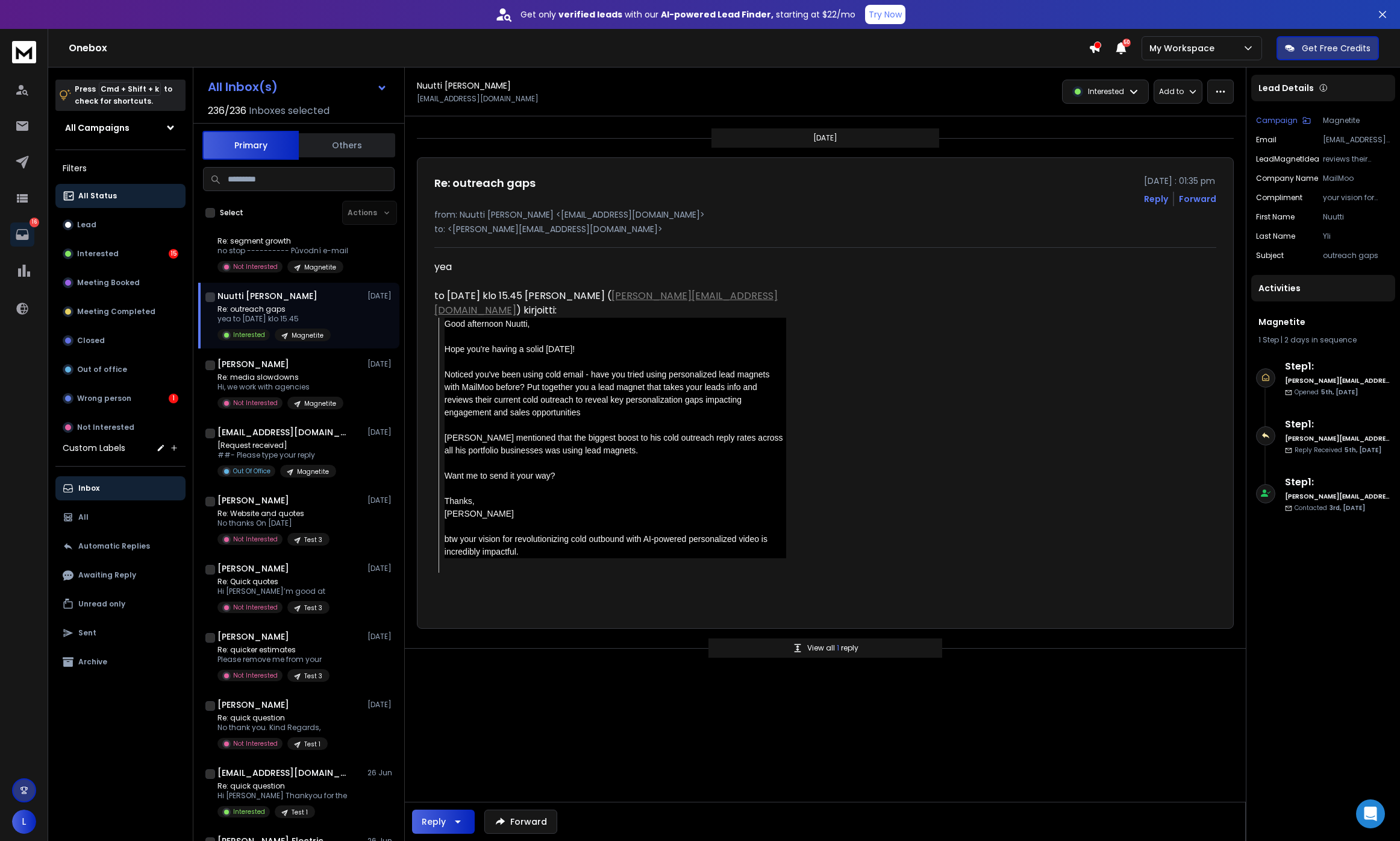
click at [340, 323] on div "Re: outreach gaps yea to [DATE] klo 15.45 Interested Magnetite" at bounding box center [306, 322] width 177 height 37
click at [474, 389] on div "Noticed you've been using cold email - have you tried using personalized lead m…" at bounding box center [616, 387] width 342 height 64
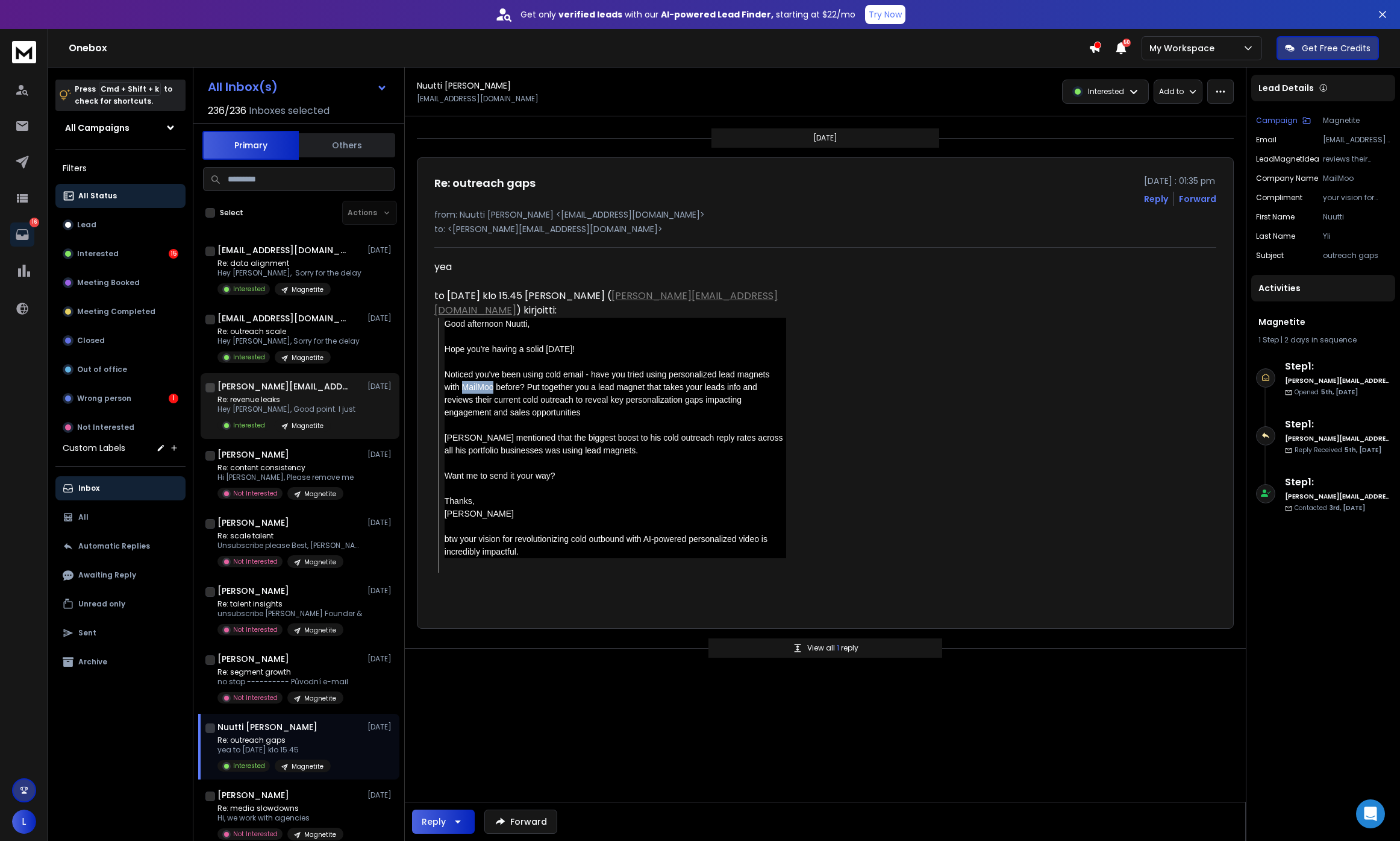
scroll to position [6676, 0]
click at [373, 412] on div "Re: revenue leaks Hey [PERSON_NAME], Good point. I just Interested Magnetite" at bounding box center [306, 413] width 177 height 37
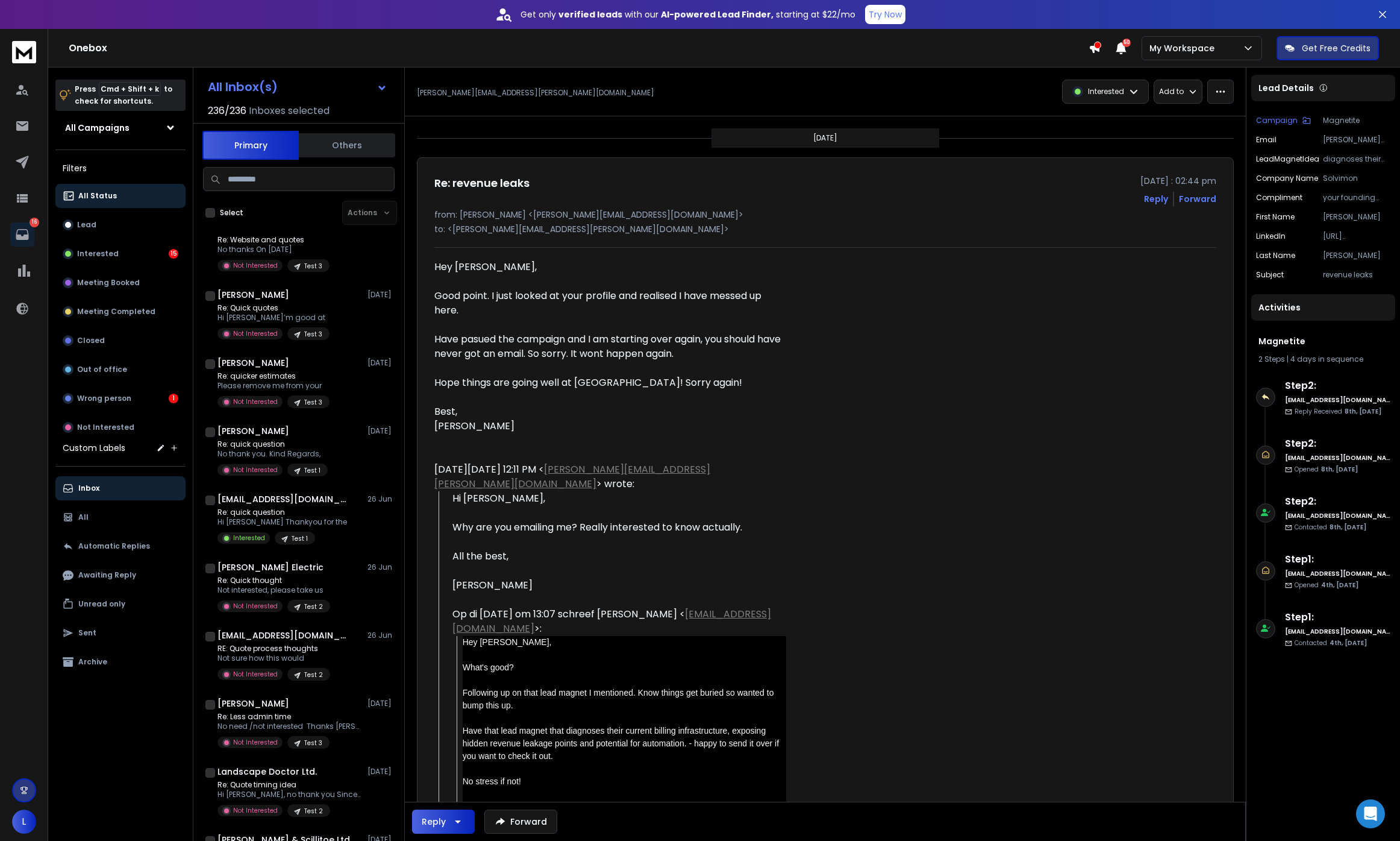
scroll to position [7524, 0]
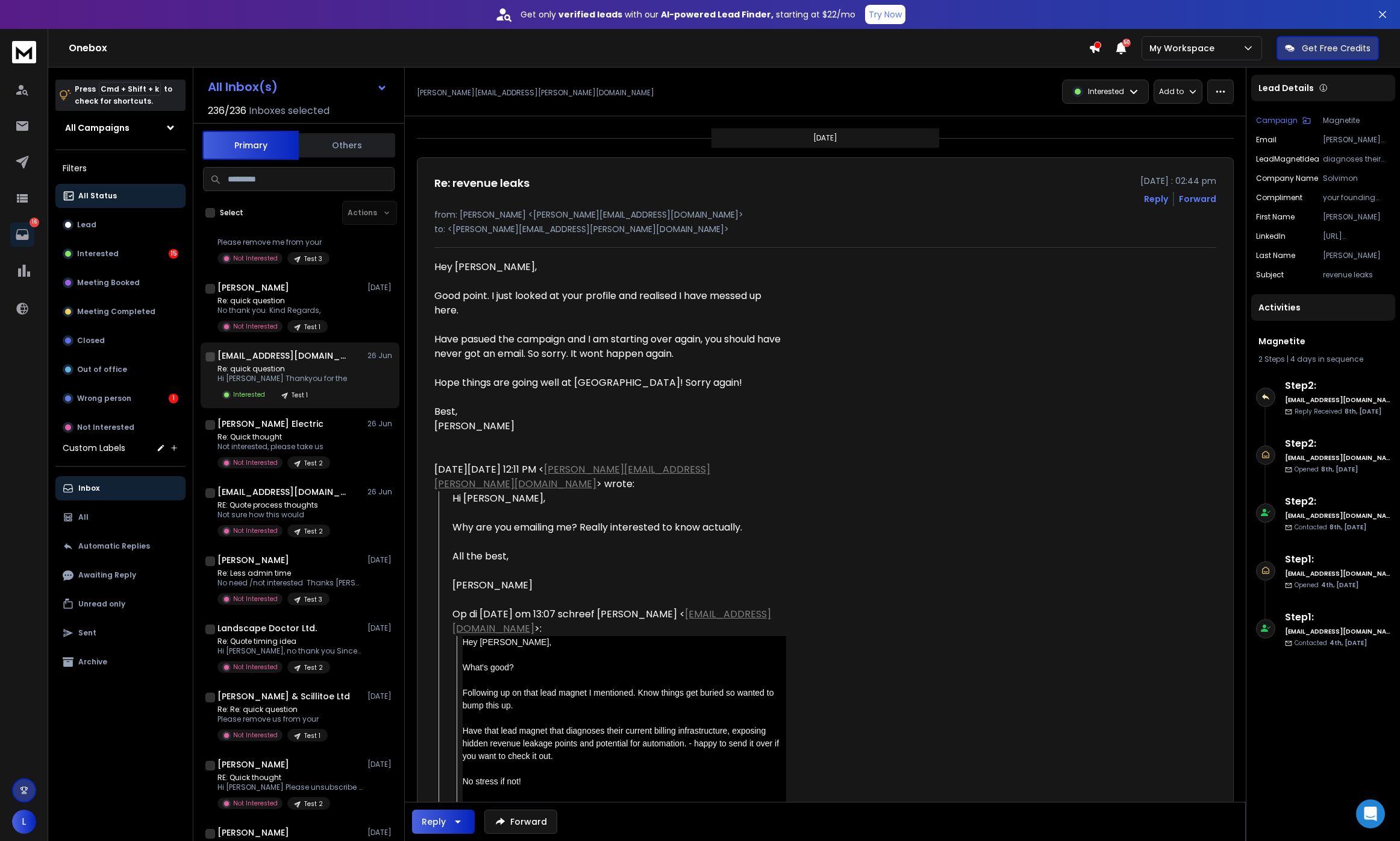
click at [351, 383] on div "Re: quick question Hi [PERSON_NAME] Thankyou for the Interested Test 1" at bounding box center [306, 382] width 177 height 37
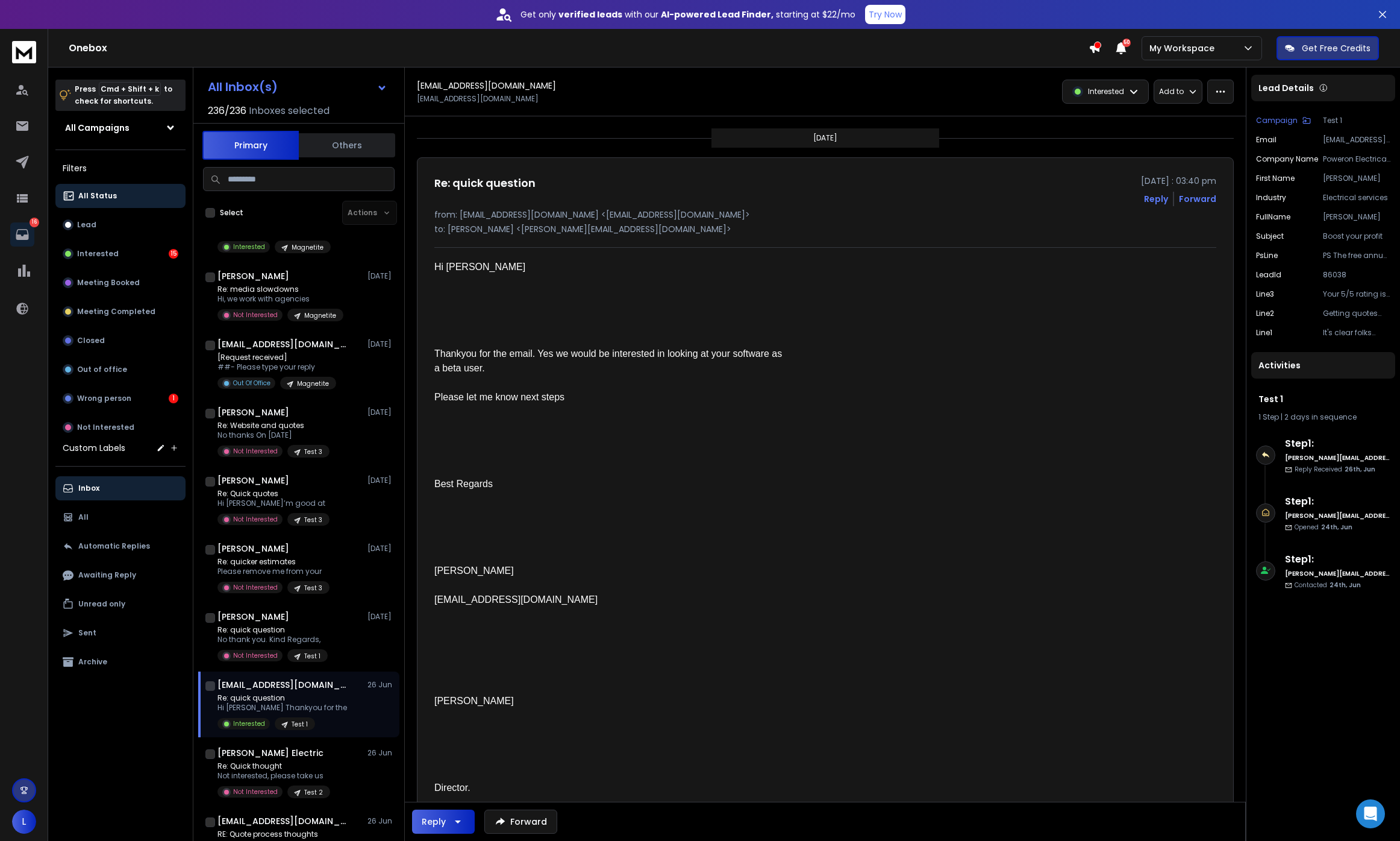
scroll to position [7170, 0]
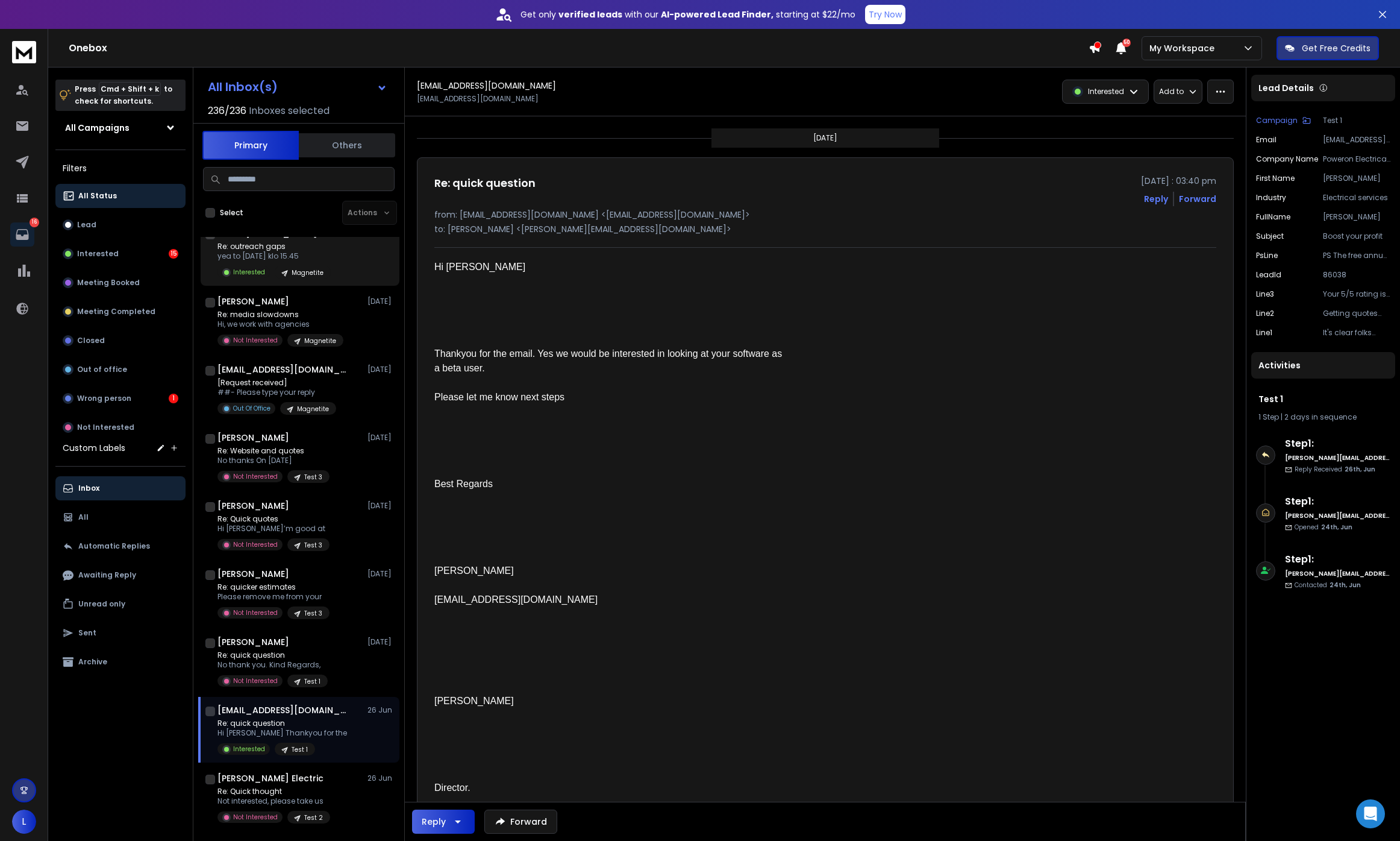
drag, startPoint x: 342, startPoint y: 272, endPoint x: 347, endPoint y: 279, distance: 8.6
click at [342, 272] on div "Re: outreach gaps yea to [DATE] klo 15.45 Interested Magnetite" at bounding box center [306, 260] width 177 height 37
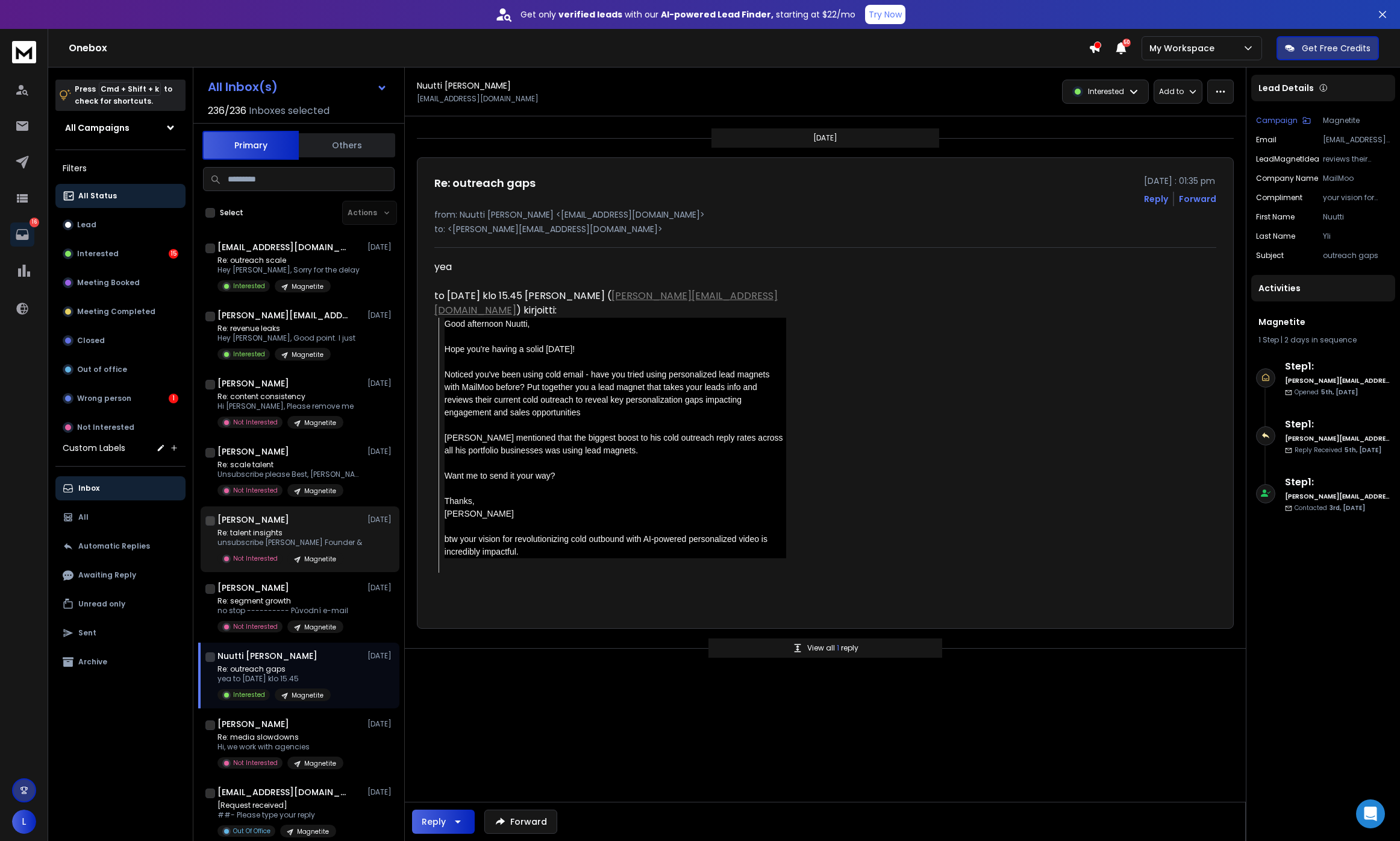
scroll to position [6743, 0]
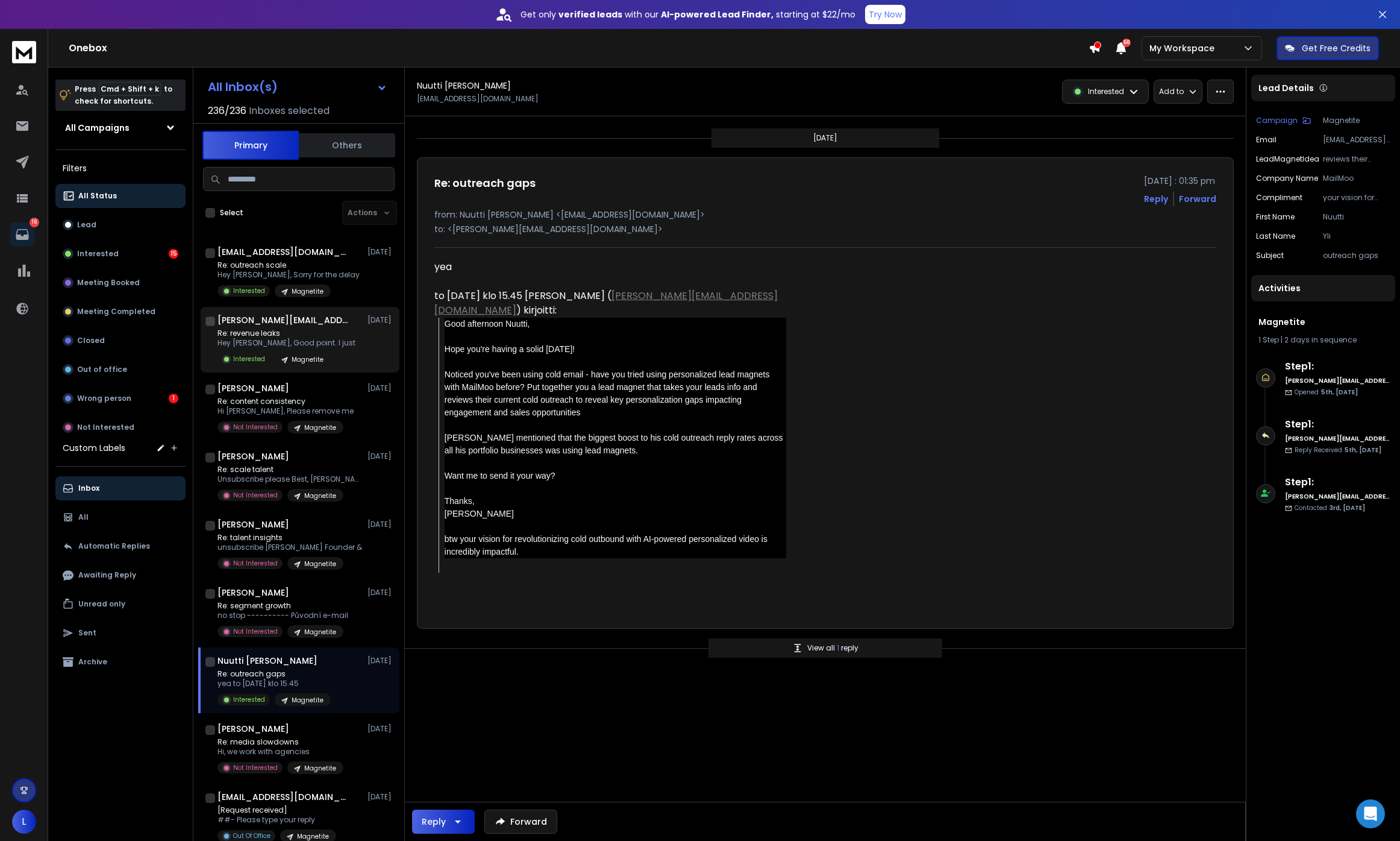
click at [348, 333] on div "Re: revenue leaks Hey [PERSON_NAME], Good point. I just Interested Magnetite" at bounding box center [306, 347] width 177 height 37
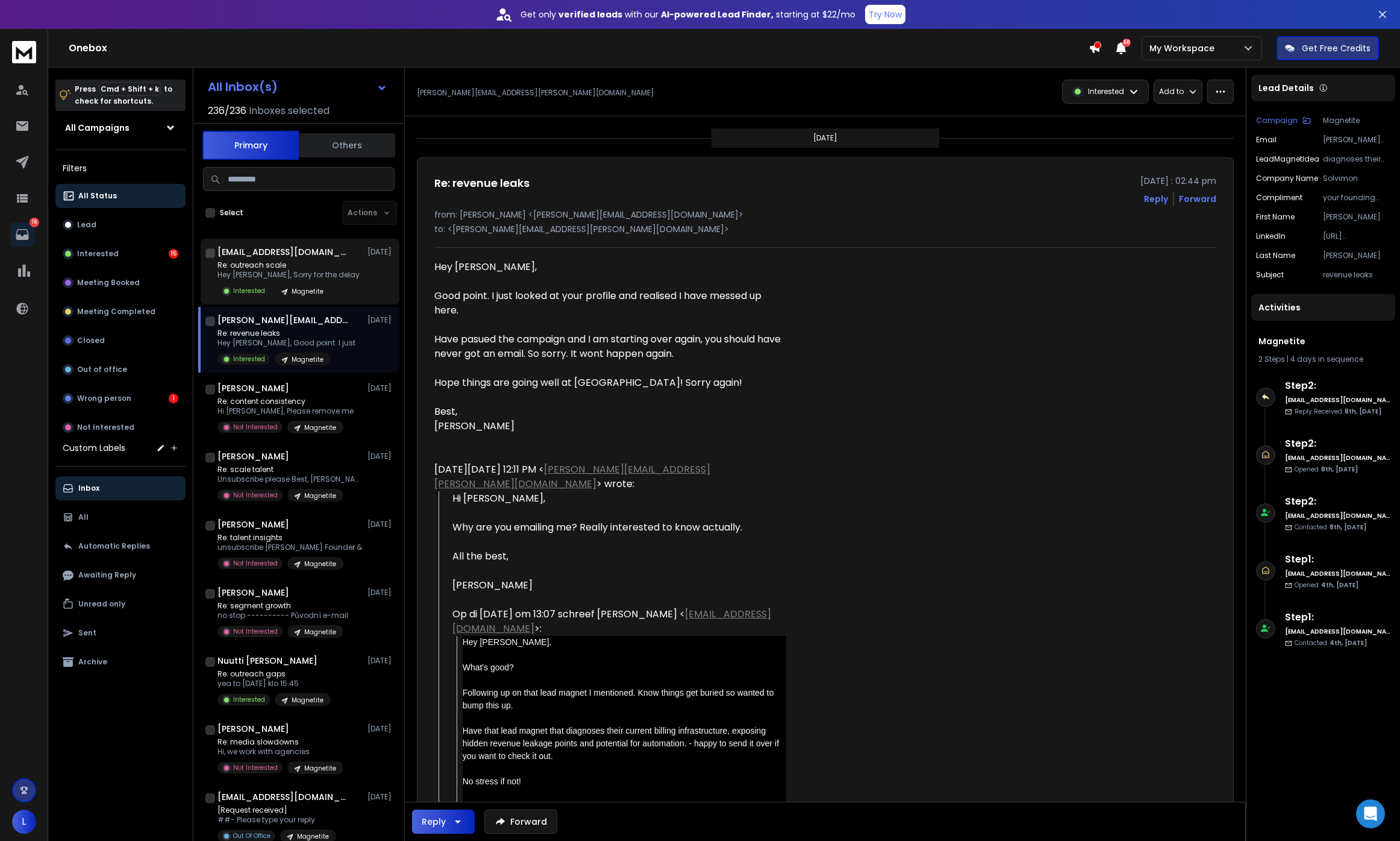
click at [354, 287] on div "Re: outreach scale Hey [PERSON_NAME], Sorry for the delay Interested Magnetite" at bounding box center [306, 279] width 177 height 37
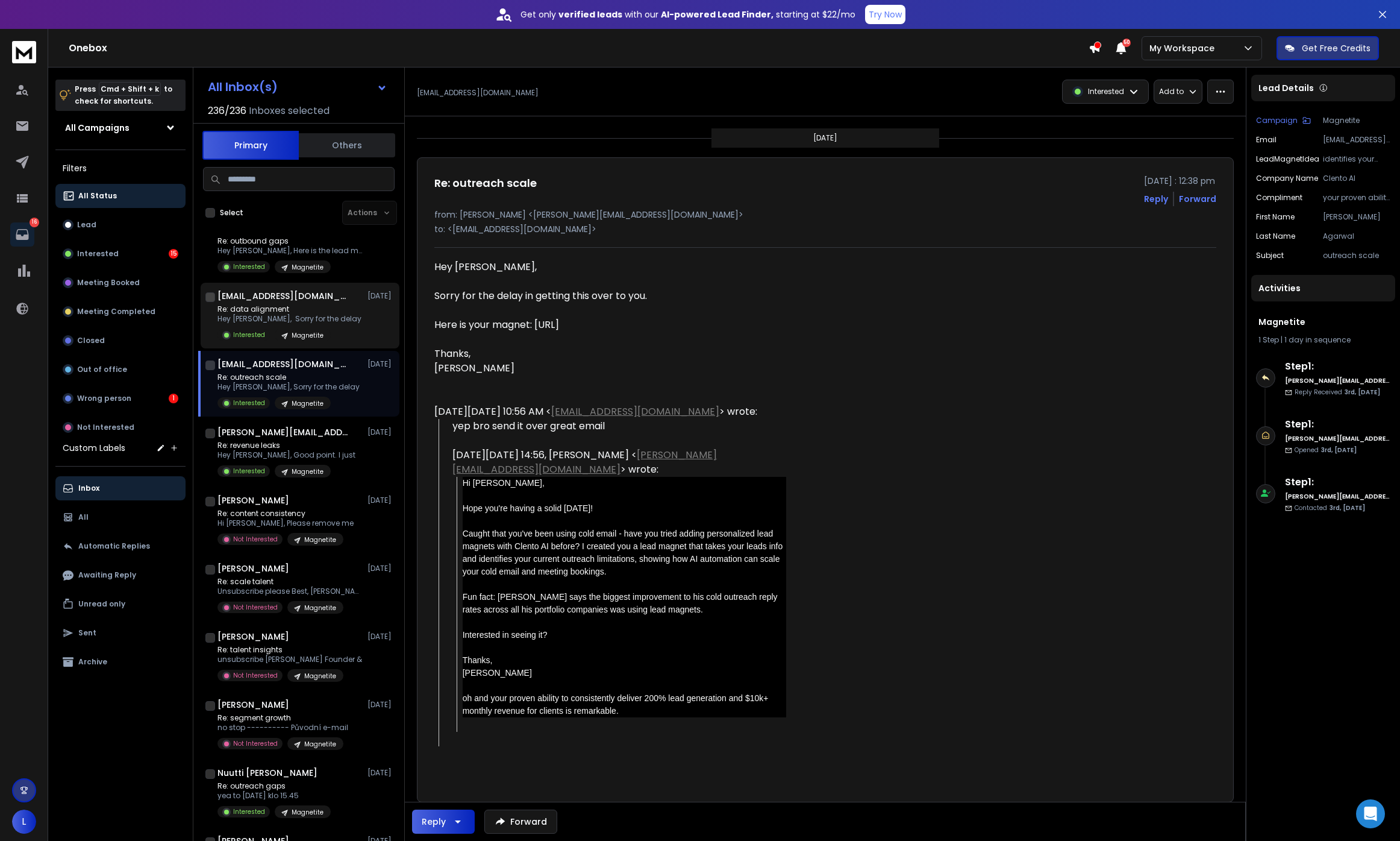
scroll to position [6629, 0]
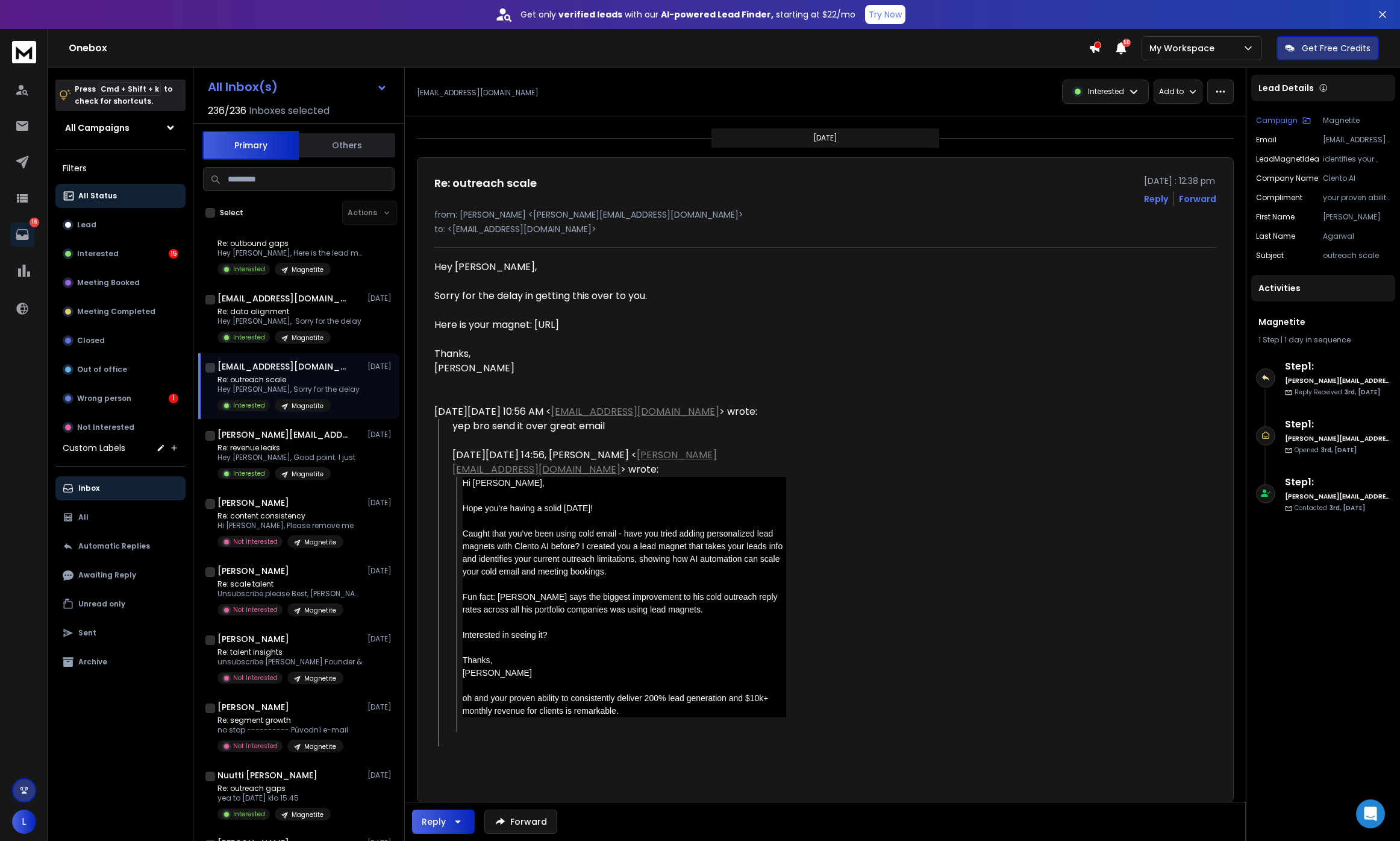
click at [367, 382] on div "Re: outreach scale Hey [PERSON_NAME], Sorry for the delay Interested Magnetite" at bounding box center [306, 393] width 177 height 37
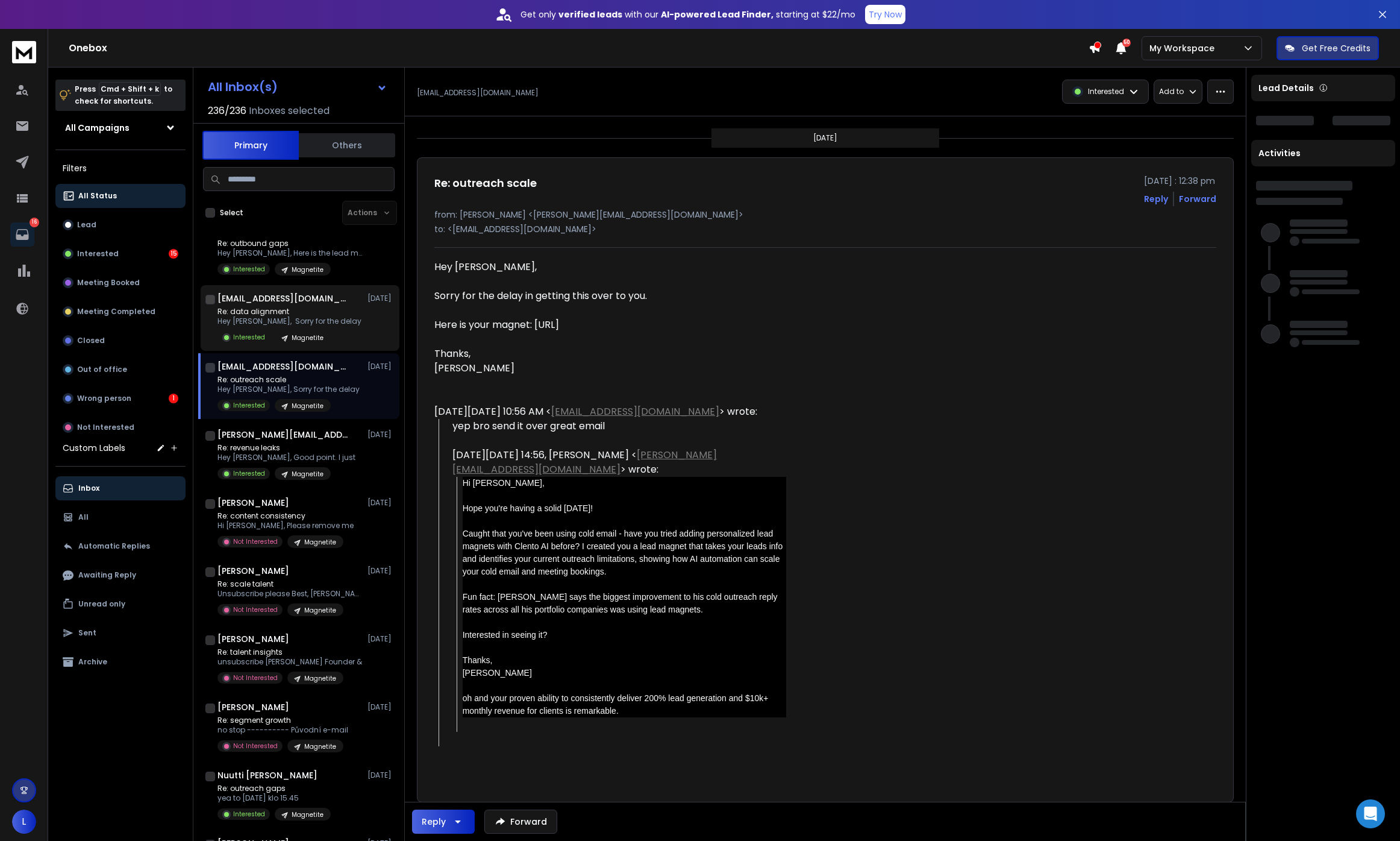
click at [350, 311] on div "Re: data alignment Hey [PERSON_NAME], Sorry for the delay Interested Magnetite" at bounding box center [306, 325] width 177 height 37
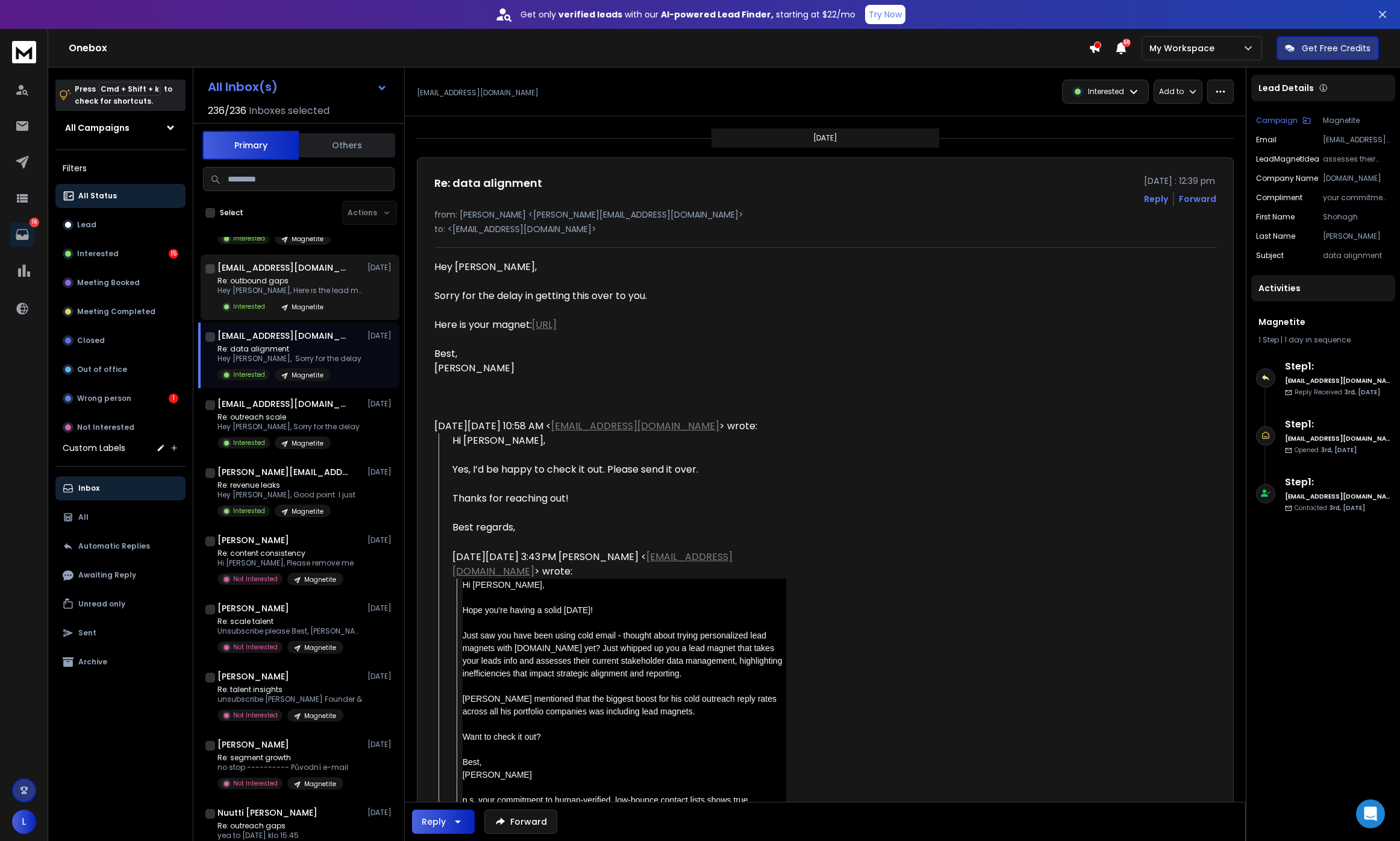
click at [350, 307] on div "Interested Magnetite" at bounding box center [289, 306] width 144 height 13
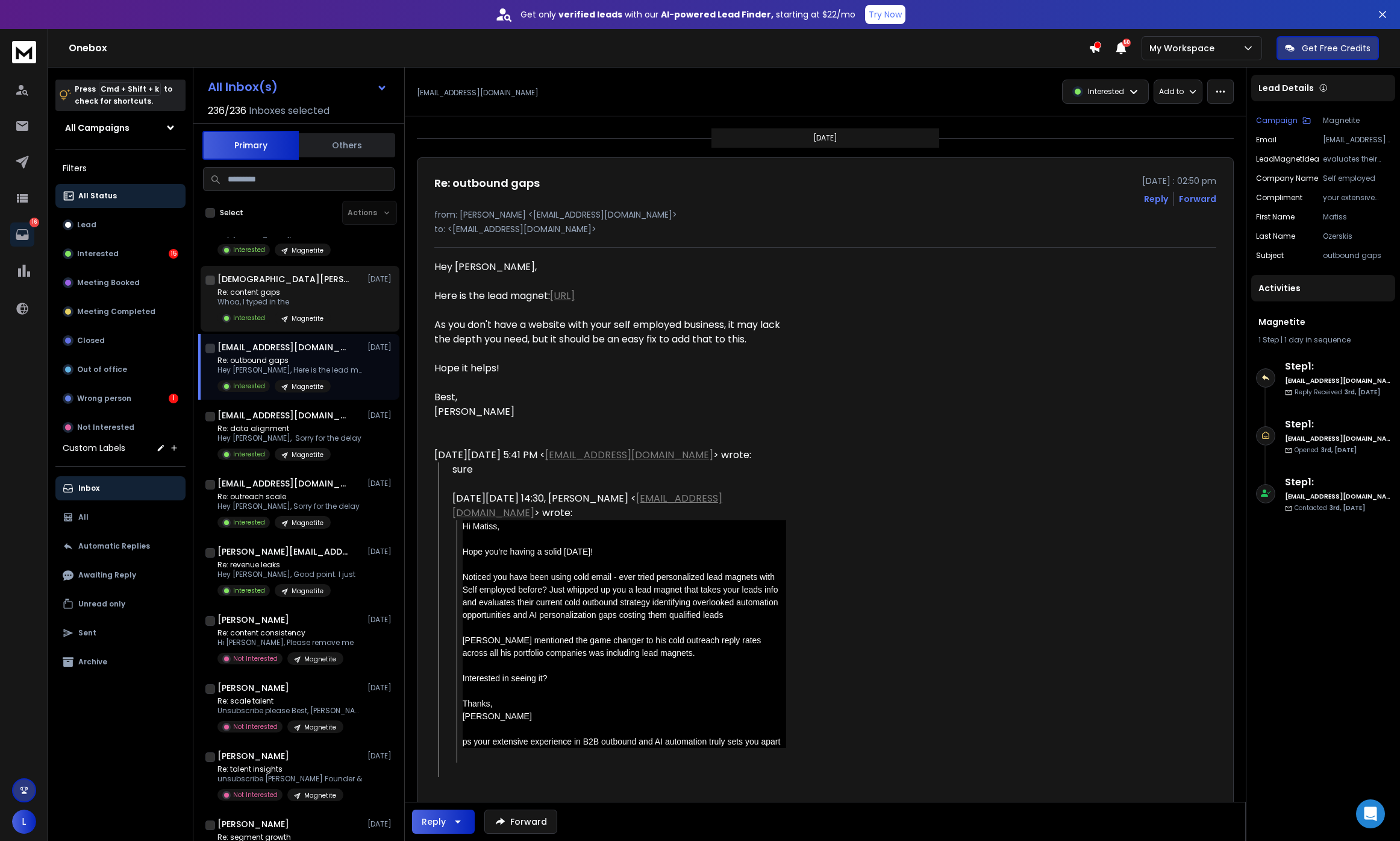
click at [349, 308] on div "Re: content gaps Whoa, I typed in the Interested Magnetite" at bounding box center [306, 305] width 177 height 37
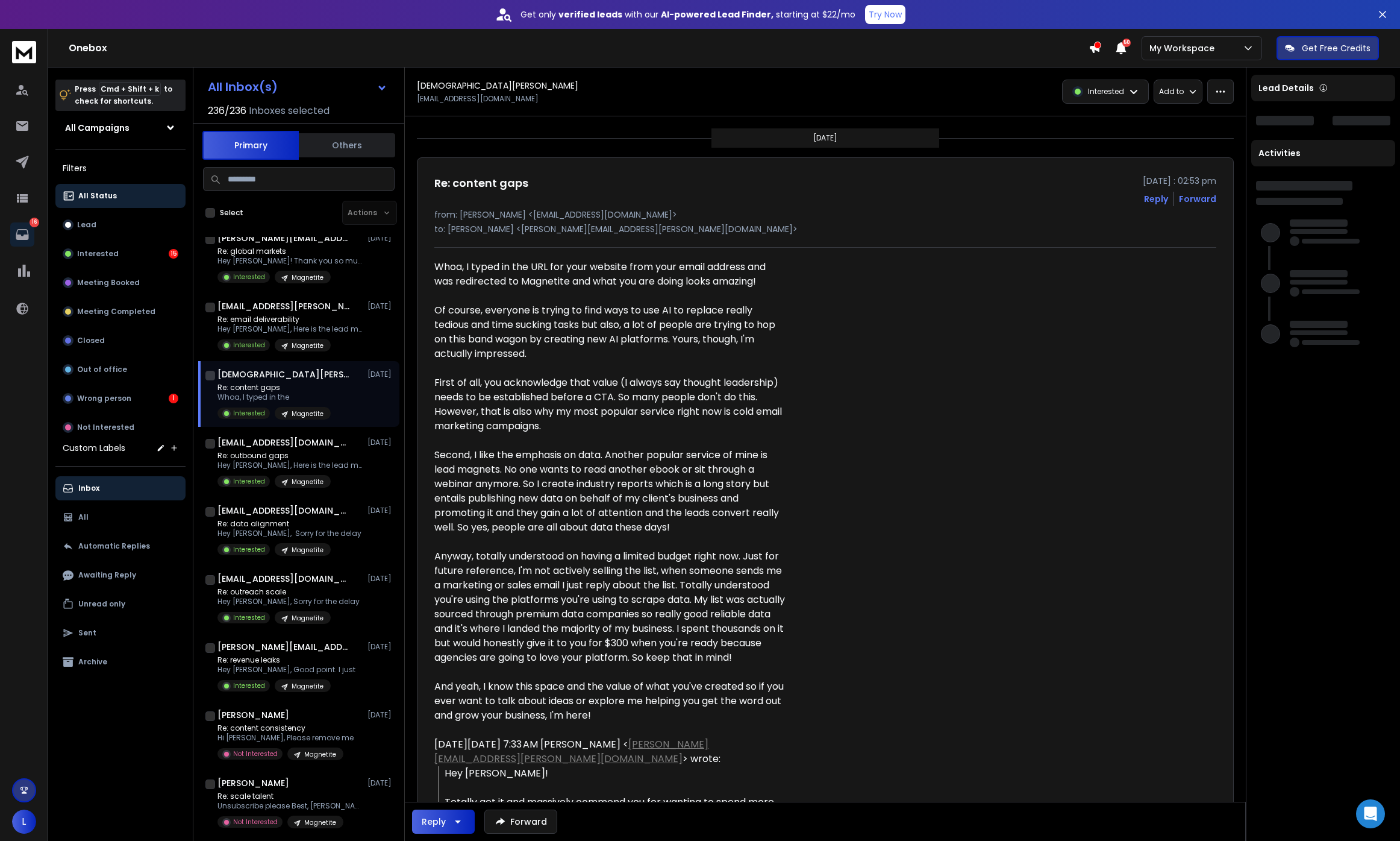
click at [349, 309] on div "[EMAIL_ADDRESS][PERSON_NAME][DOMAIN_NAME] [DATE]" at bounding box center [306, 305] width 177 height 12
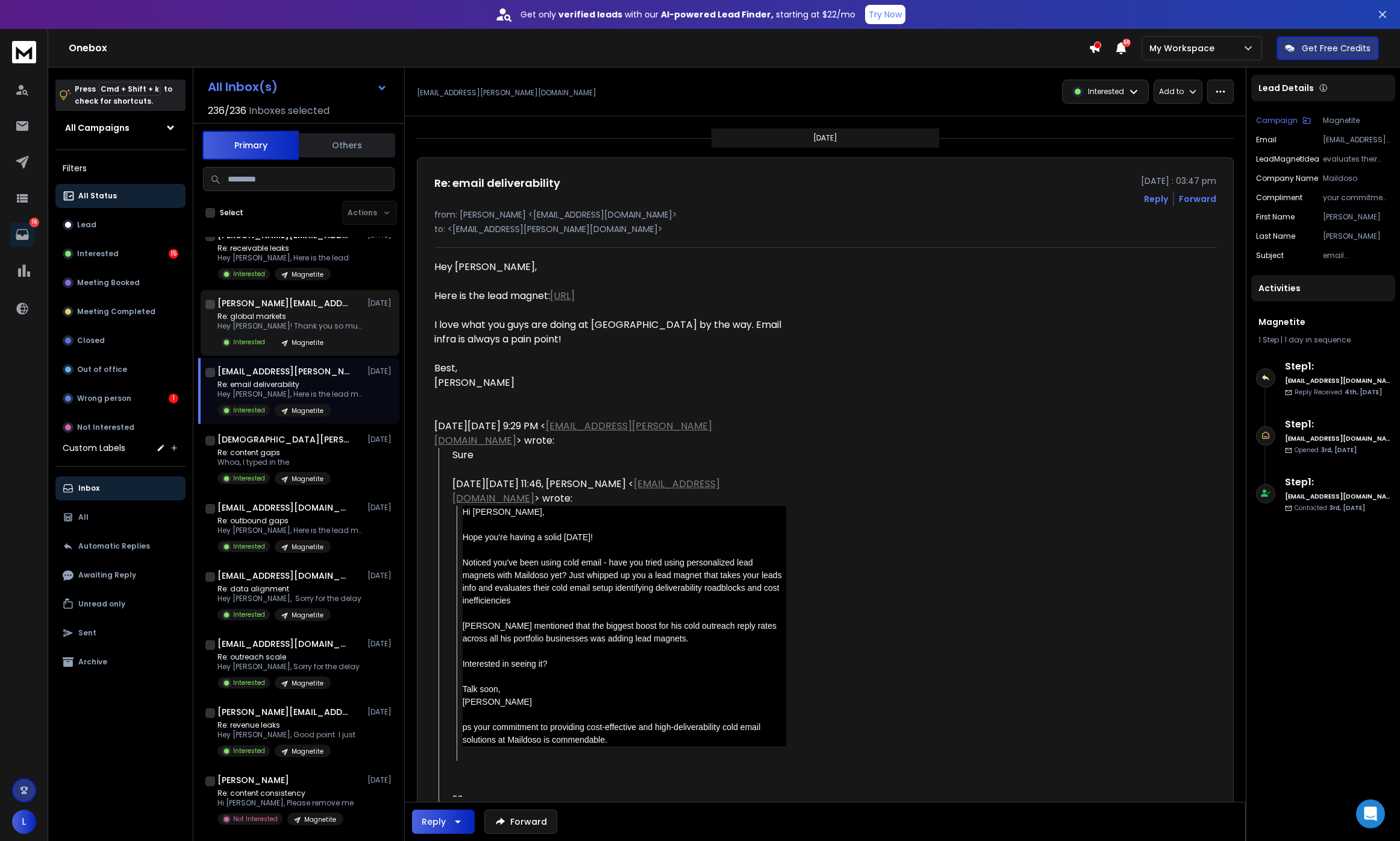
click at [349, 309] on div "[PERSON_NAME][EMAIL_ADDRESS][DOMAIN_NAME] [DATE] Re: global markets Hey [PERSON…" at bounding box center [306, 322] width 177 height 51
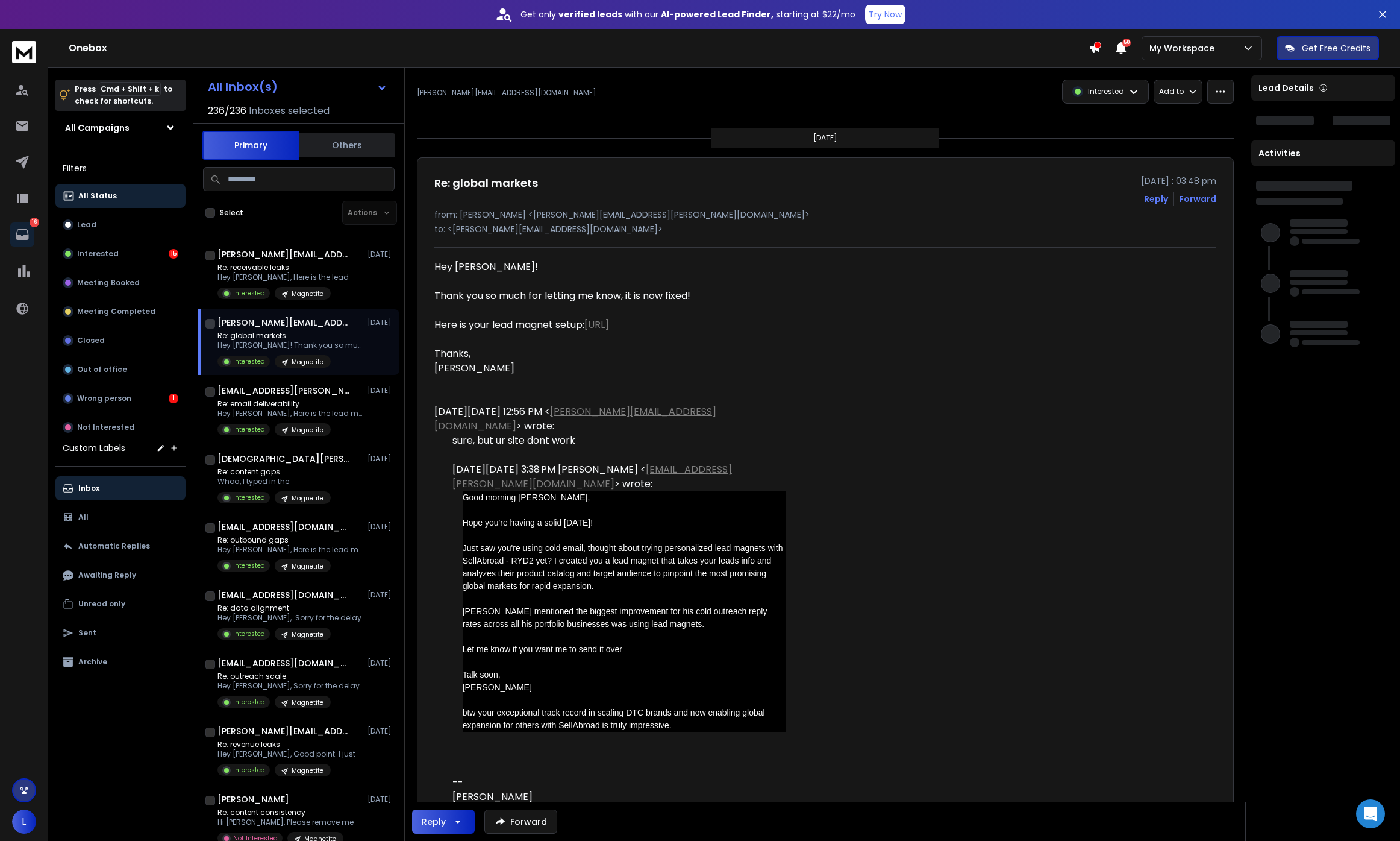
scroll to position [6260, 0]
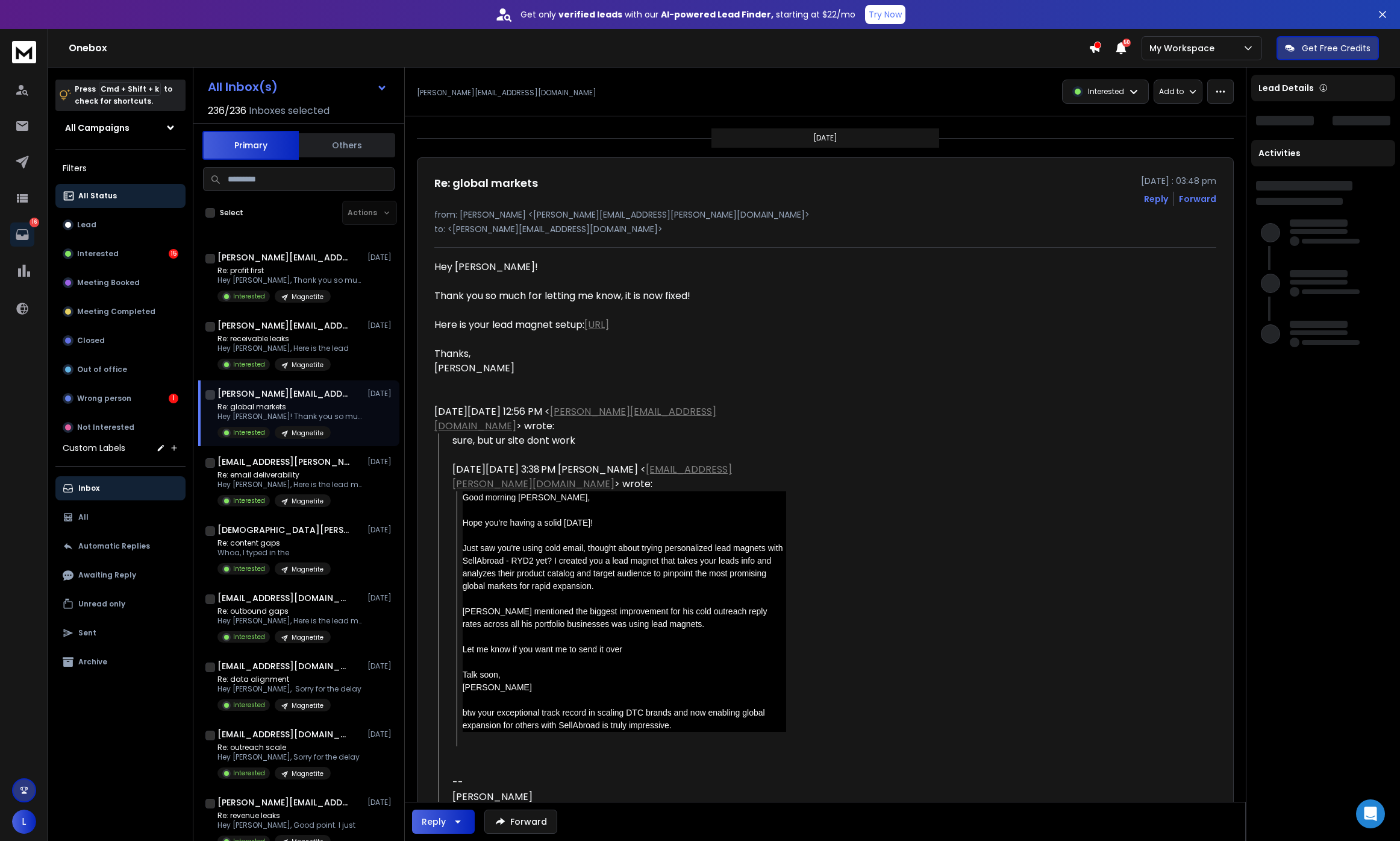
click at [349, 309] on div "[PERSON_NAME][EMAIL_ADDRESS][DOMAIN_NAME] [DATE] Re: profit first Hey [PERSON_N…" at bounding box center [300, 277] width 199 height 65
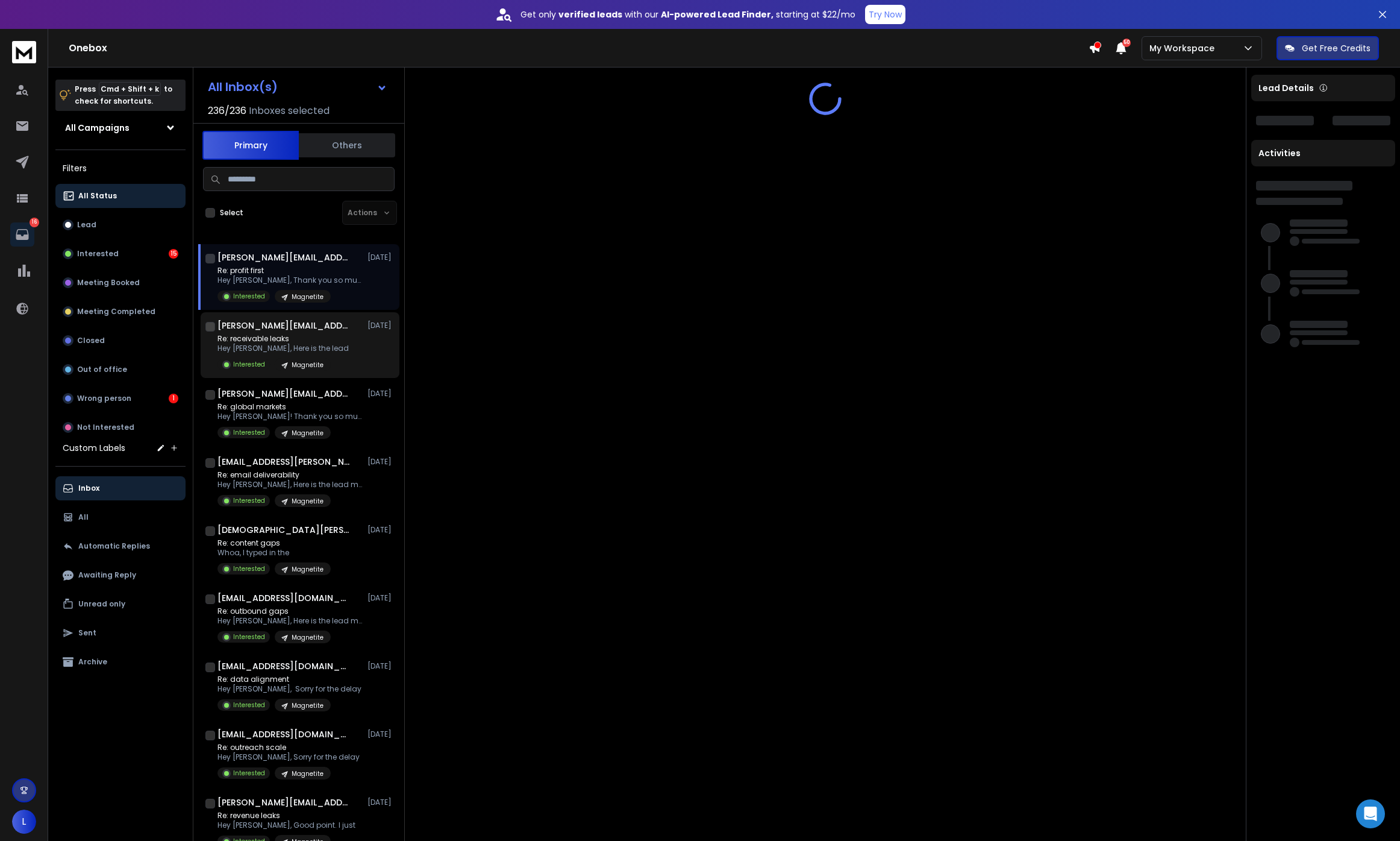
click at [348, 327] on div "[PERSON_NAME][EMAIL_ADDRESS][DOMAIN_NAME] [DATE]" at bounding box center [306, 325] width 177 height 12
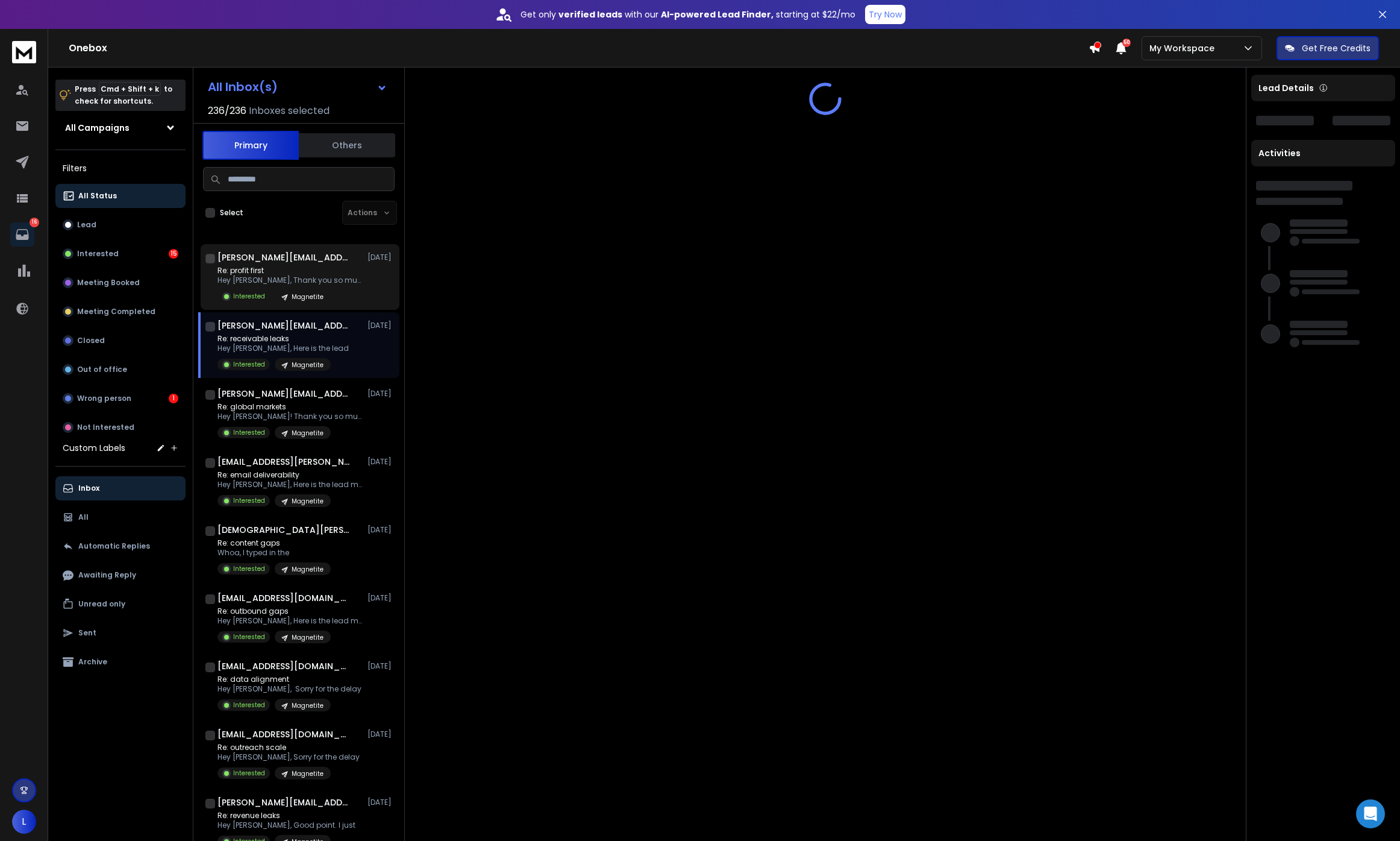
click at [354, 287] on div "Re: profit first Hey [PERSON_NAME], Thank you so much, Interested Magnetite" at bounding box center [306, 284] width 177 height 37
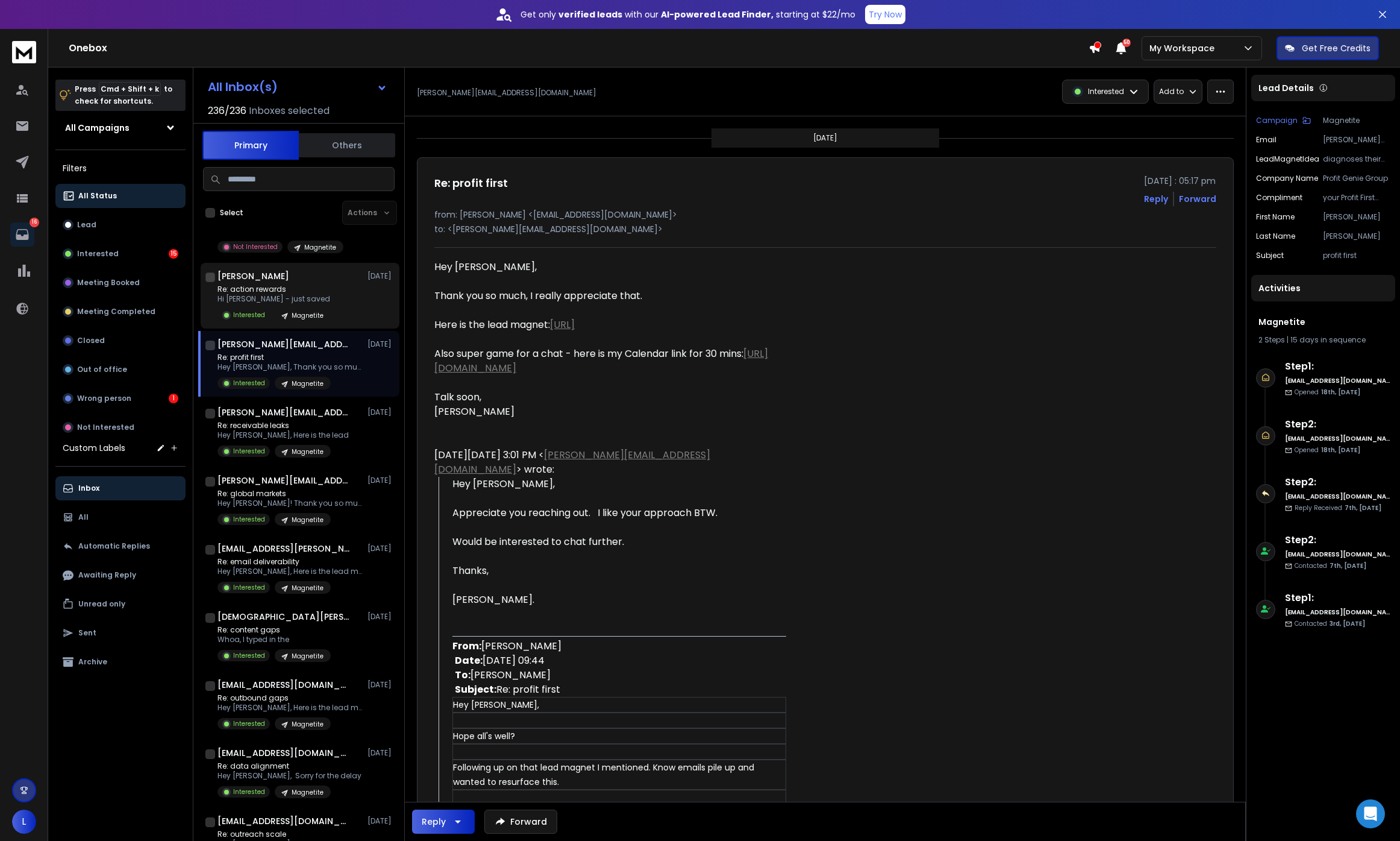
click at [354, 292] on div "Re: action rewards Hi [PERSON_NAME] - just saved Interested Magnetite" at bounding box center [306, 303] width 177 height 37
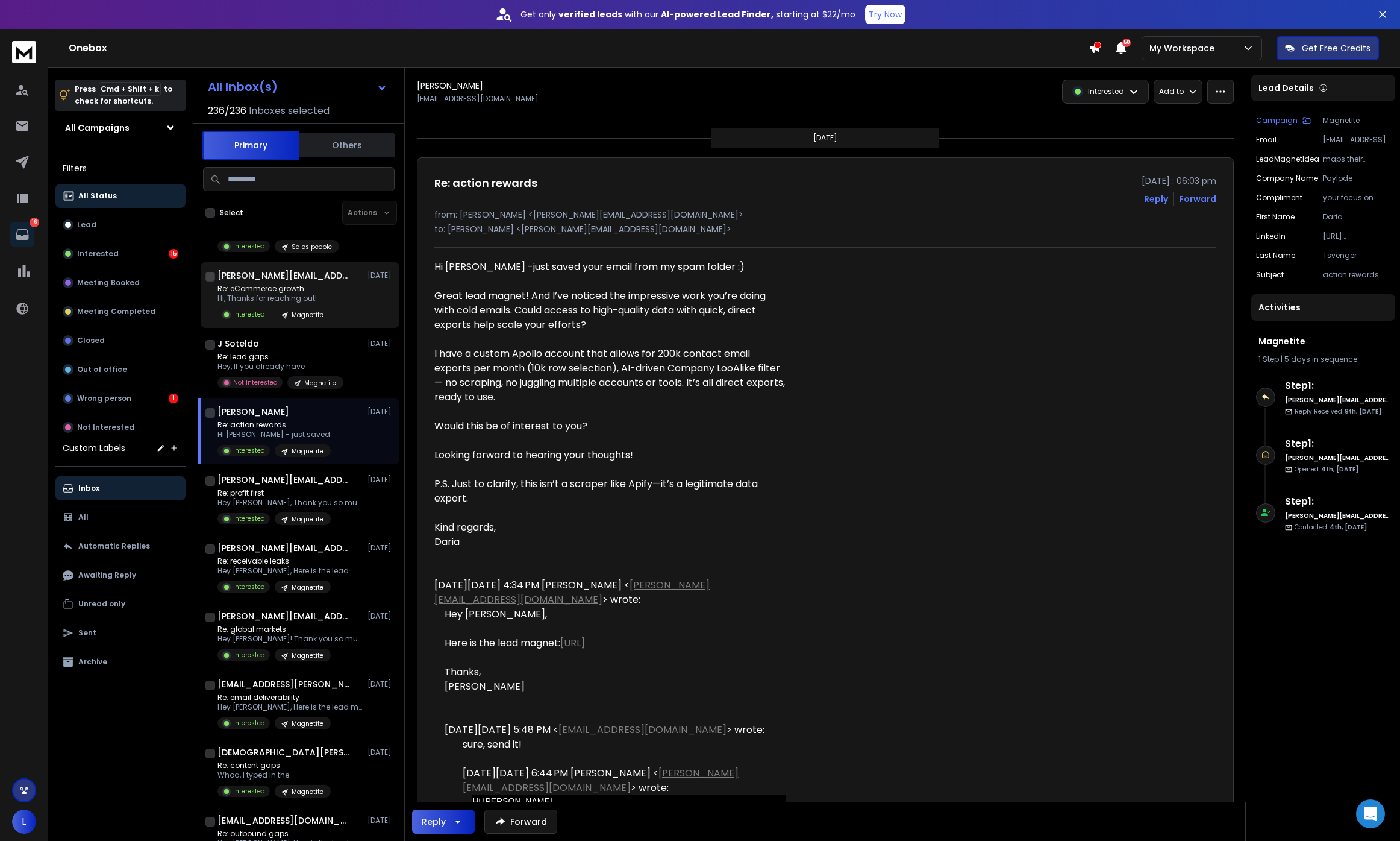
click at [354, 295] on div "Re: eCommerce growth Hi, Thanks for reaching out! Interested Magnetite" at bounding box center [306, 302] width 177 height 37
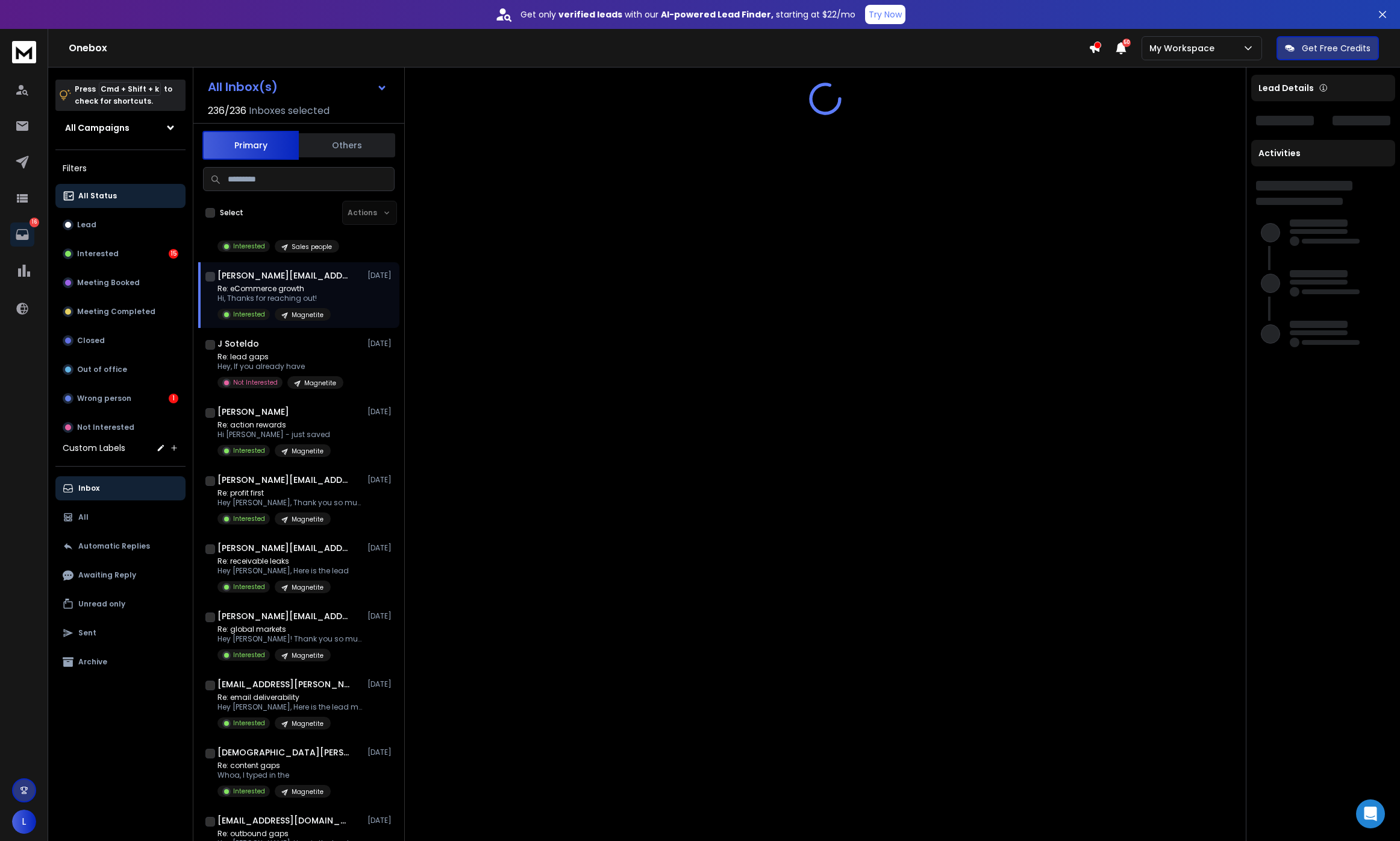
scroll to position [6013, 0]
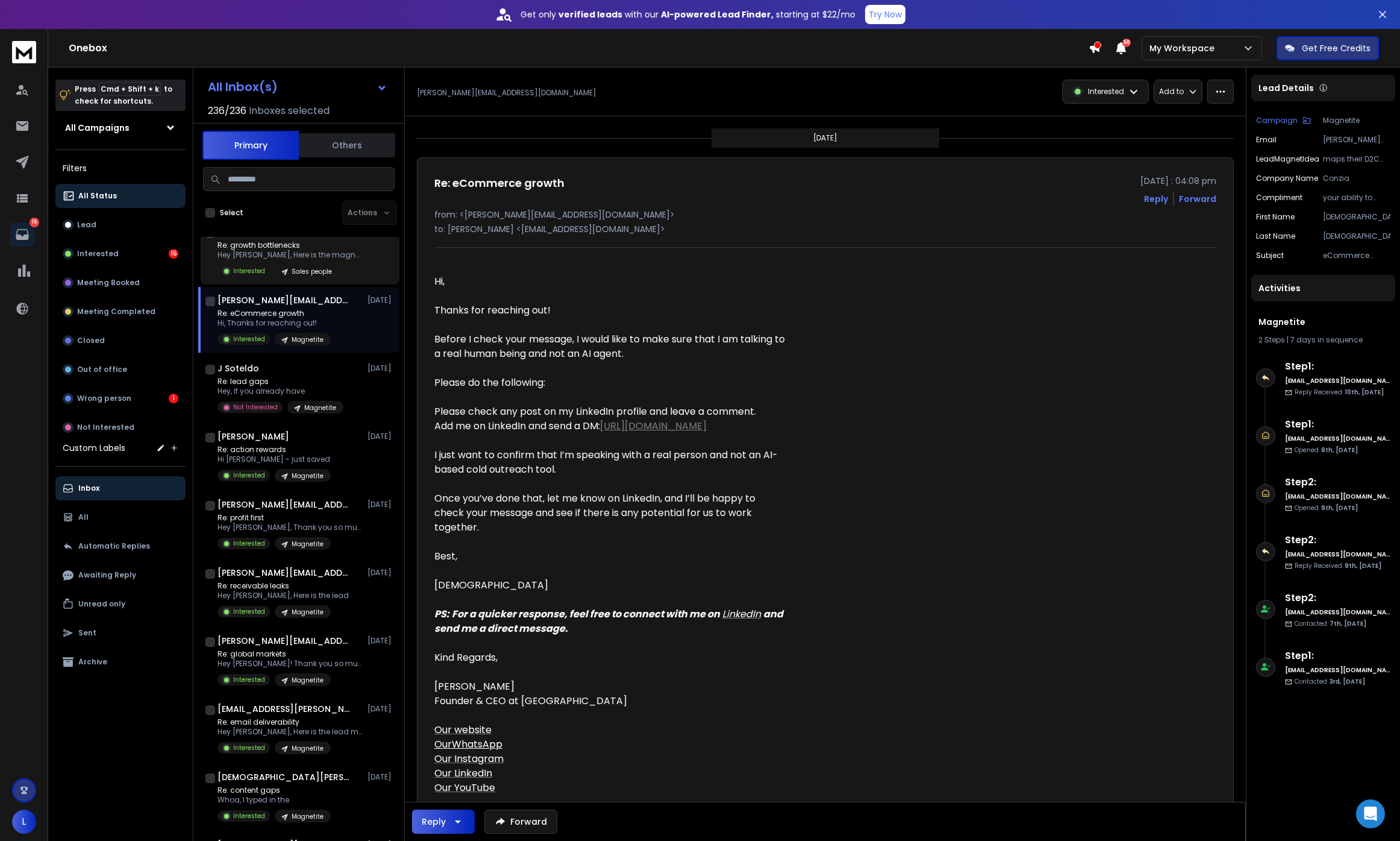
click at [356, 274] on div "Interested Sales people" at bounding box center [289, 270] width 144 height 13
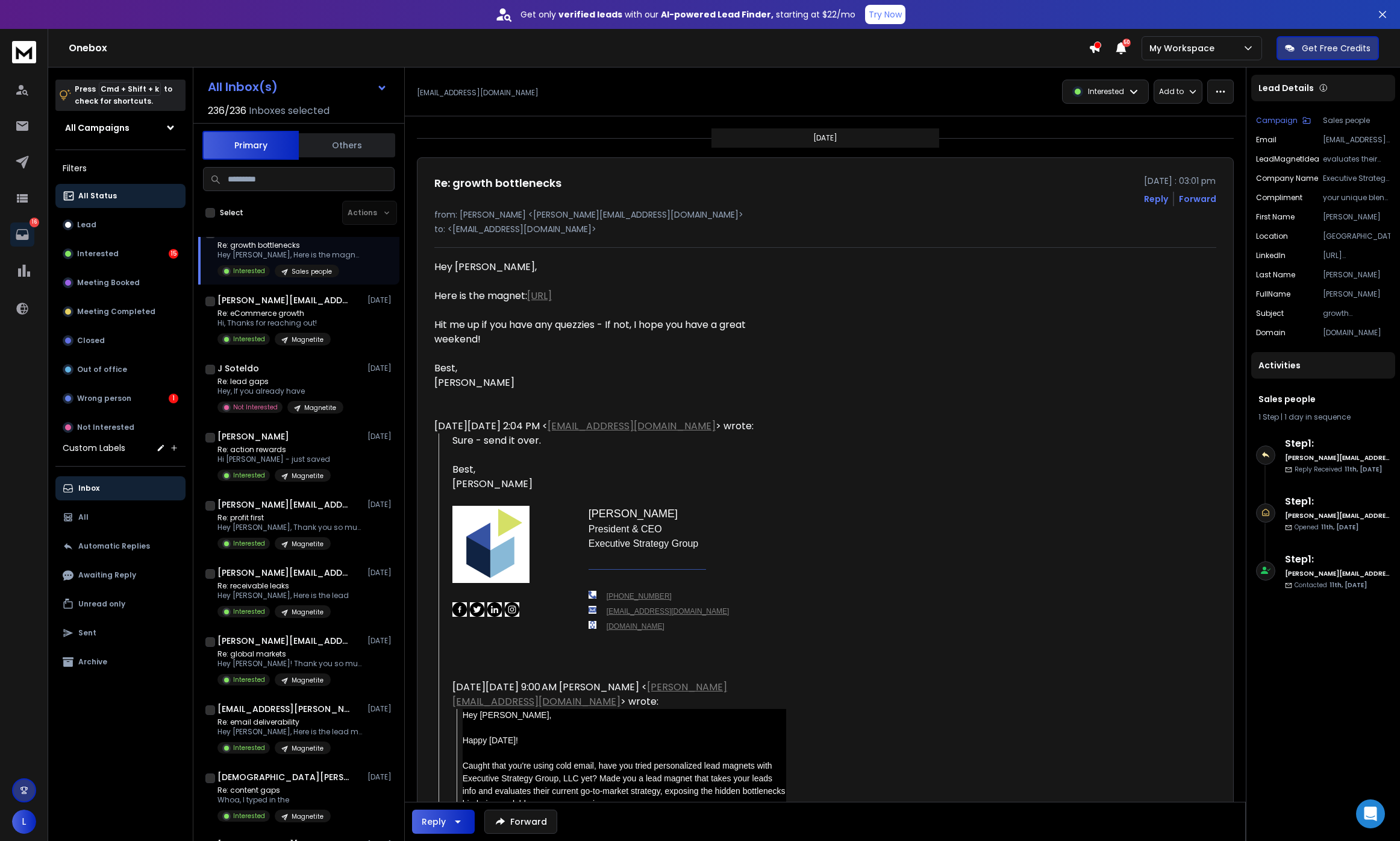
scroll to position [5806, 0]
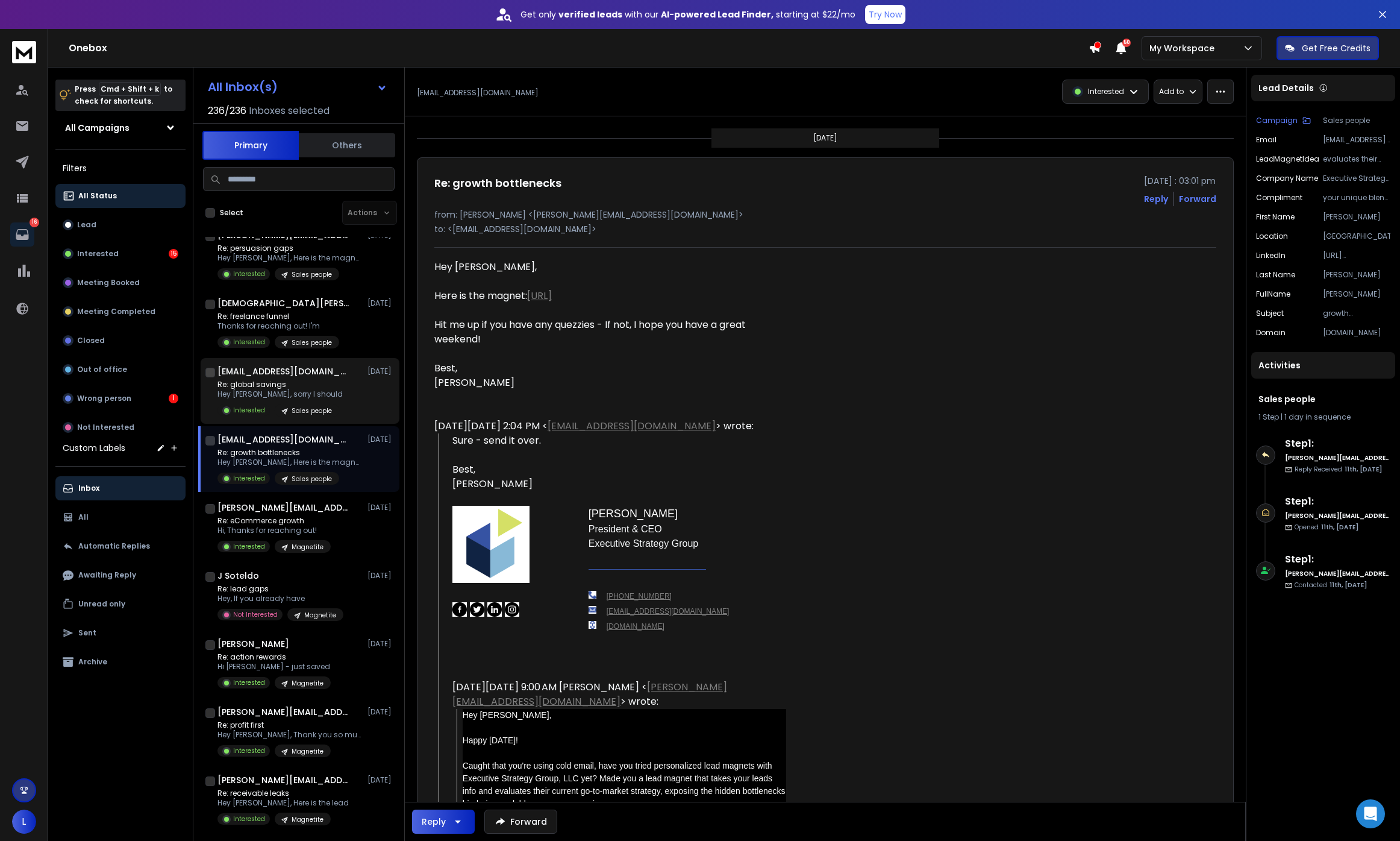
click at [356, 386] on div "Re: global savings Hey [PERSON_NAME], sorry I should Interested Sales people" at bounding box center [306, 398] width 177 height 37
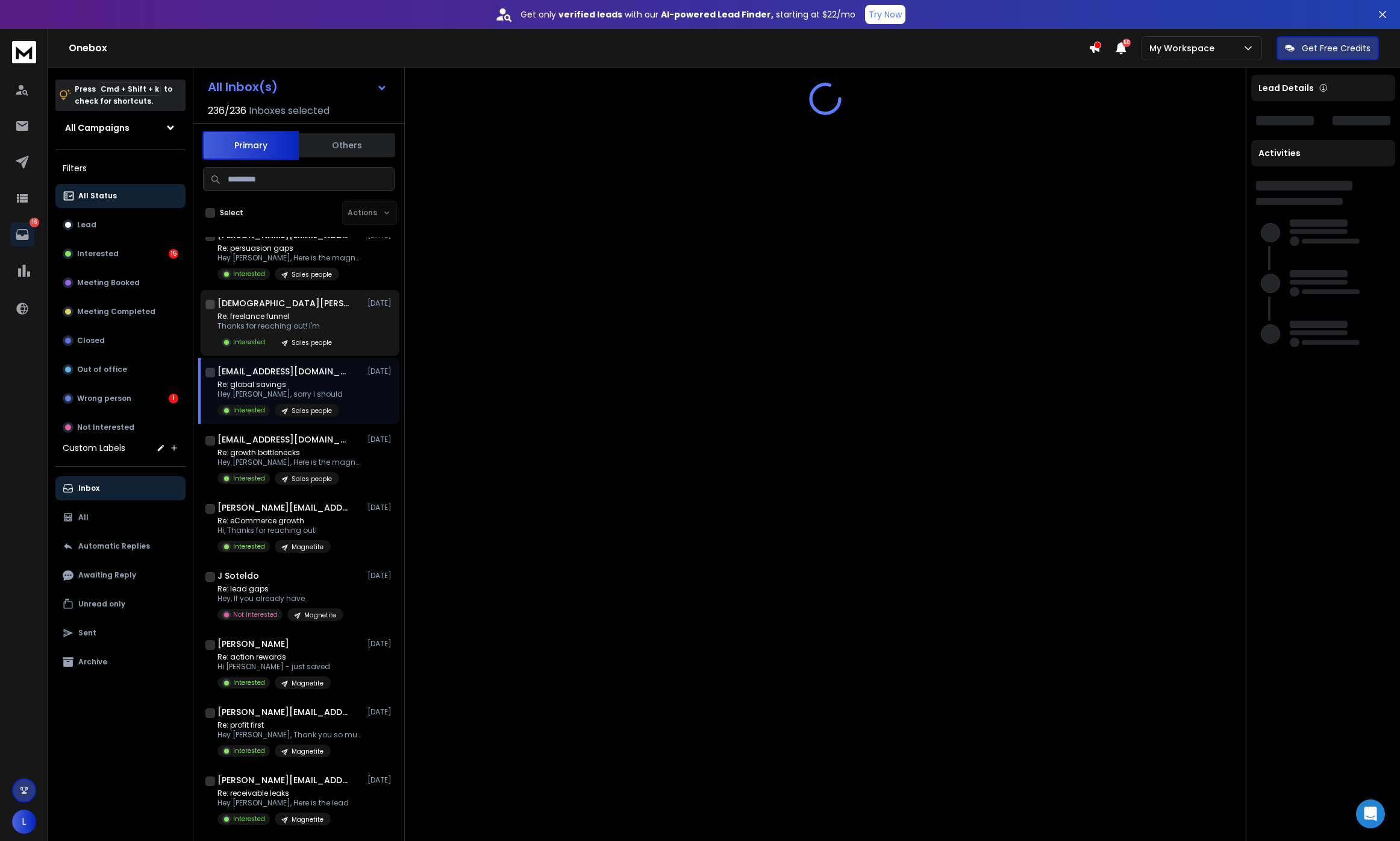
click at [354, 323] on div "Re: freelance funnel Thanks for reaching out! I'm Interested Sales people" at bounding box center [306, 330] width 177 height 37
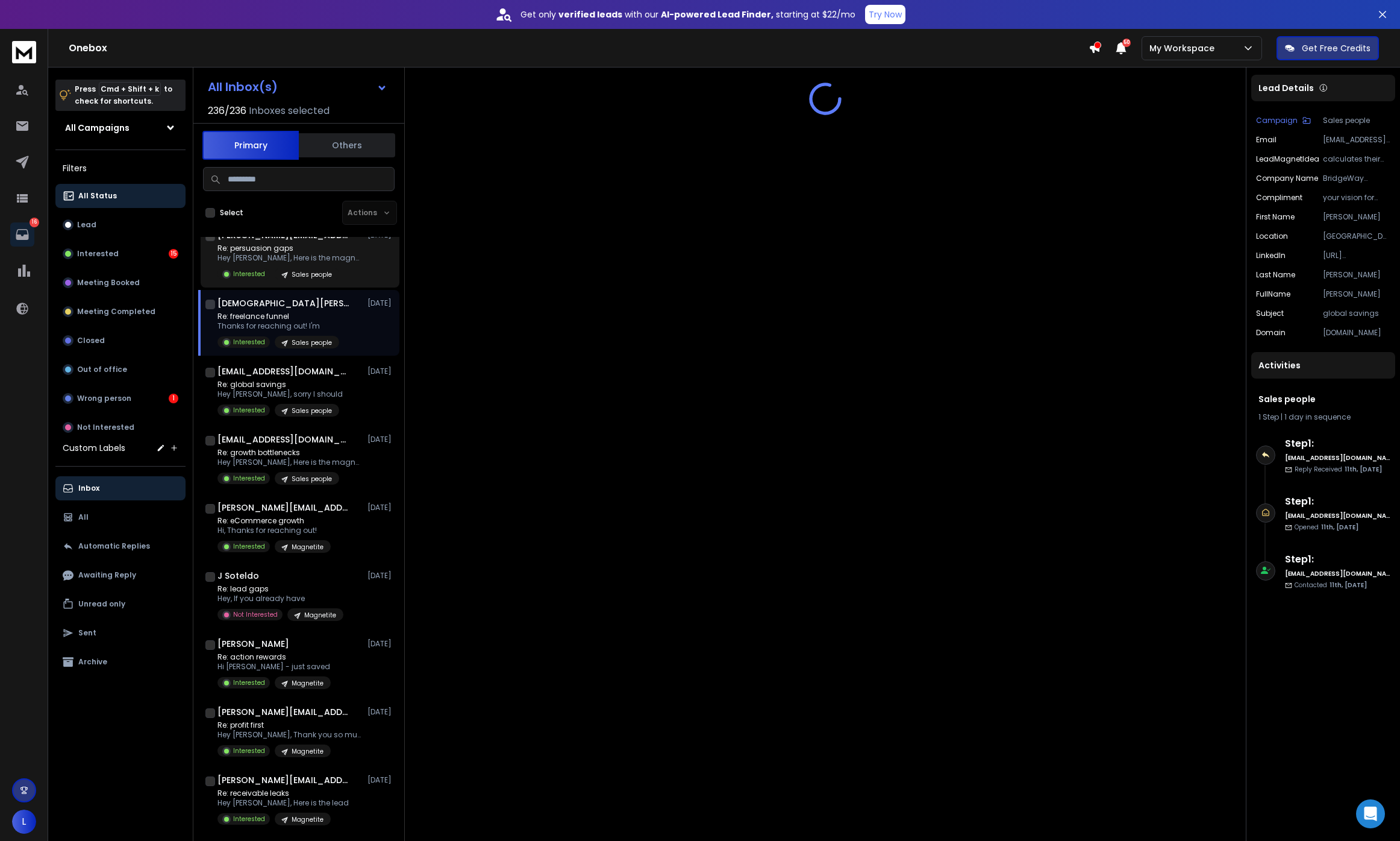
click at [345, 275] on div "Interested Sales people" at bounding box center [289, 274] width 144 height 13
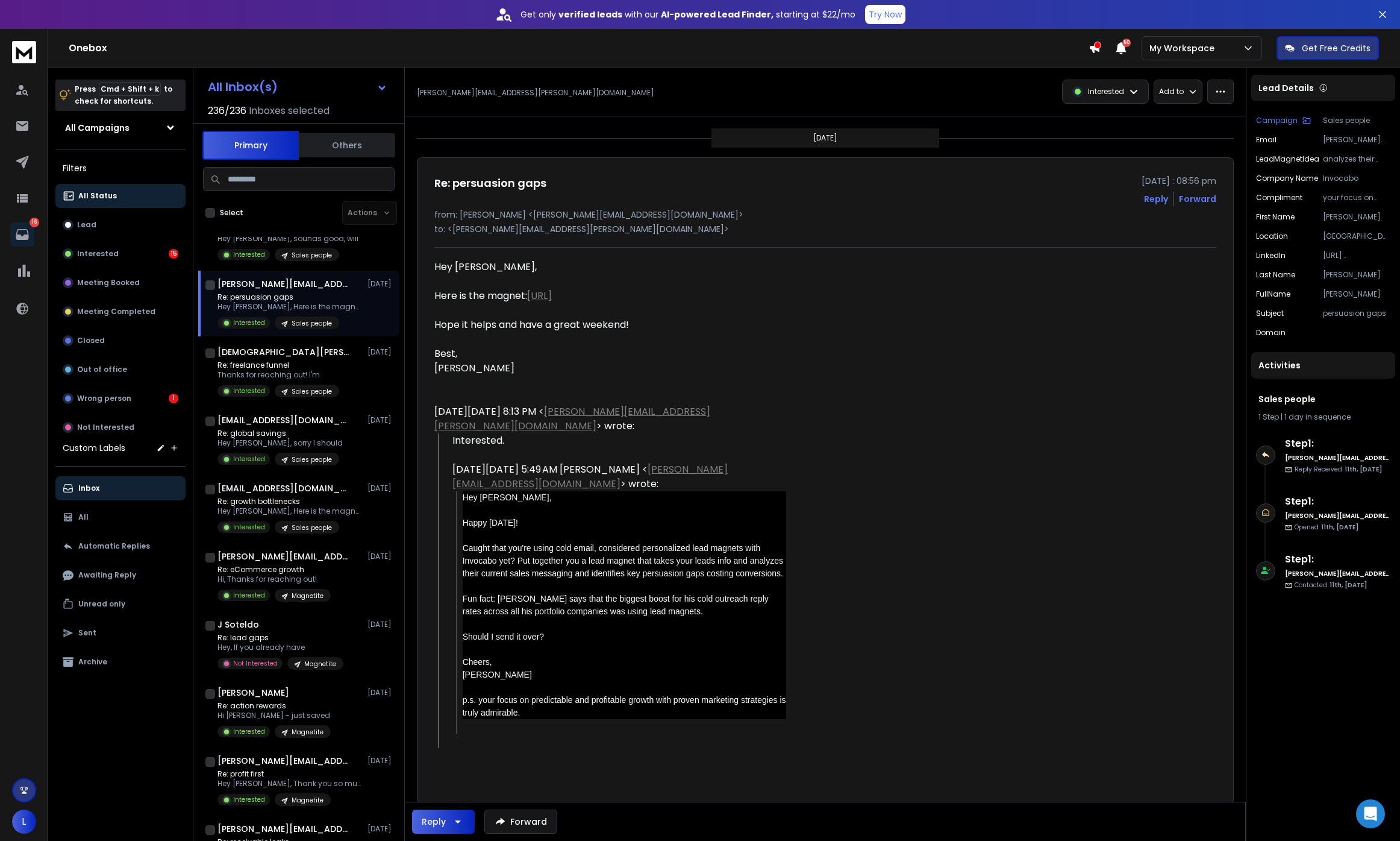
scroll to position [5625, 0]
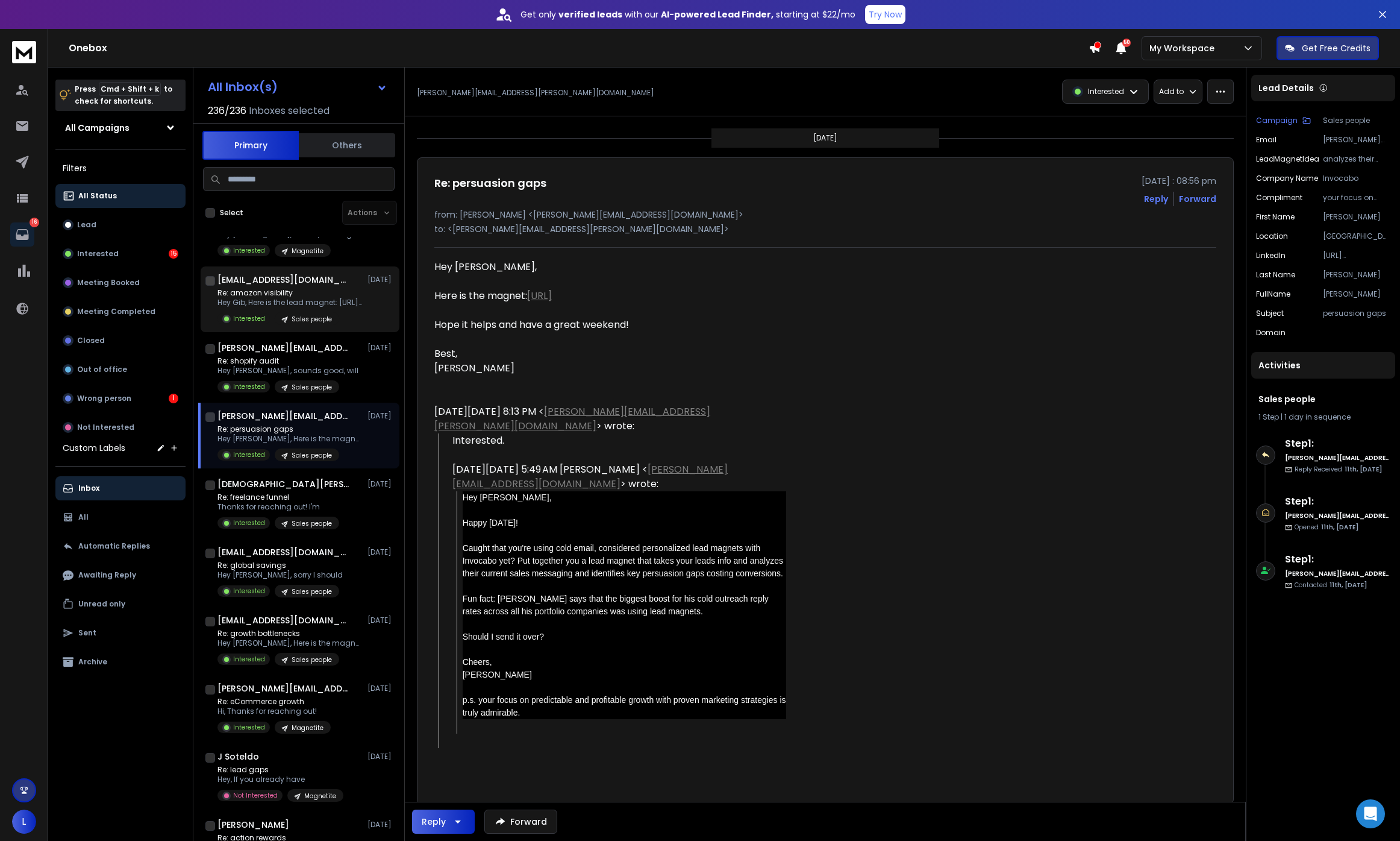
click at [337, 356] on div "Re: shopify audit Hey [PERSON_NAME], sounds good, will Interested Sales people" at bounding box center [306, 374] width 177 height 37
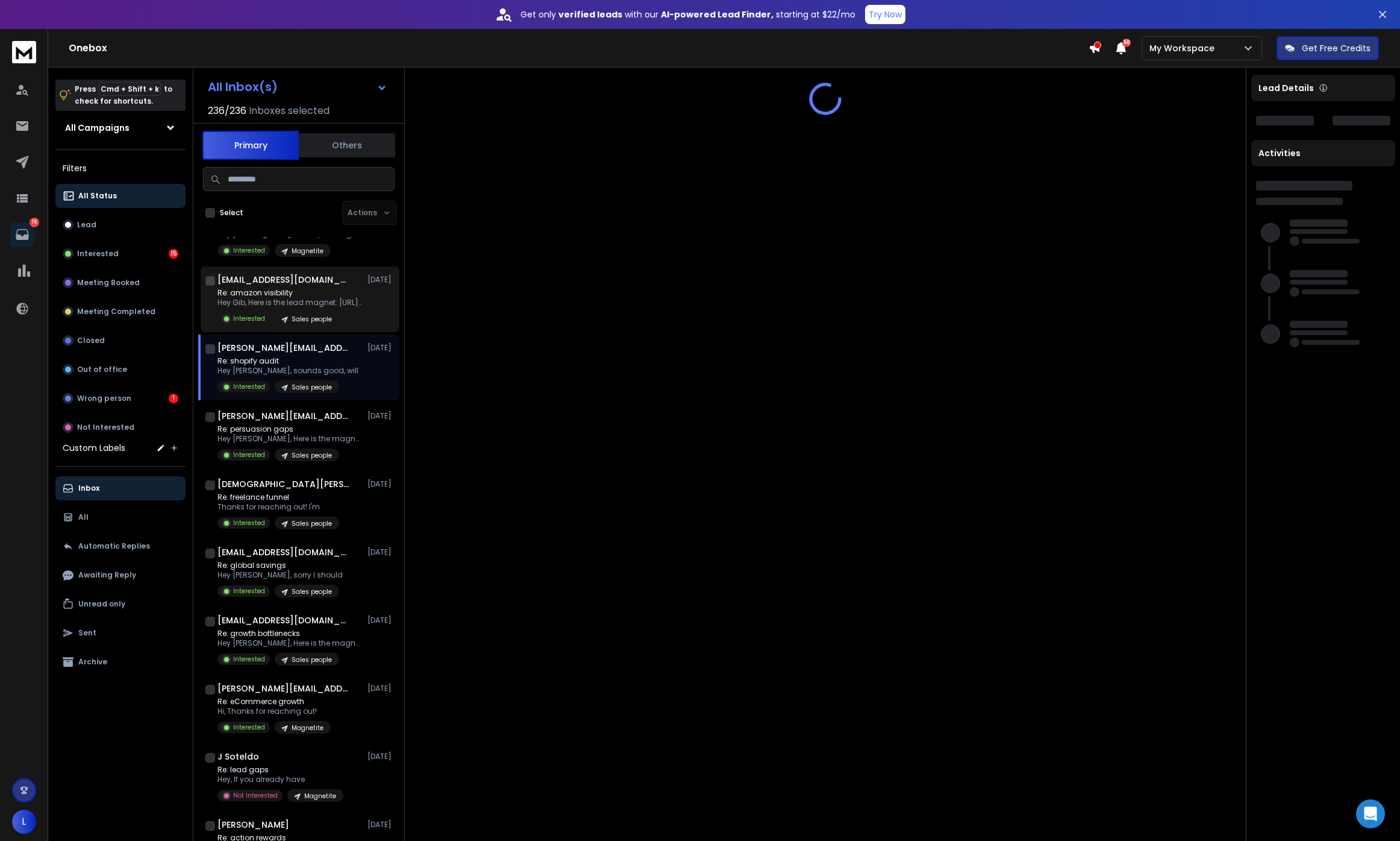
click at [344, 288] on p "Re: amazon visibility" at bounding box center [289, 293] width 144 height 10
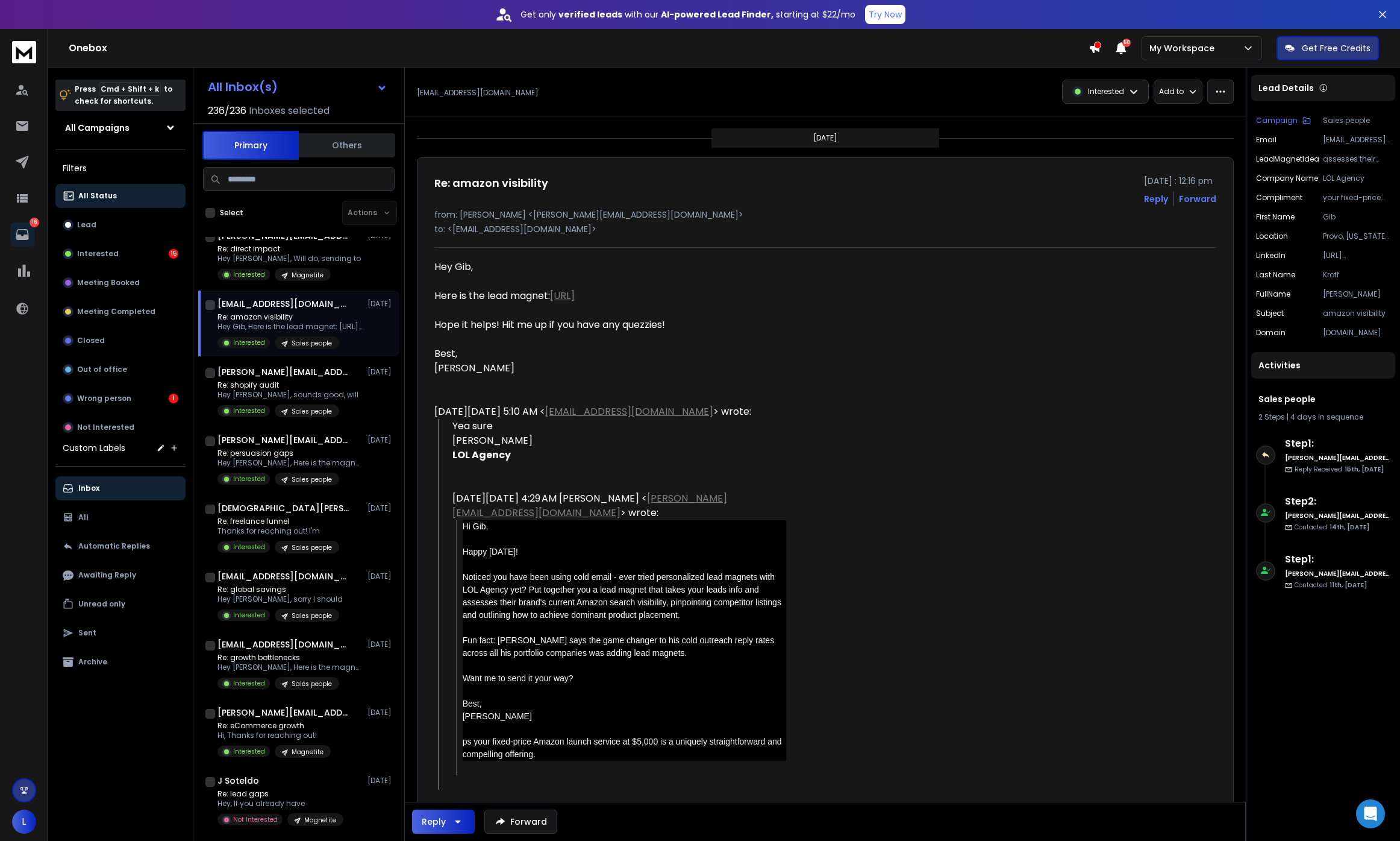
scroll to position [5505, 0]
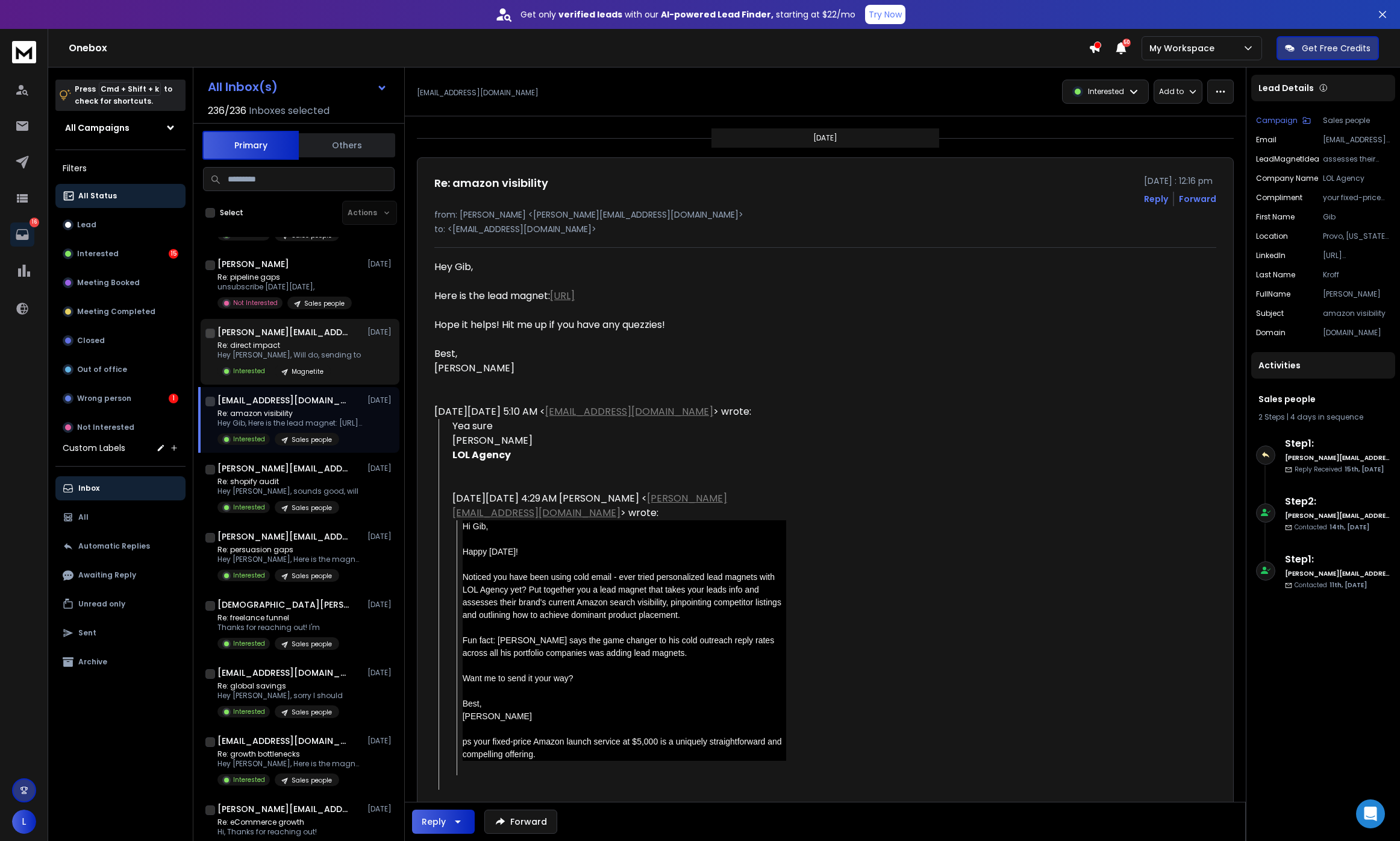
click at [341, 358] on div "Re: direct impact Hey [PERSON_NAME], Will do, sending to Interested Magnetite" at bounding box center [306, 358] width 177 height 37
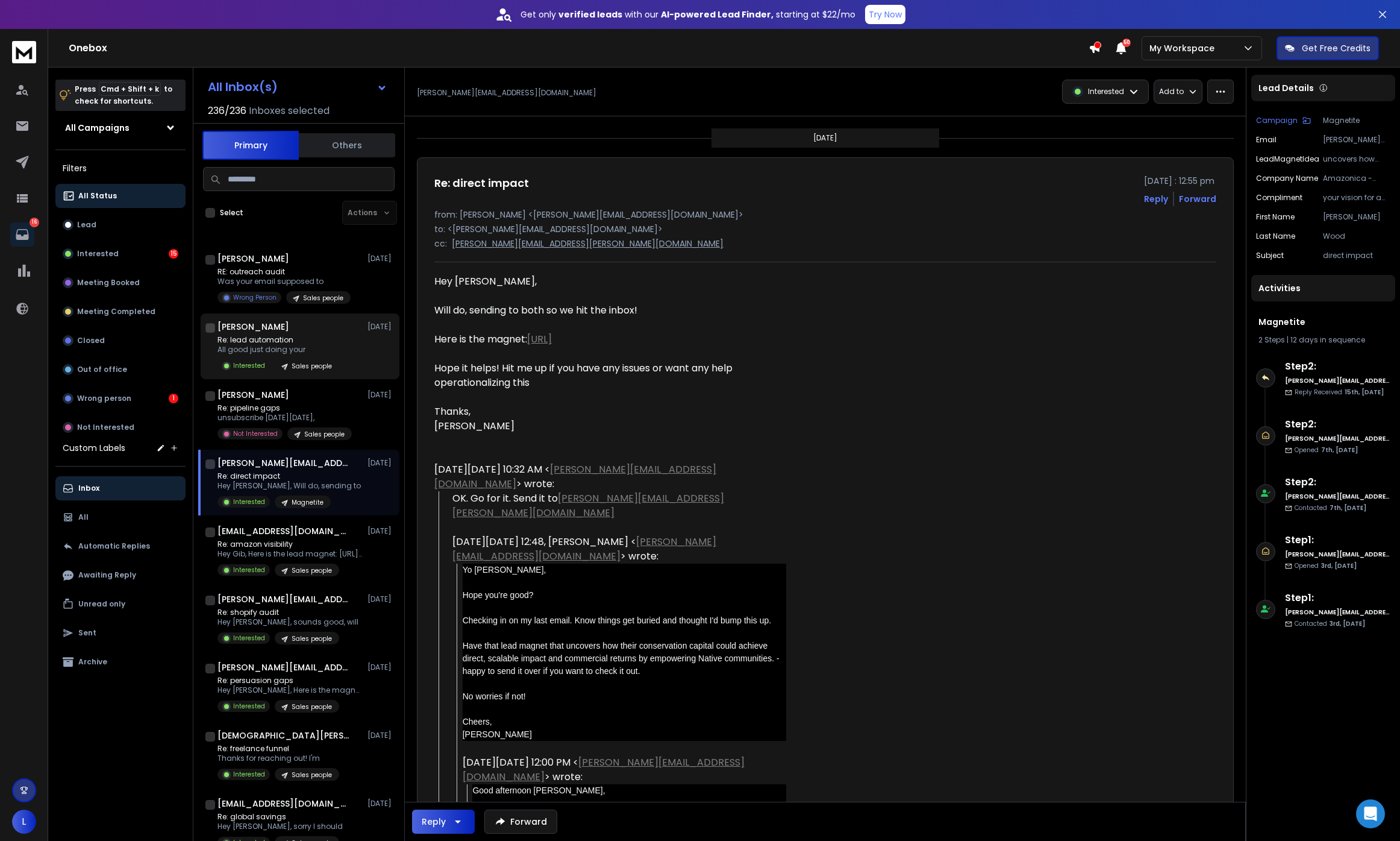
click at [360, 318] on div "[PERSON_NAME] [DATE] Re: lead automation All good just doing your Interested Sa…" at bounding box center [300, 346] width 199 height 65
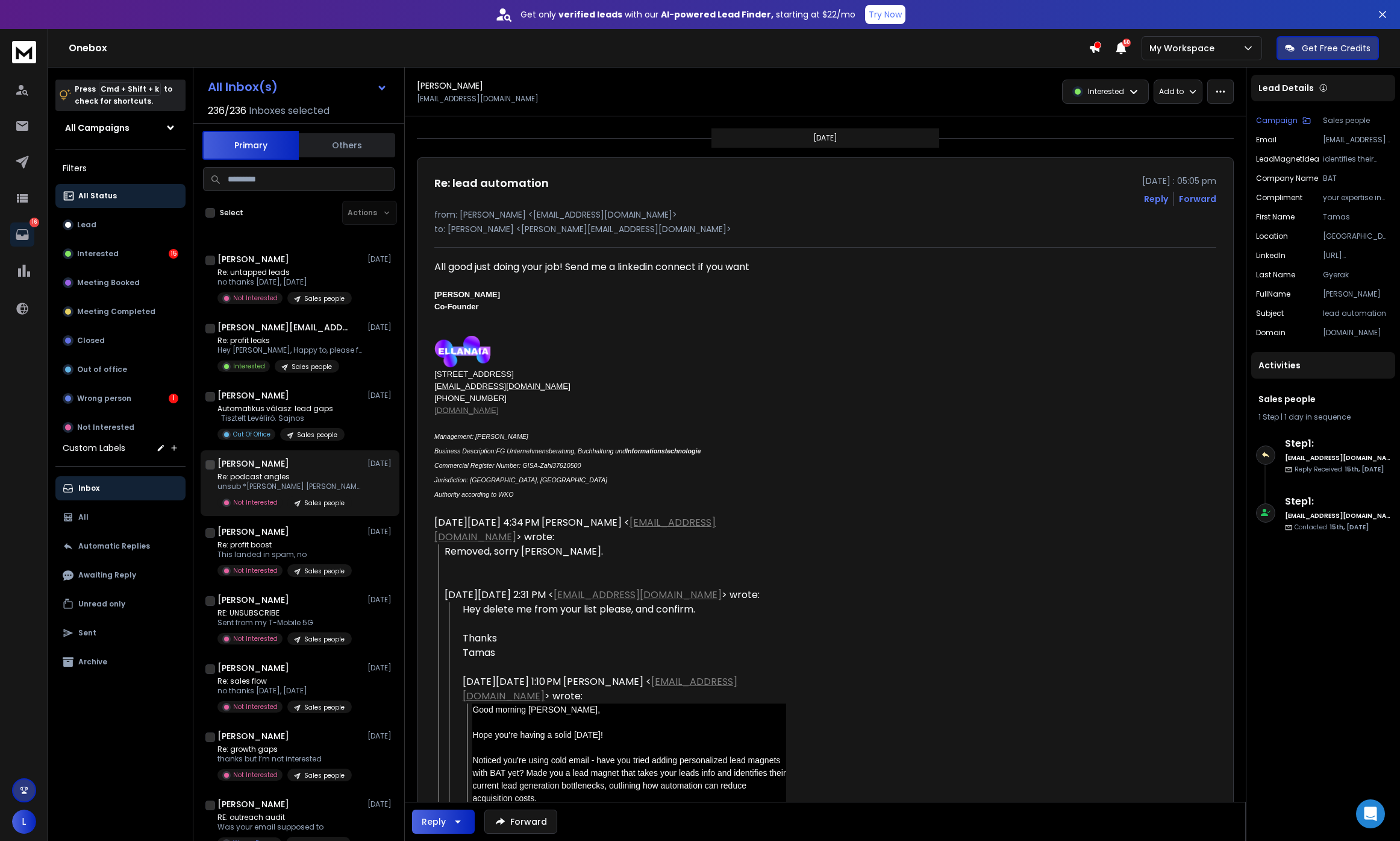
scroll to position [4814, 0]
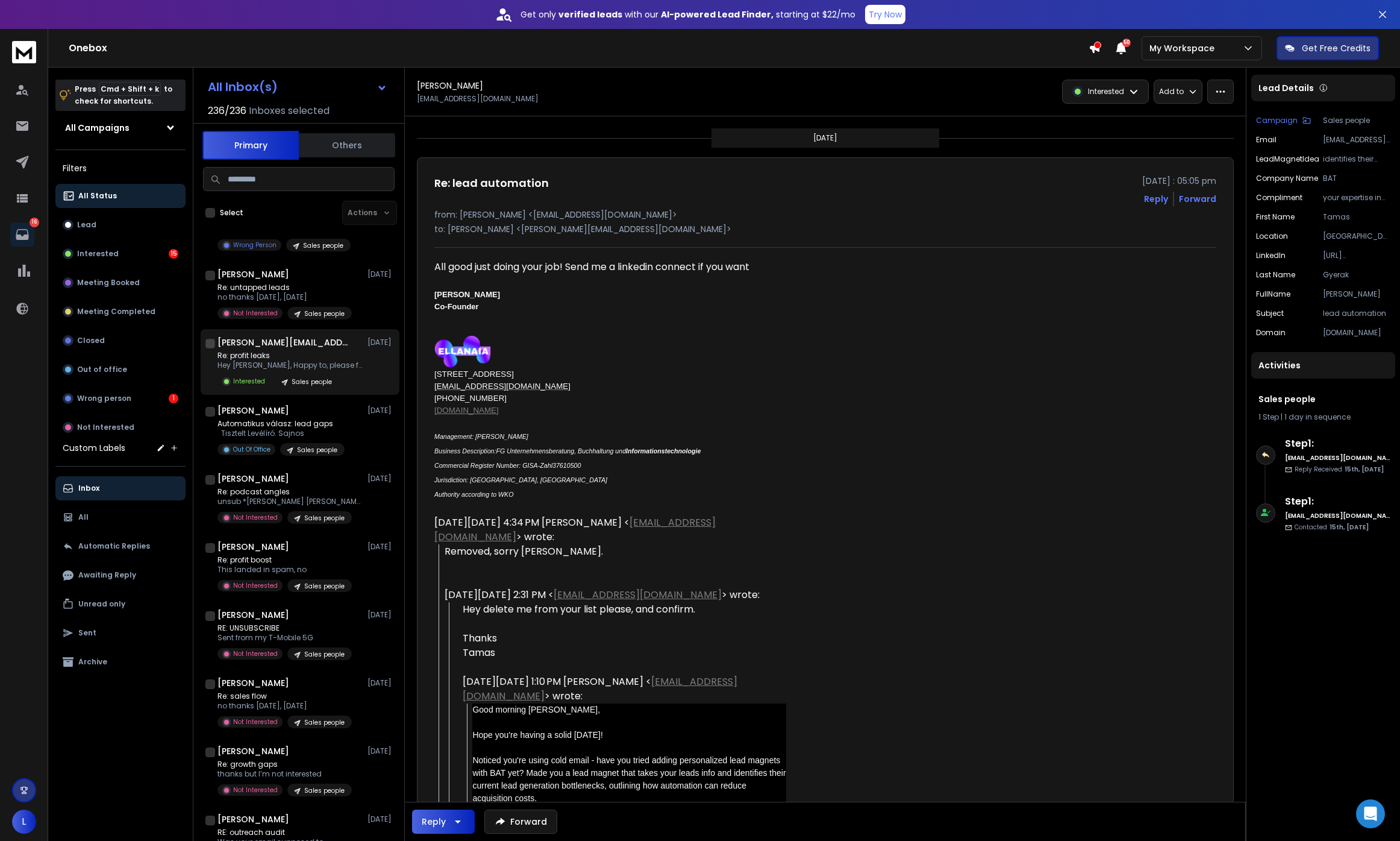
click at [346, 362] on div "Re: profit leaks Hey [PERSON_NAME], Happy to, please feel Interested Sales peop…" at bounding box center [306, 369] width 177 height 37
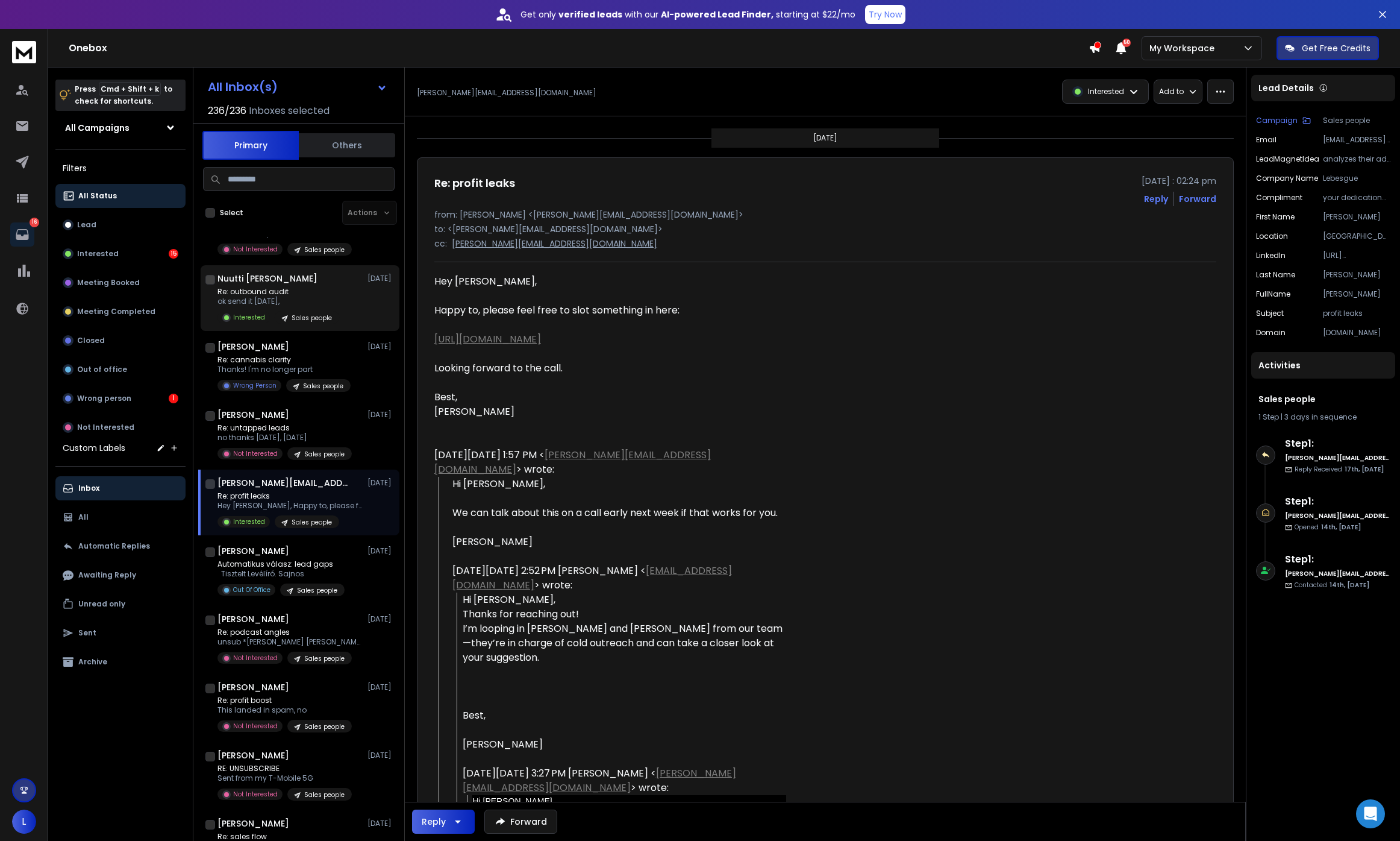
click at [342, 302] on div "Re: outbound audit ok send it [DATE], Interested Sales people" at bounding box center [306, 305] width 177 height 37
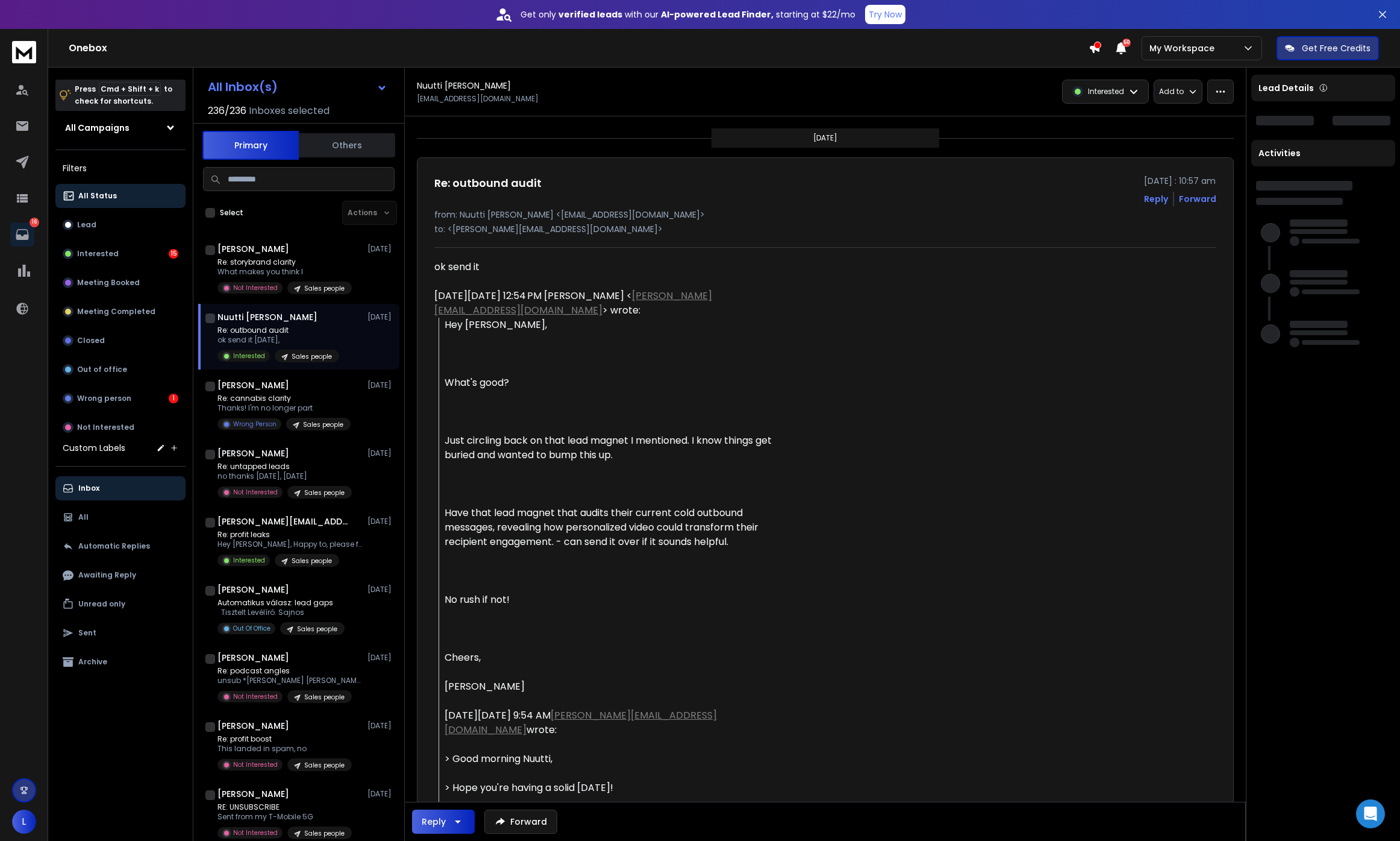
scroll to position [4476, 0]
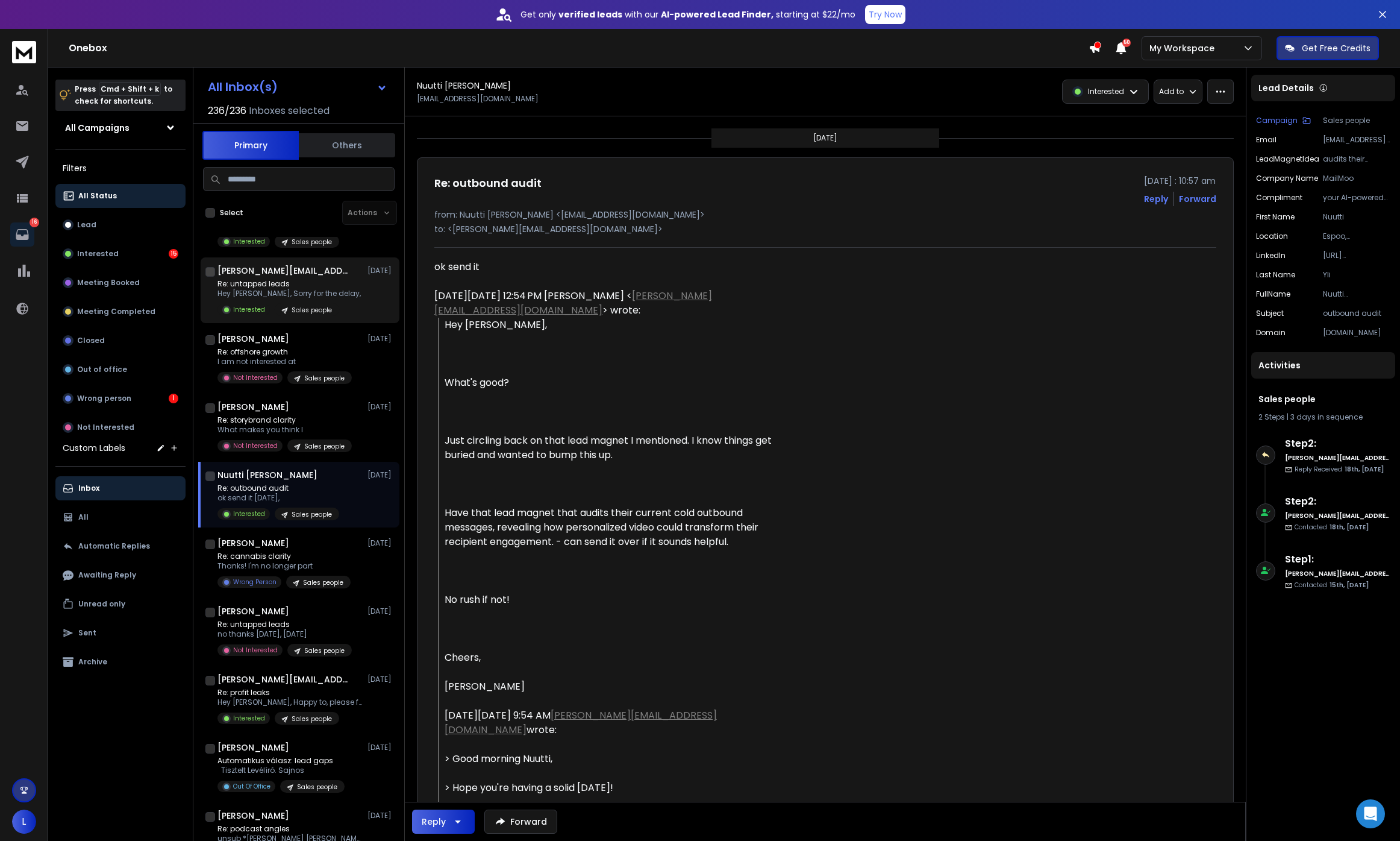
click at [336, 292] on div "Re: untapped leads Hey [PERSON_NAME], Sorry for the delay, Interested Sales peo…" at bounding box center [306, 297] width 177 height 37
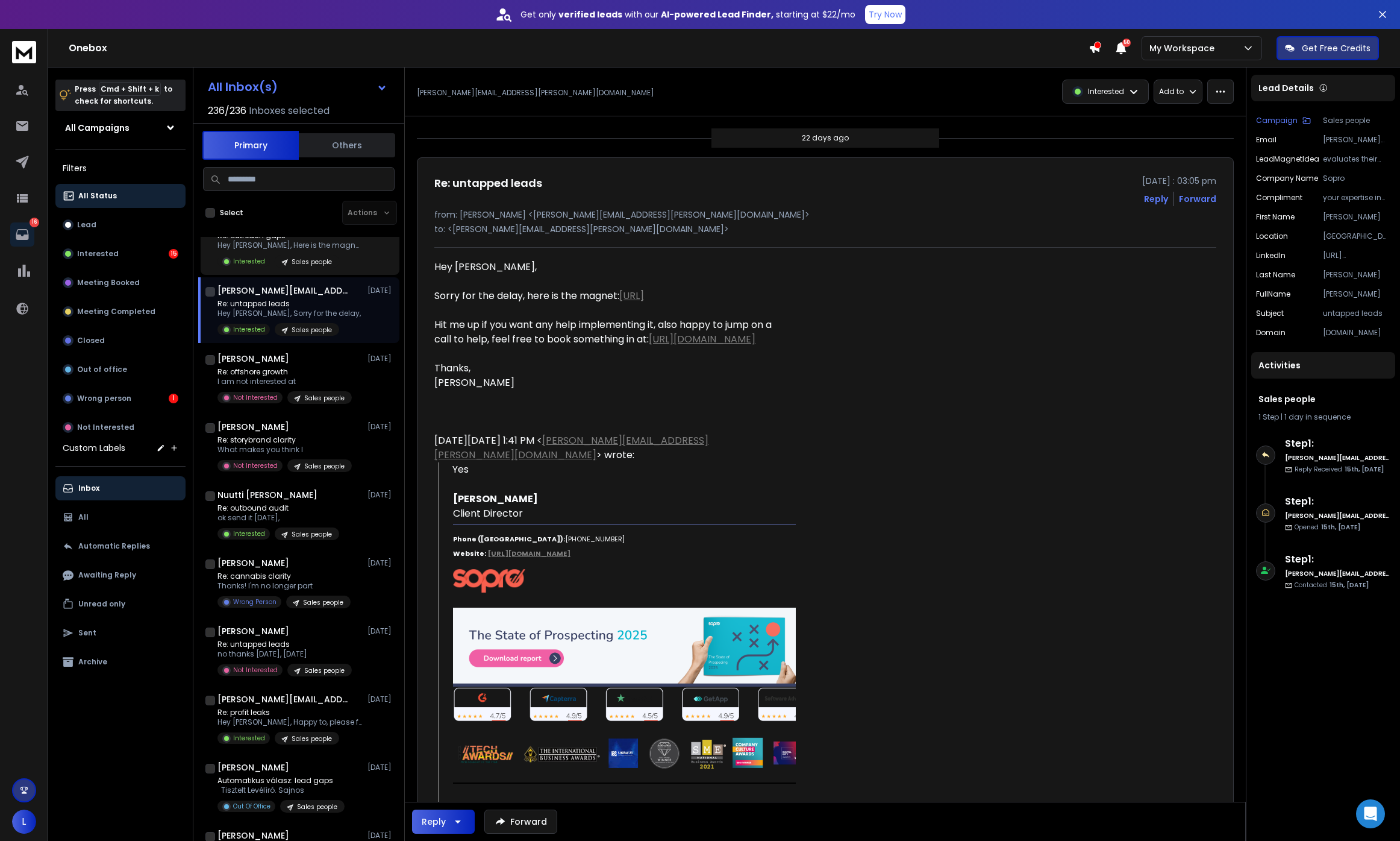
click at [356, 262] on div "Re: outreach gaps Hey [PERSON_NAME], Here is the magnet, Interested Sales people" at bounding box center [306, 249] width 177 height 37
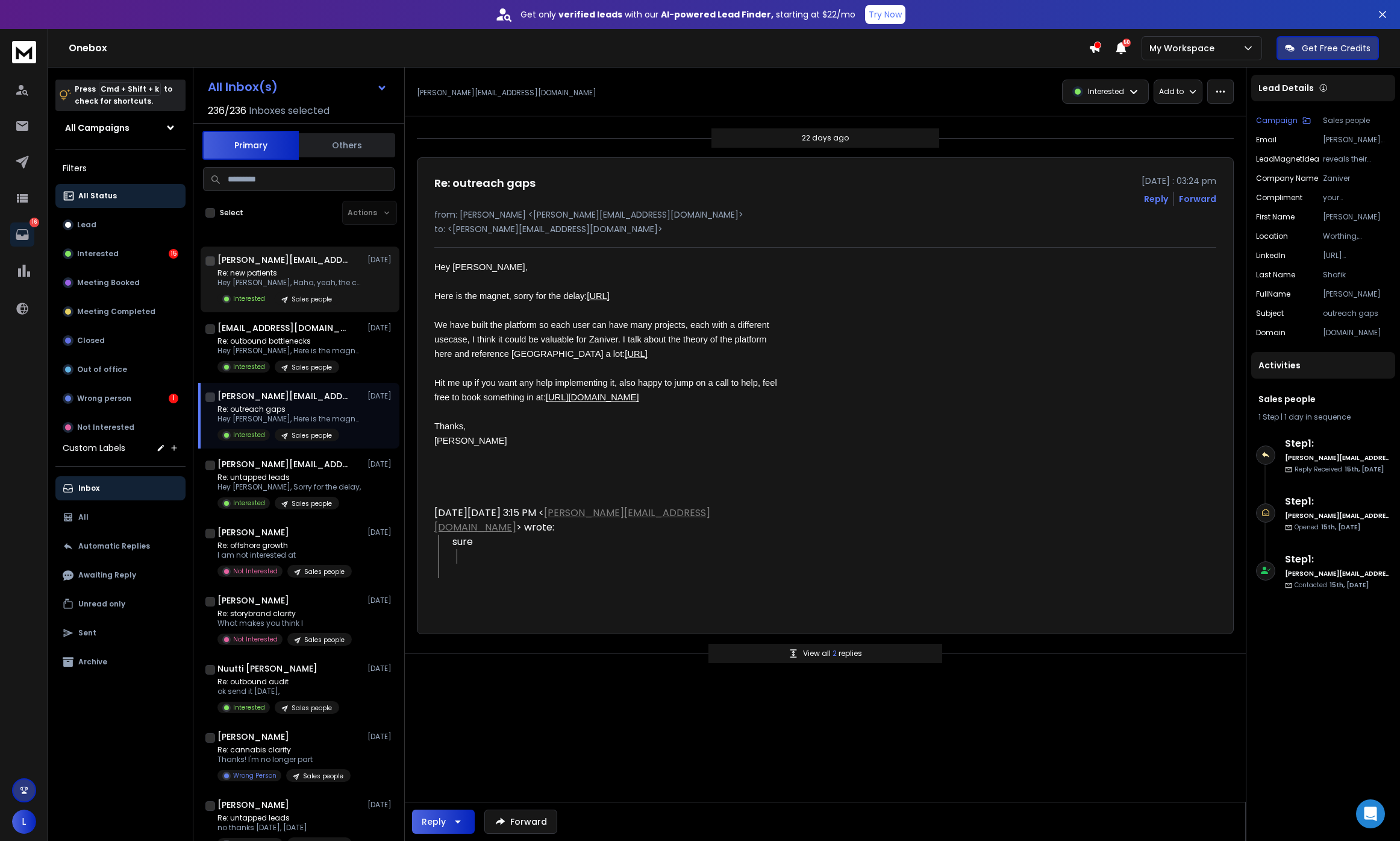
scroll to position [4214, 0]
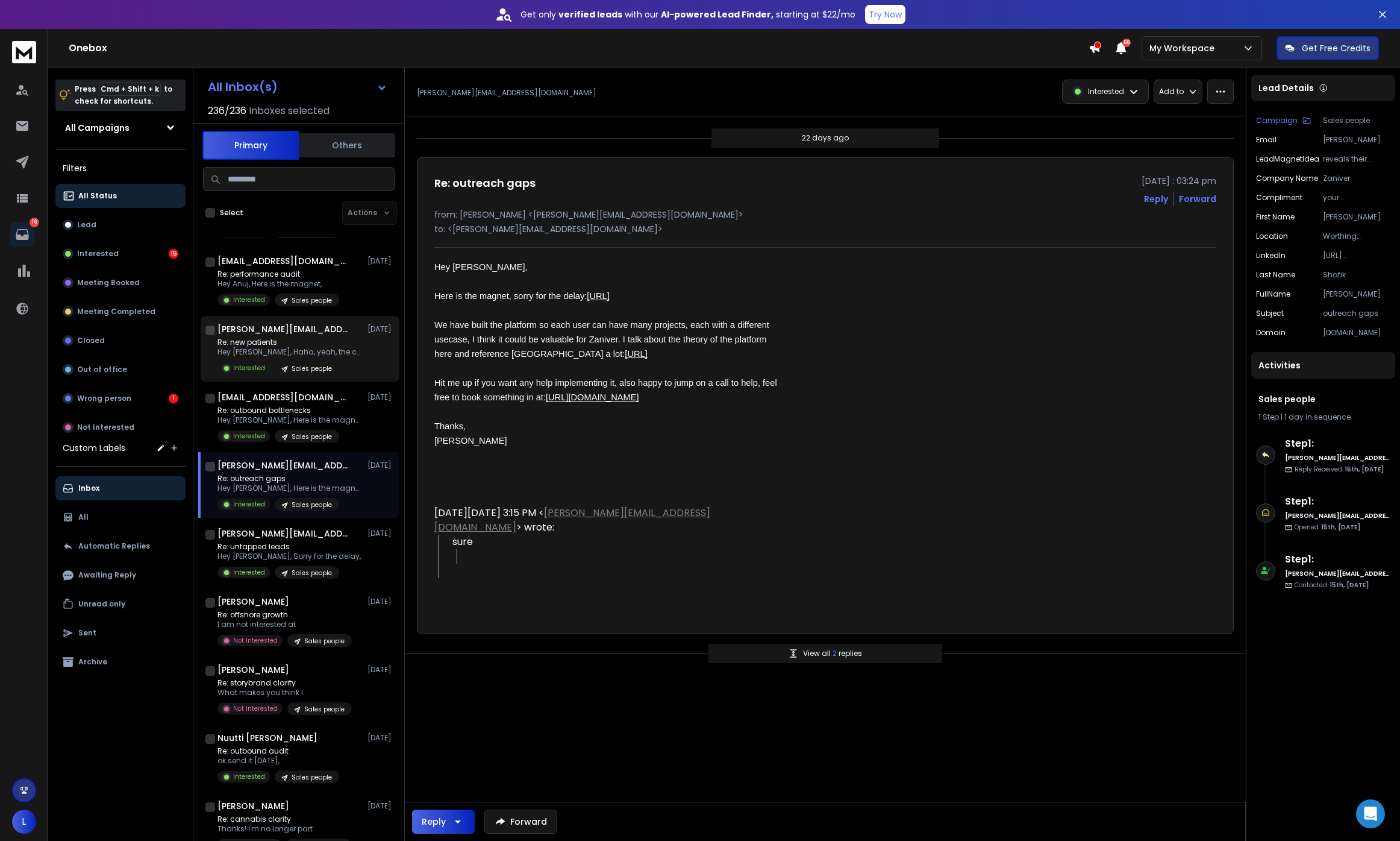
click at [344, 422] on div "Re: outbound bottlenecks Hey [PERSON_NAME], Here is the magnet, Interested Sale…" at bounding box center [306, 424] width 177 height 37
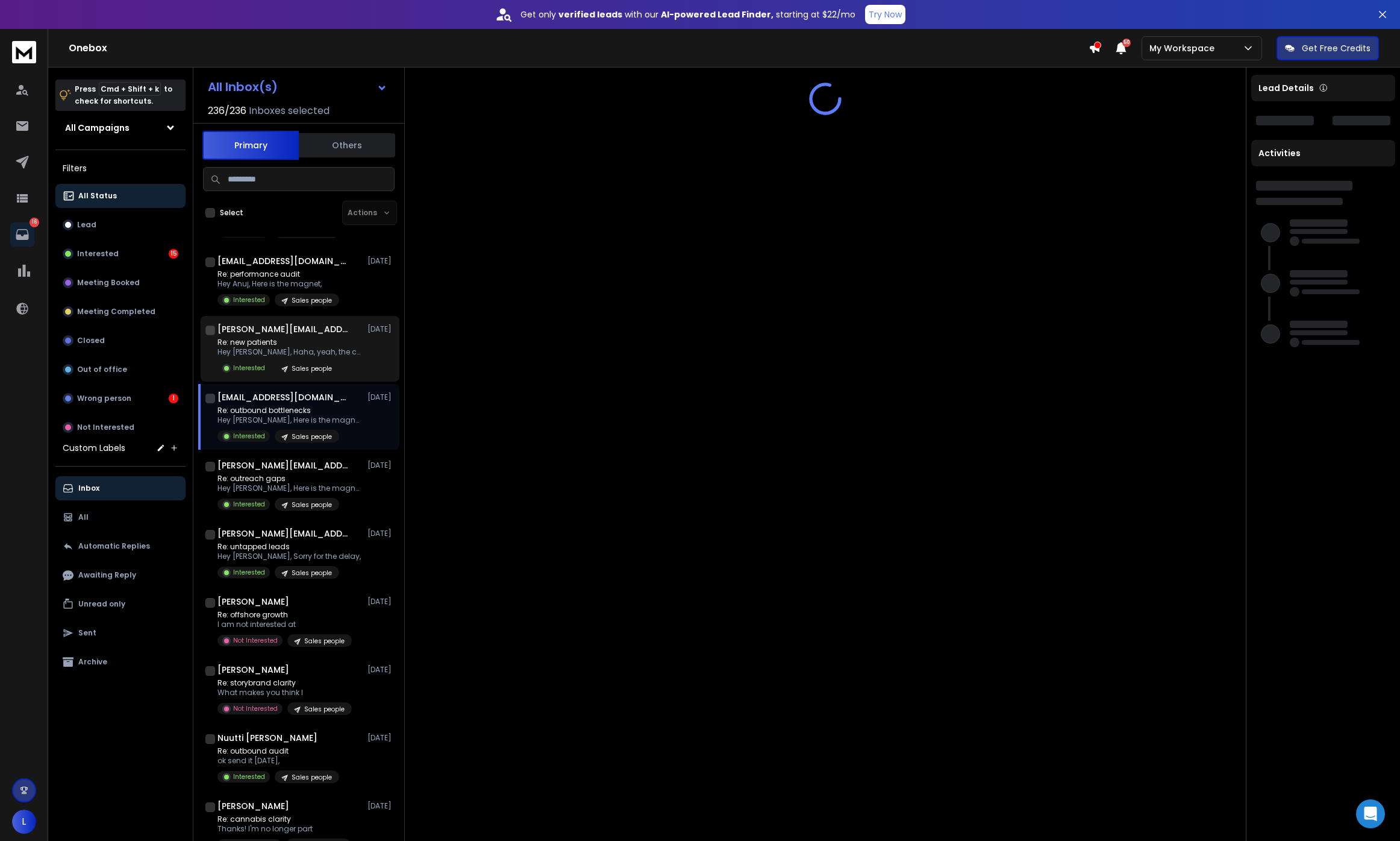
click at [349, 336] on div "[PERSON_NAME][EMAIL_ADDRESS][DOMAIN_NAME] [DATE] Re: new patients Hey [PERSON_N…" at bounding box center [306, 348] width 177 height 51
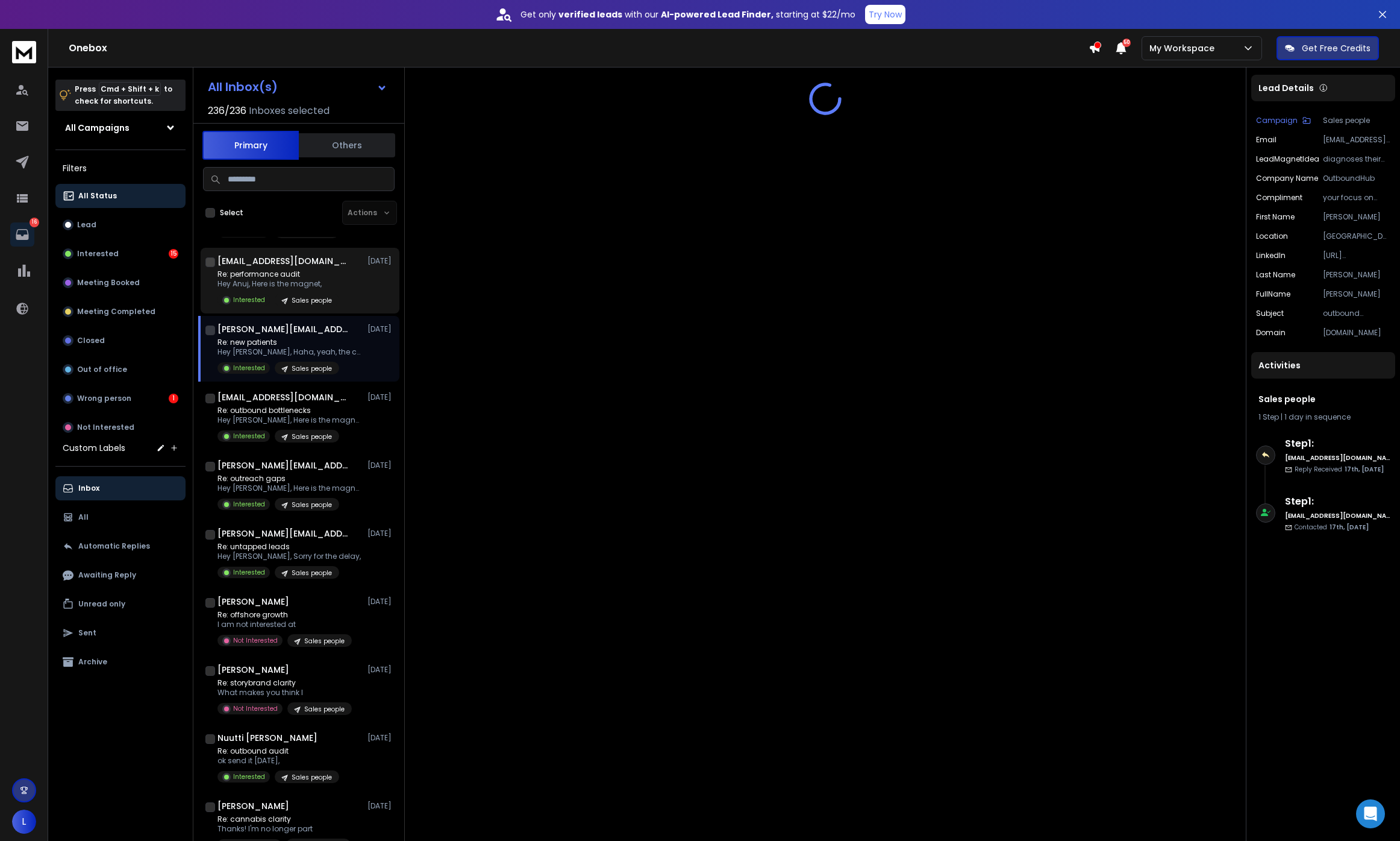
click at [355, 287] on div "Re: performance audit Hey [PERSON_NAME], Here is the magnet, Interested Sales p…" at bounding box center [306, 287] width 177 height 37
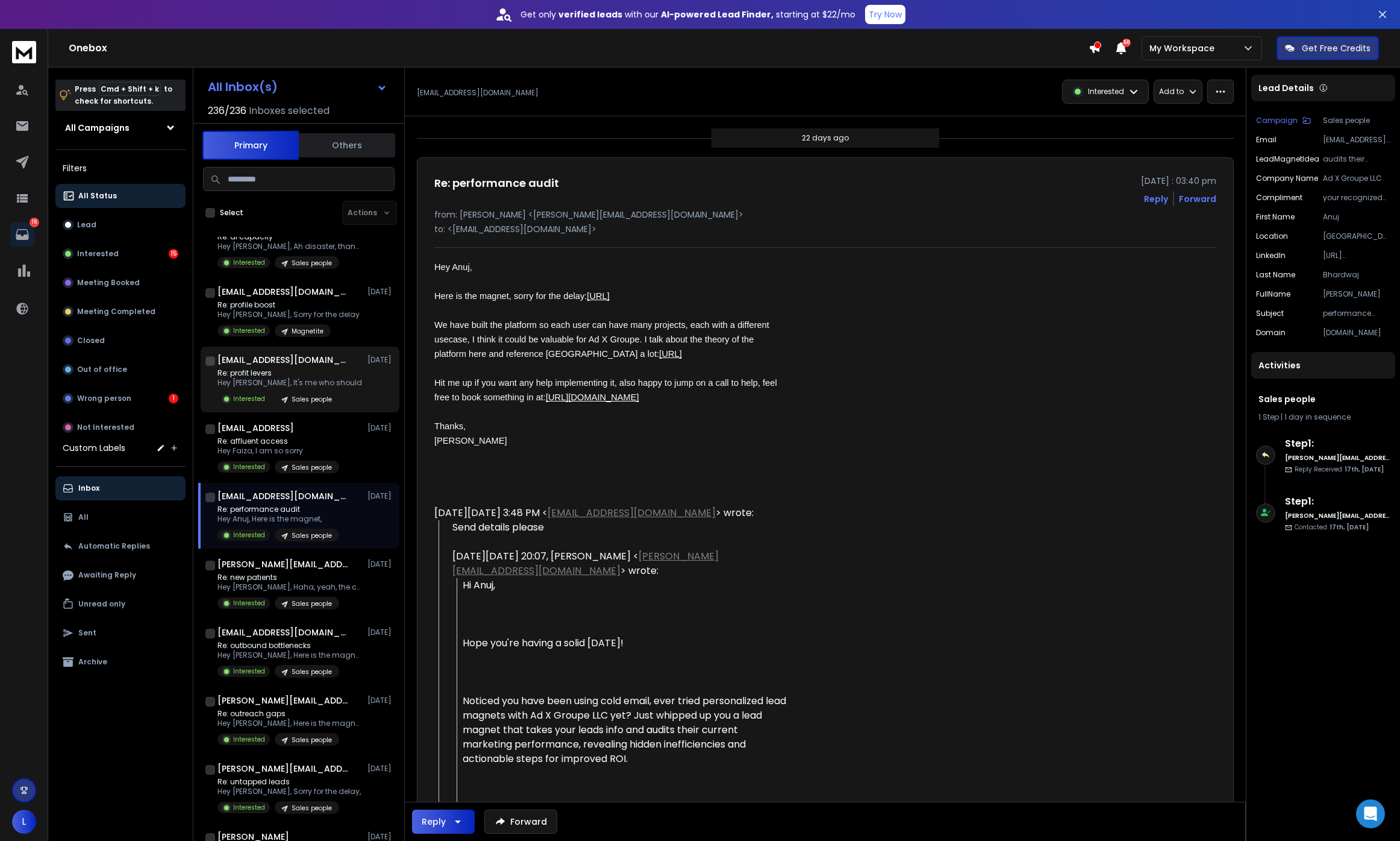
scroll to position [3970, 0]
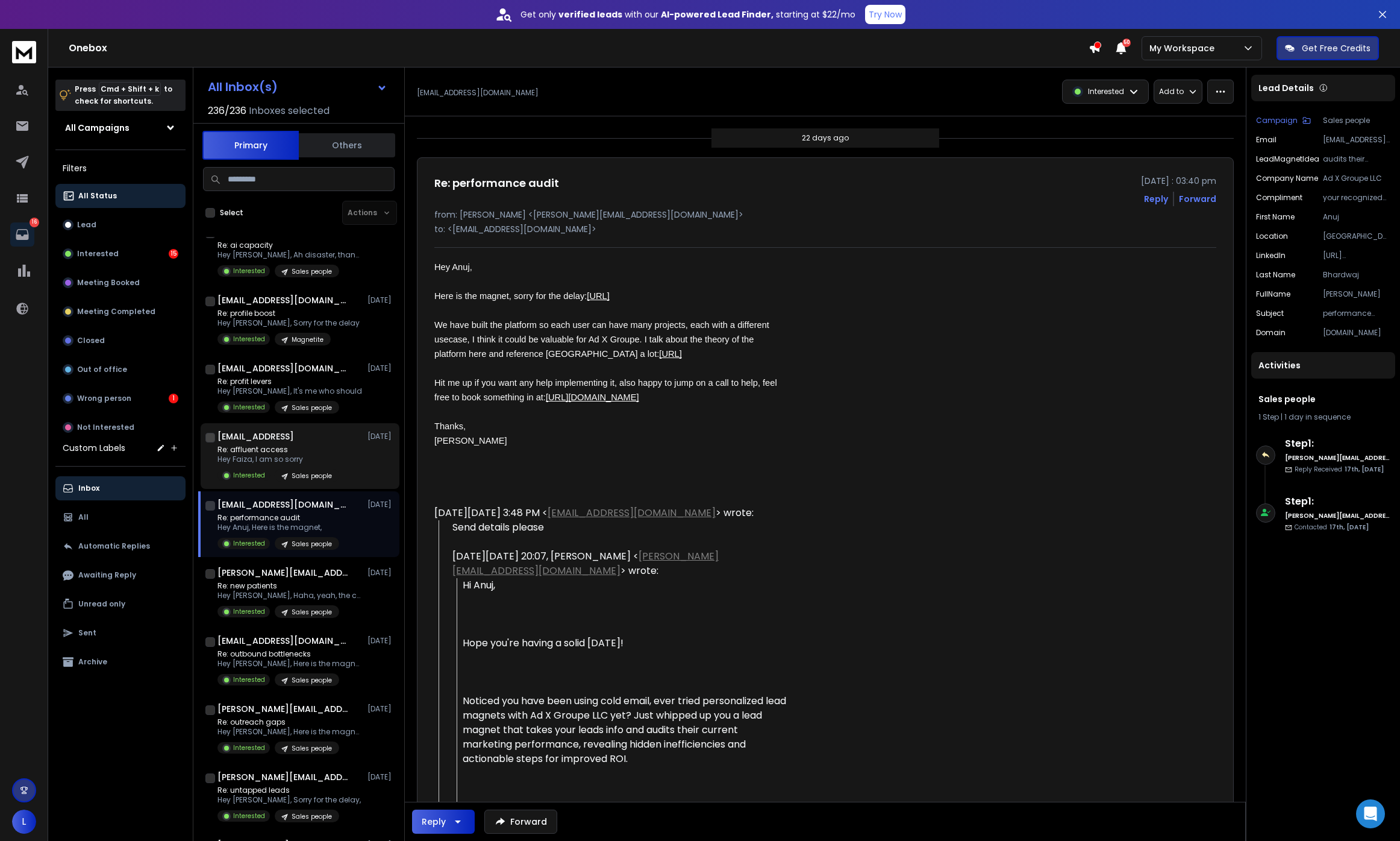
click at [340, 458] on div "Re: affluent access Hey Faiza, I am so sorry Interested Sales people" at bounding box center [306, 463] width 177 height 37
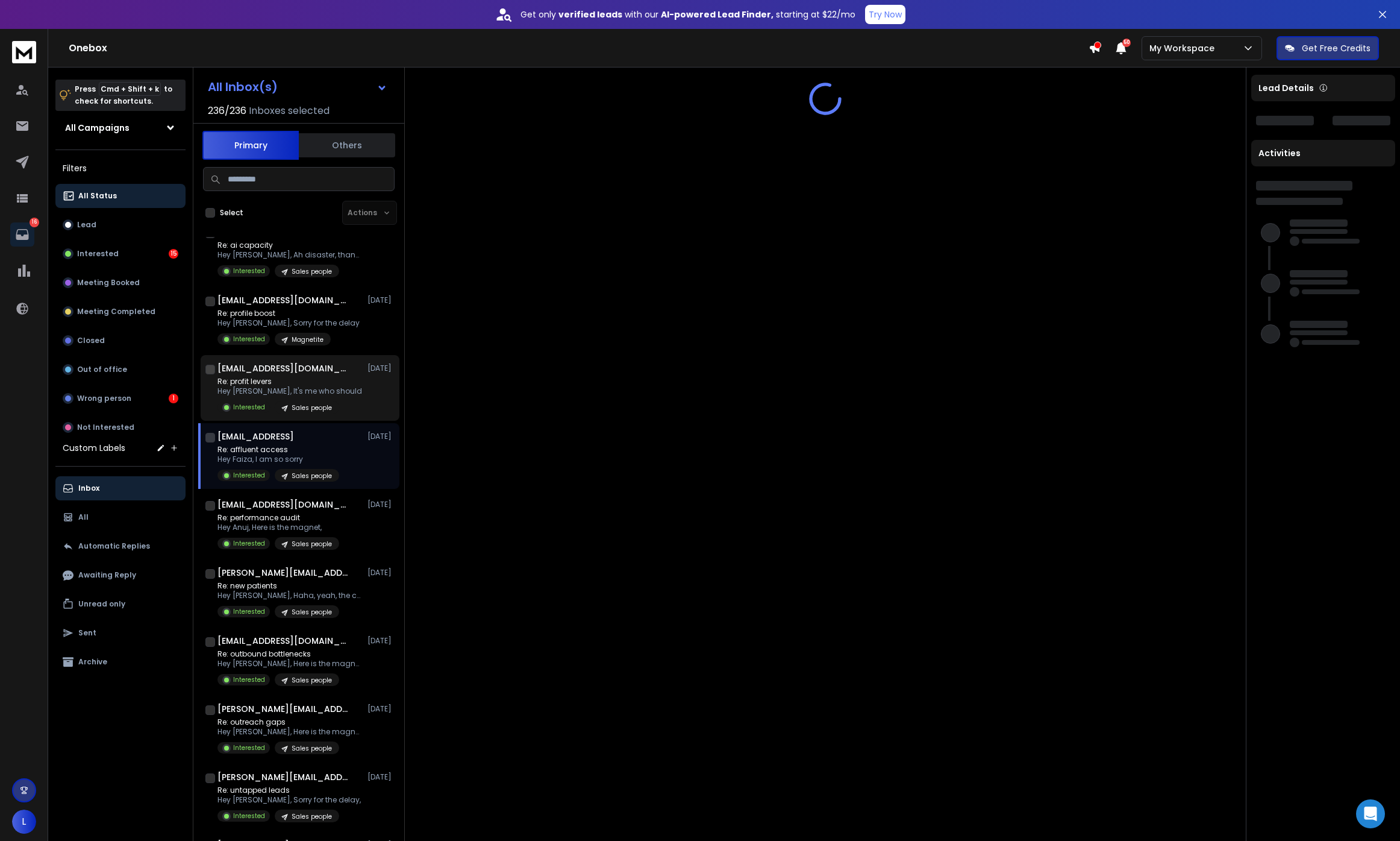
click at [349, 368] on div "[EMAIL_ADDRESS][DOMAIN_NAME] [DATE]" at bounding box center [306, 367] width 177 height 12
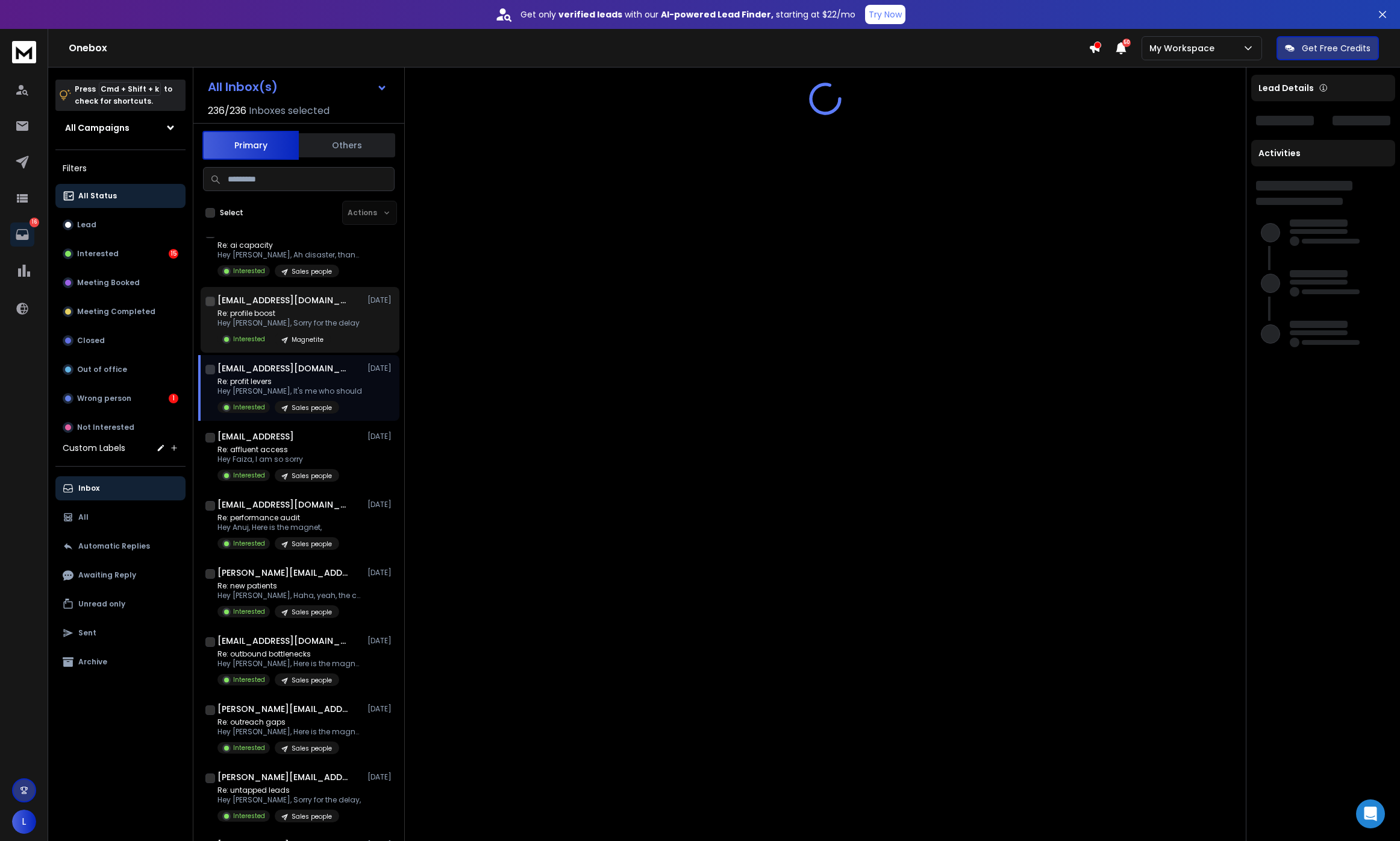
click at [353, 305] on div "[EMAIL_ADDRESS][DOMAIN_NAME] [DATE]" at bounding box center [306, 299] width 177 height 12
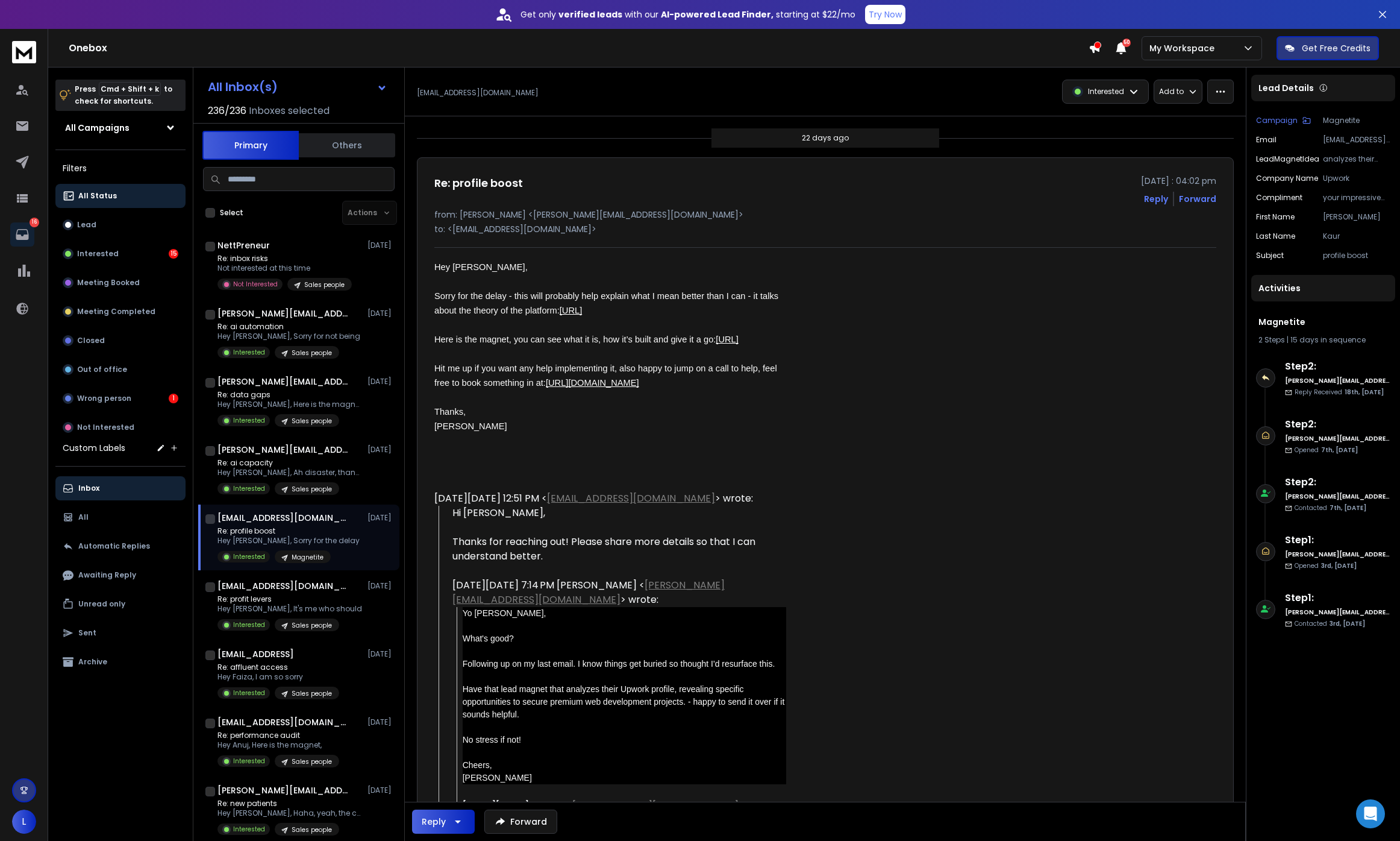
scroll to position [3589, 0]
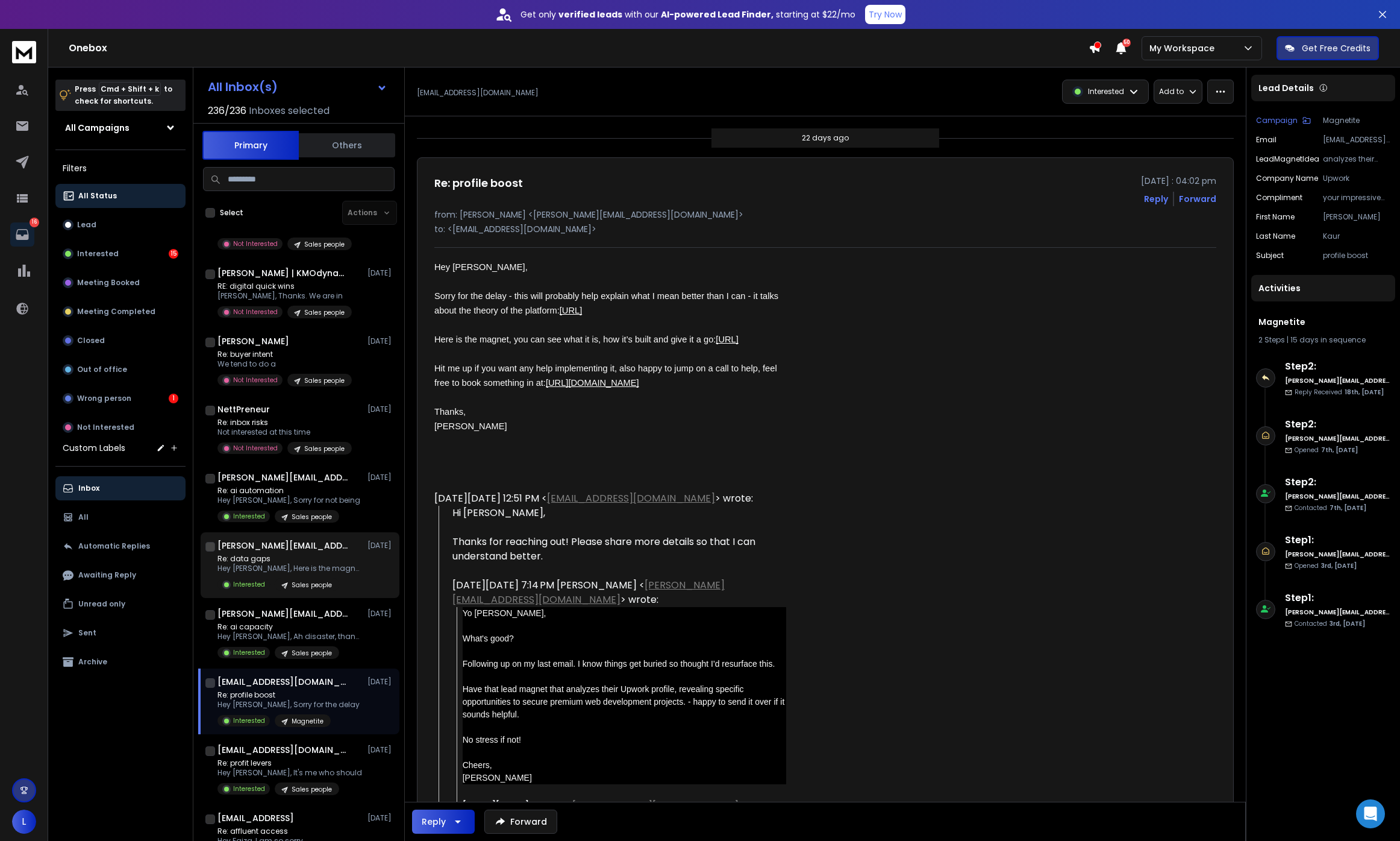
drag, startPoint x: 351, startPoint y: 637, endPoint x: 358, endPoint y: 578, distance: 59.4
click at [351, 636] on div "Re: ai capacity Hey [PERSON_NAME], Ah disaster, thanks for Interested Sales peo…" at bounding box center [306, 639] width 177 height 37
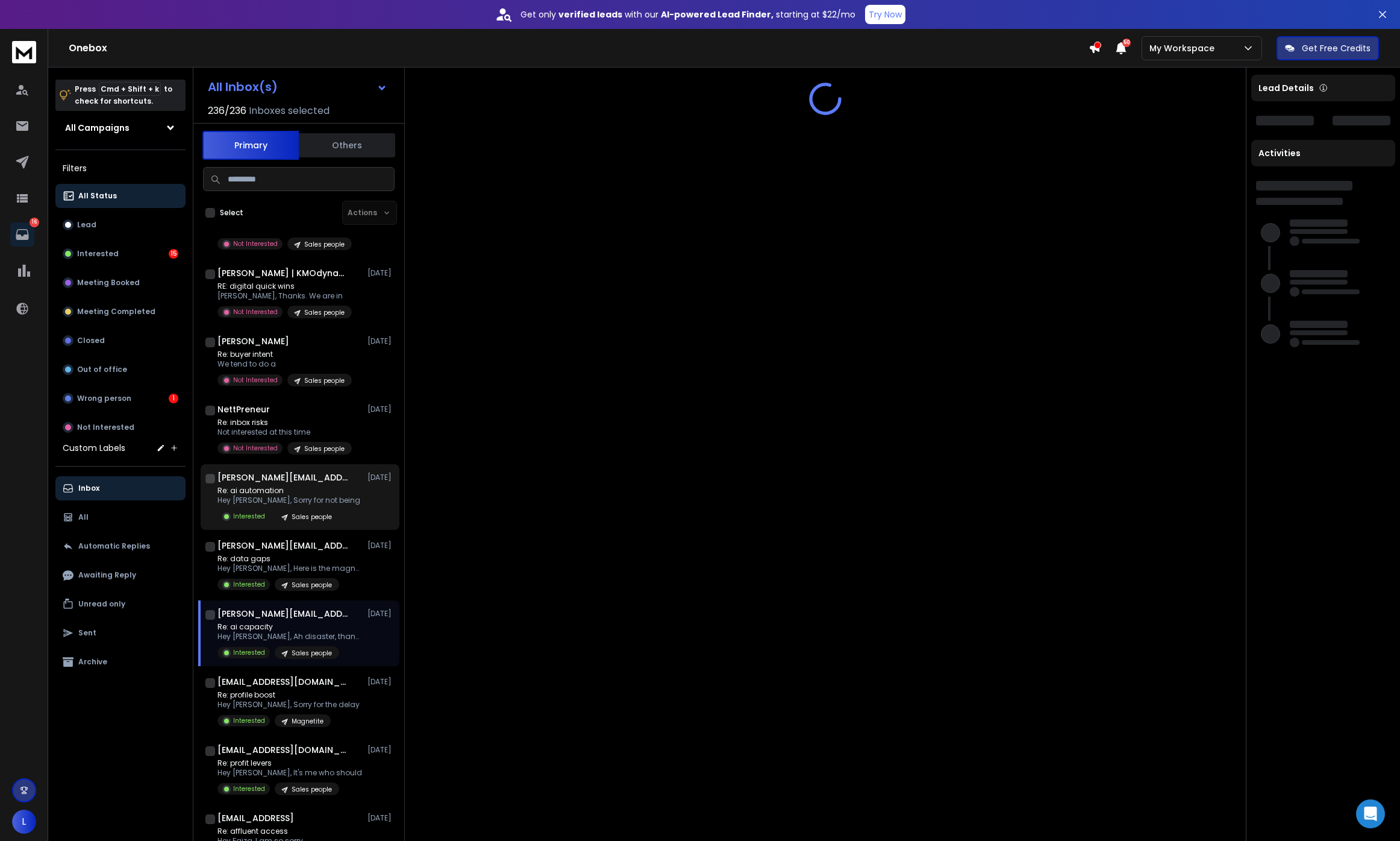
drag, startPoint x: 360, startPoint y: 559, endPoint x: 356, endPoint y: 514, distance: 45.2
click at [360, 559] on div "Re: data gaps Hey [PERSON_NAME], Here is the magnet, Interested Sales people" at bounding box center [306, 571] width 177 height 37
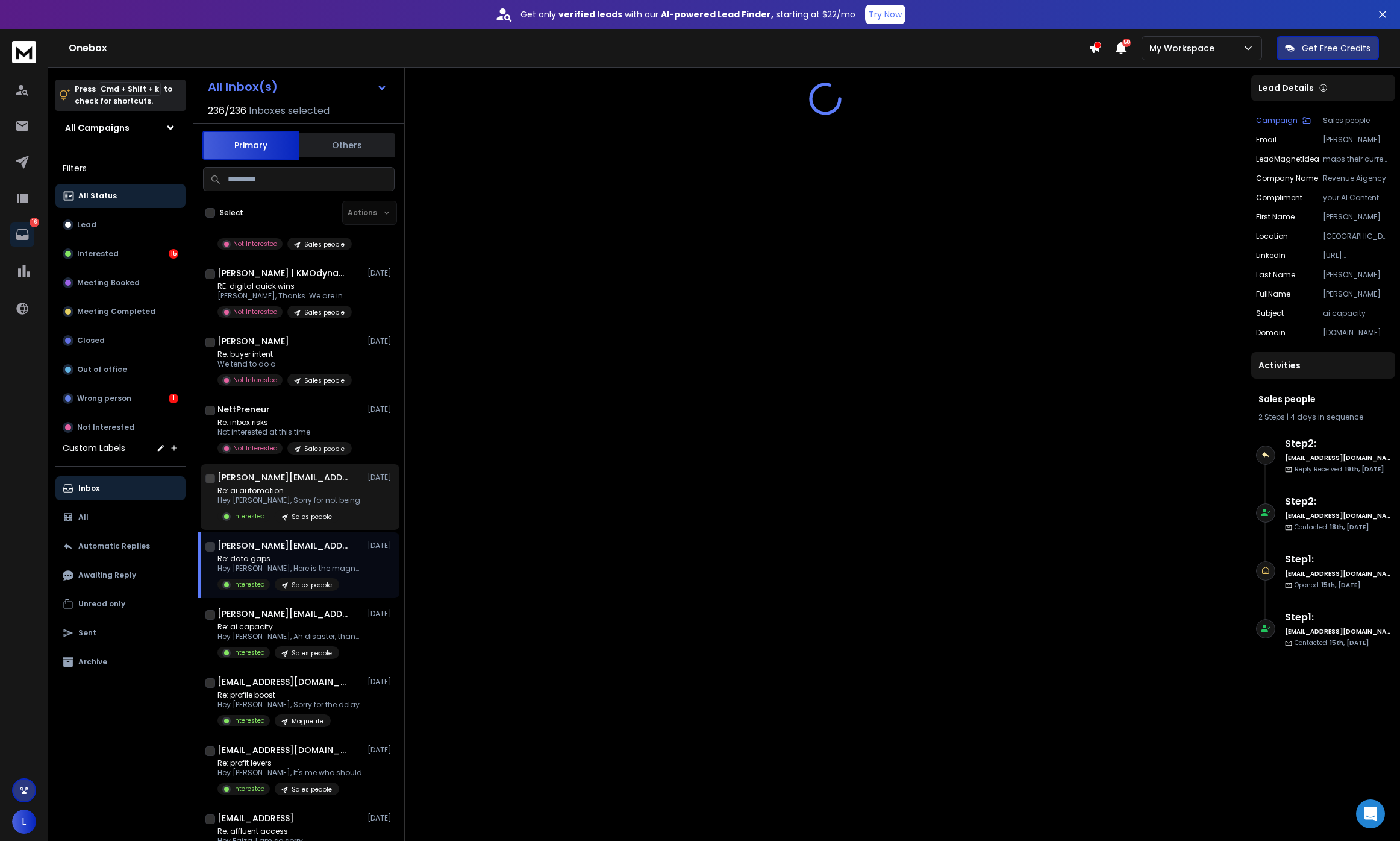
click at [353, 487] on div "Re: ai automation Hey [PERSON_NAME], Sorry for not being Interested Sales people" at bounding box center [306, 503] width 177 height 37
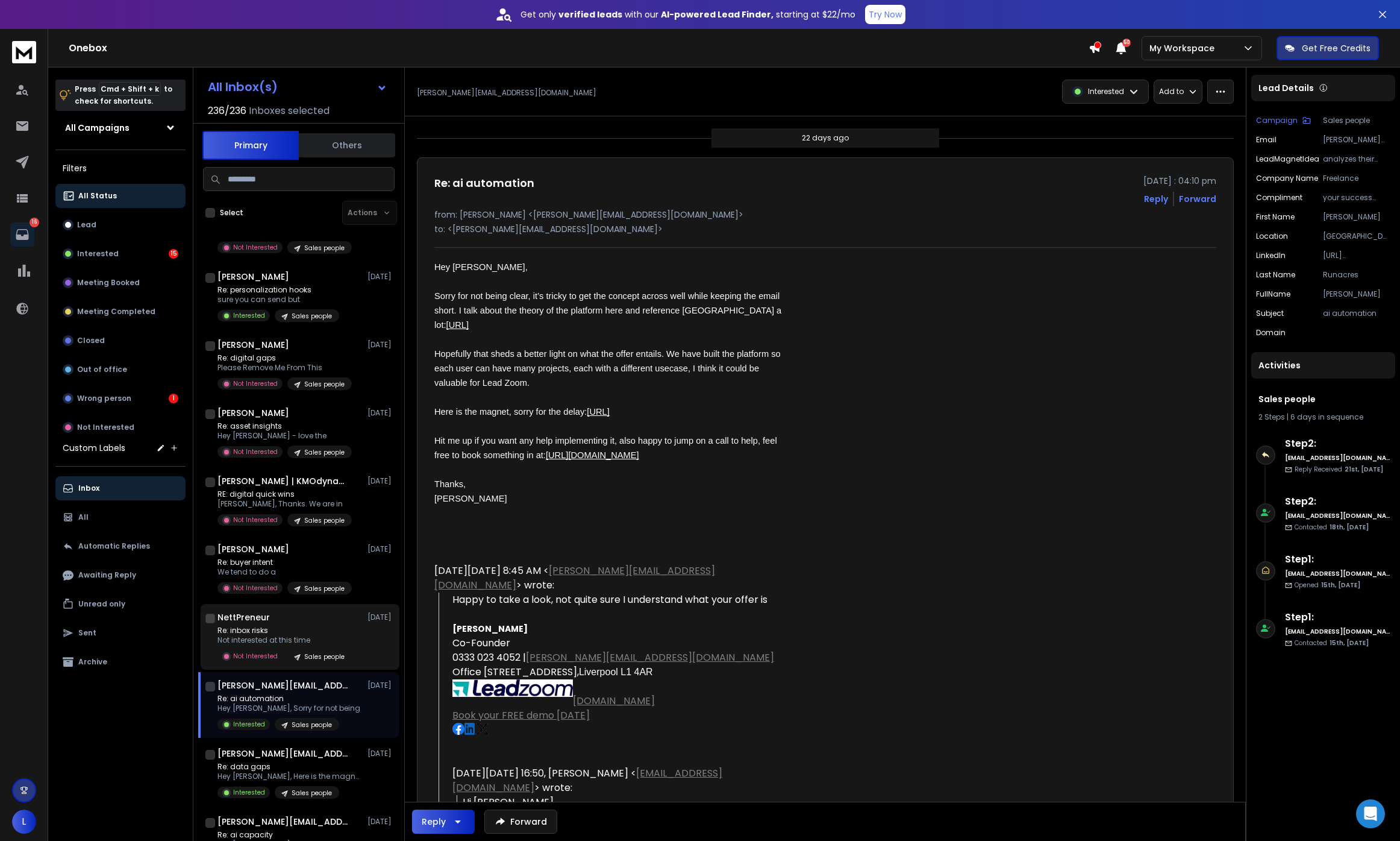
scroll to position [3287, 0]
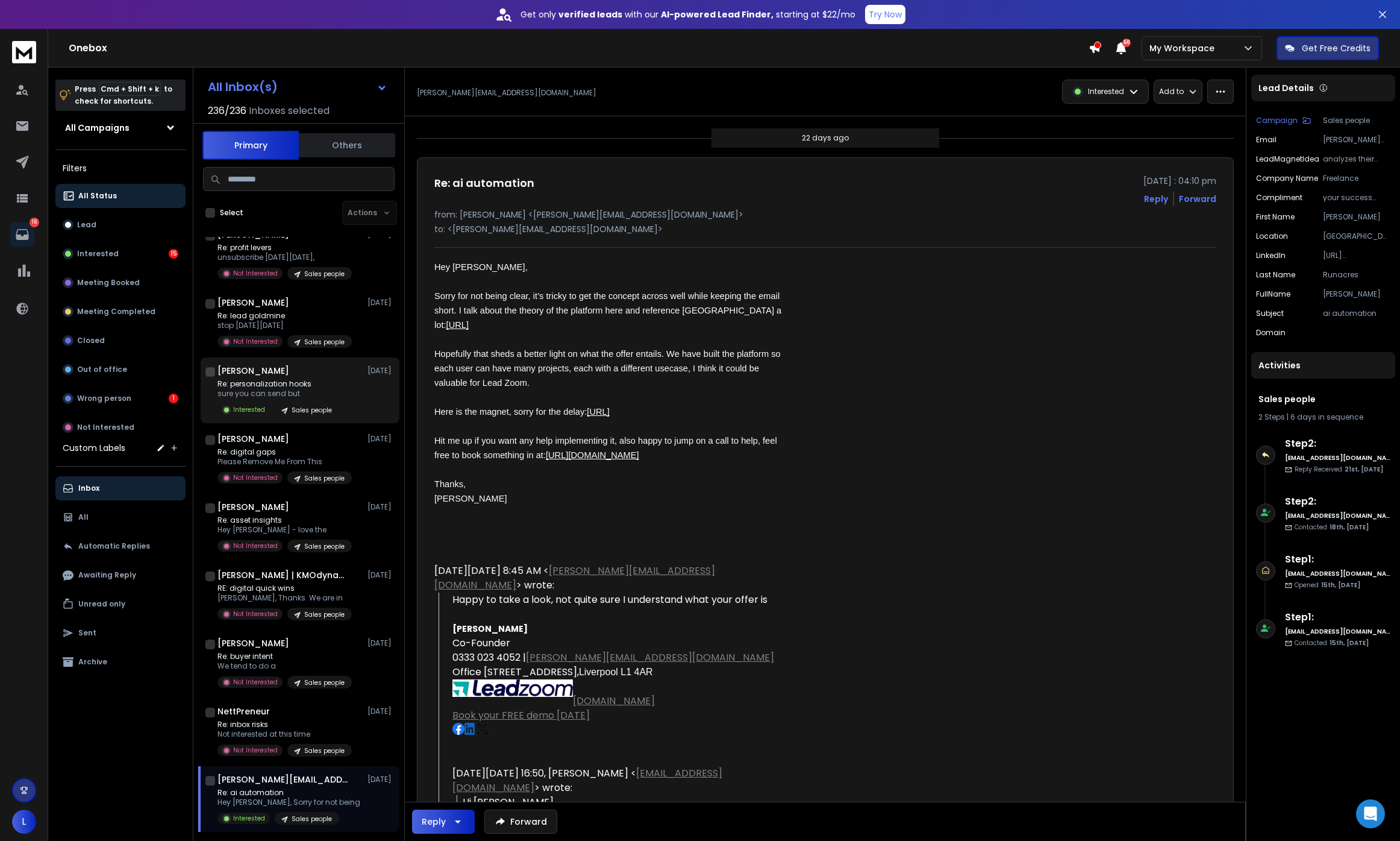
click at [362, 392] on div "Re: personalization hooks sure you can send but Interested Sales people" at bounding box center [306, 397] width 177 height 37
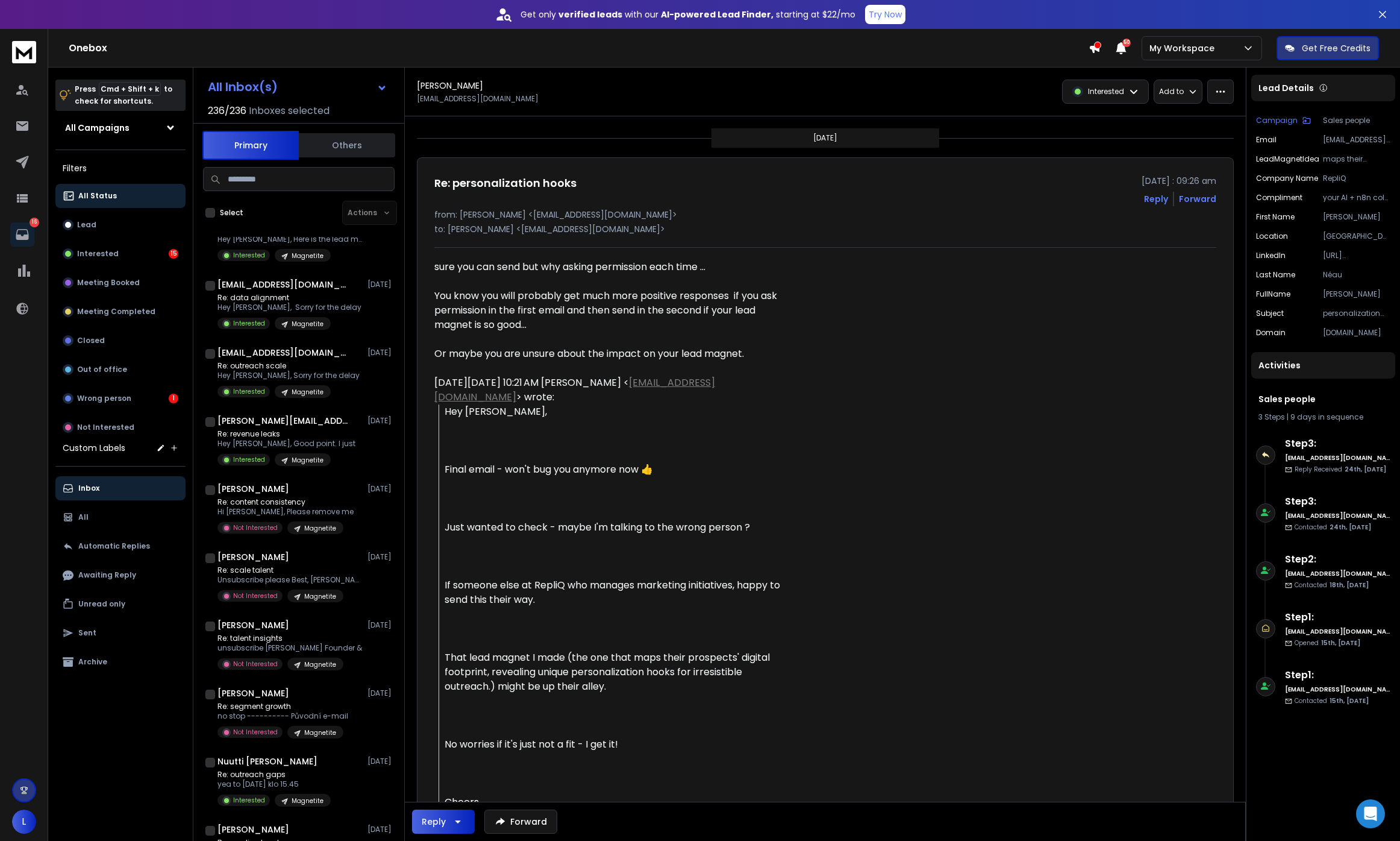
scroll to position [6586, 0]
